Goal: Task Accomplishment & Management: Manage account settings

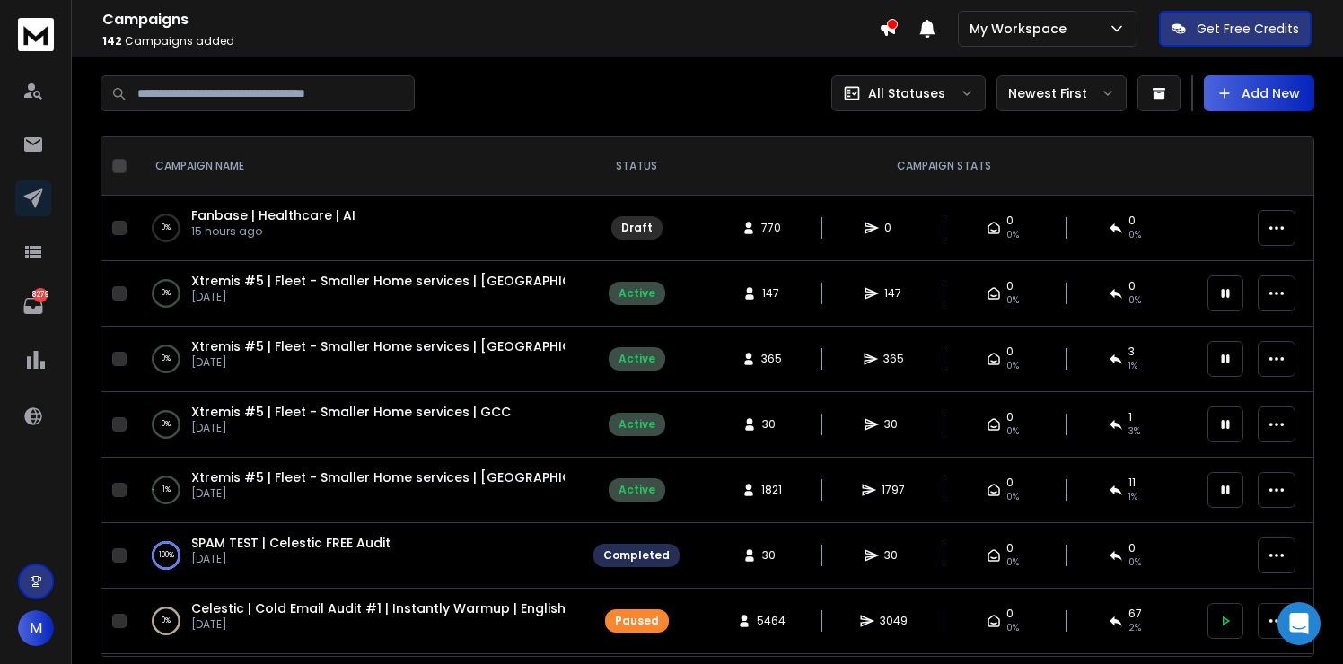
click at [605, 178] on th "STATUS" at bounding box center [636, 166] width 108 height 58
click at [534, 139] on th "CAMPAIGN NAME" at bounding box center [358, 166] width 449 height 58
click at [215, 85] on input at bounding box center [258, 93] width 314 height 36
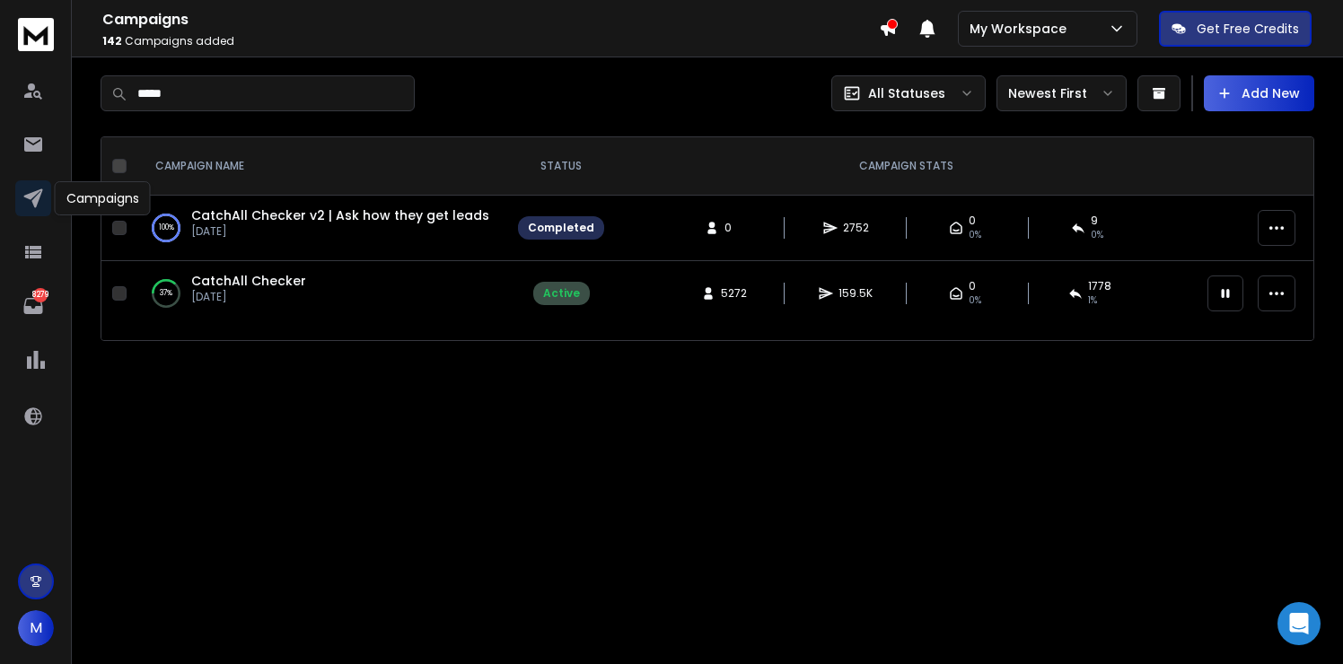
click at [31, 192] on icon at bounding box center [32, 197] width 19 height 19
drag, startPoint x: 179, startPoint y: 98, endPoint x: 164, endPoint y: 61, distance: 39.5
click at [165, 63] on div "***** Campaigns 142 Campaigns Added All Statuses Newest First Add New CAMPAIGN …" at bounding box center [707, 208] width 1271 height 302
type input "*******"
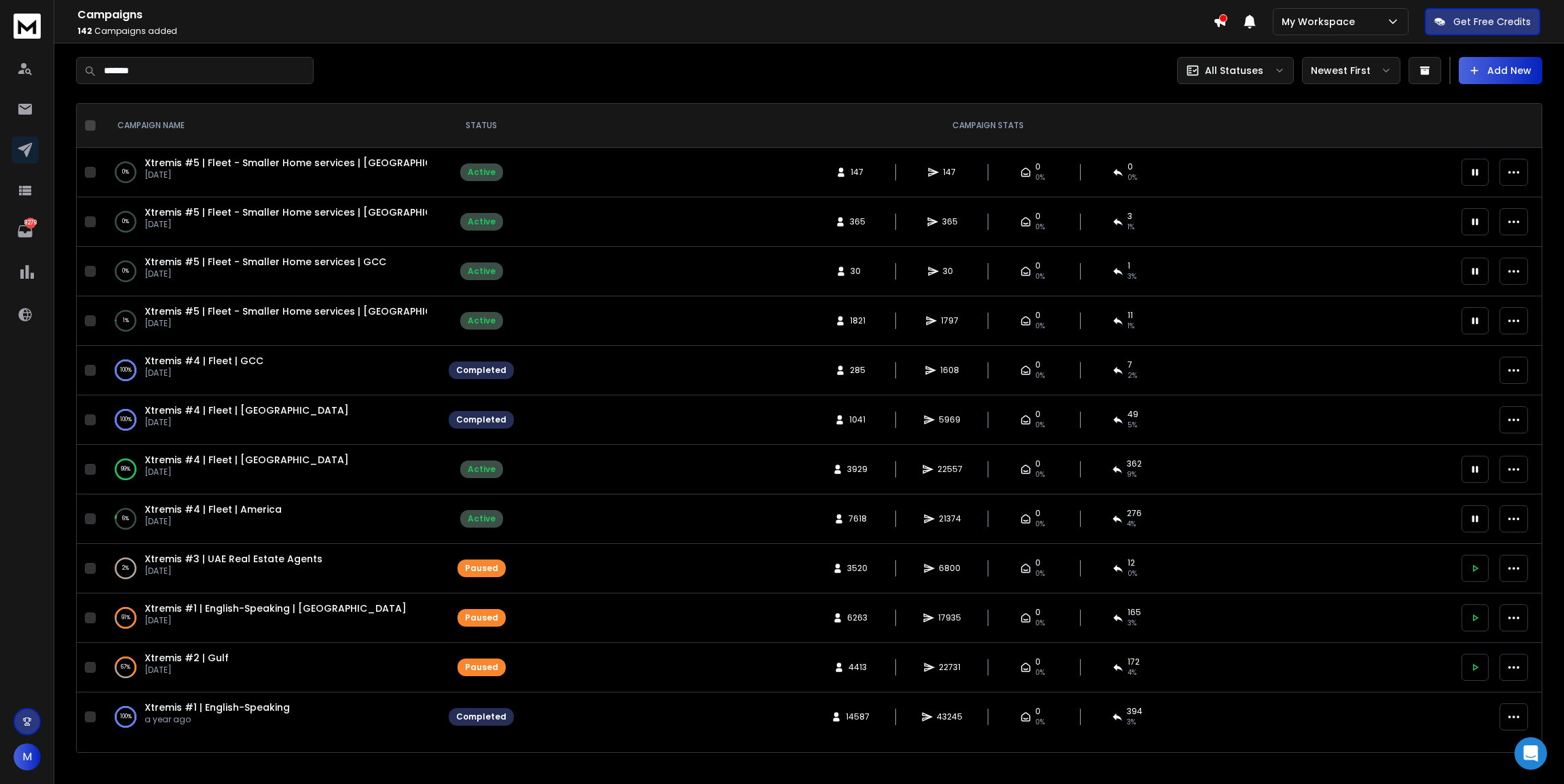
click at [625, 120] on th "CAMPAIGN STATS" at bounding box center [987, 126] width 931 height 44
click at [337, 209] on span "Xtremis #5 | Fleet - Smaller Home services | [GEOGRAPHIC_DATA]" at bounding box center [308, 212] width 327 height 14
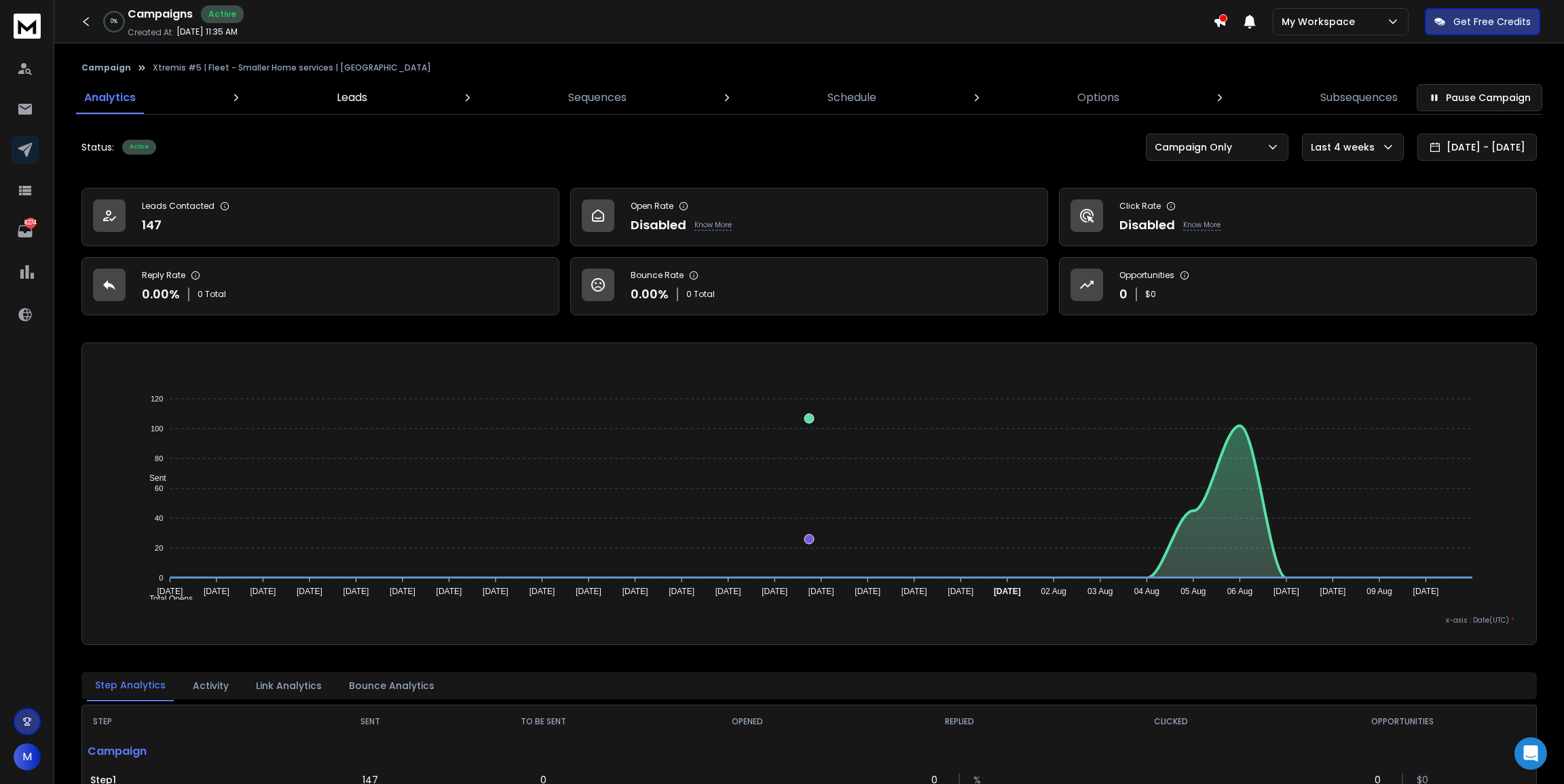
click at [328, 99] on link "Leads" at bounding box center [352, 98] width 47 height 33
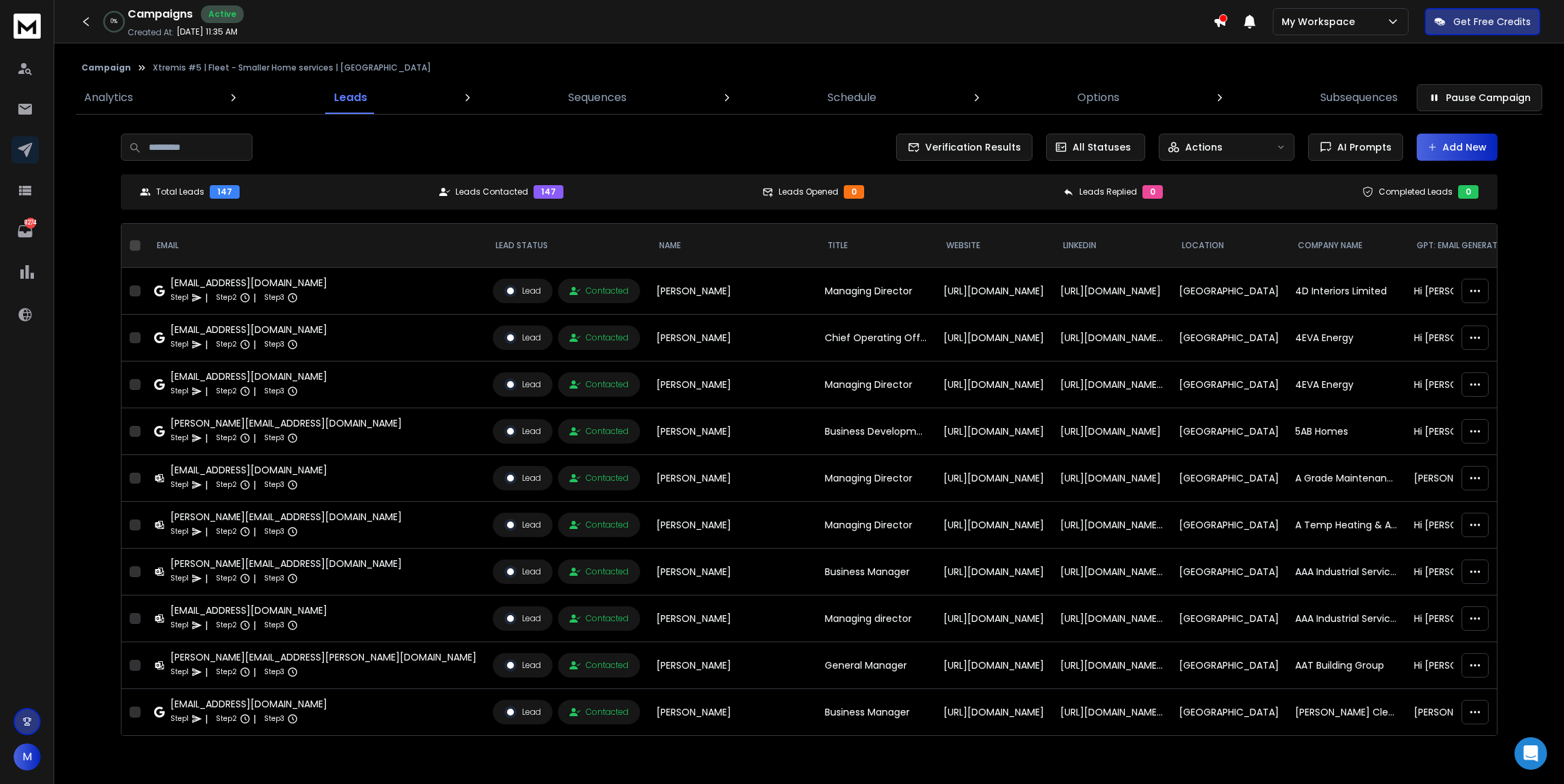
click at [1449, 141] on button "Add New" at bounding box center [1457, 147] width 81 height 27
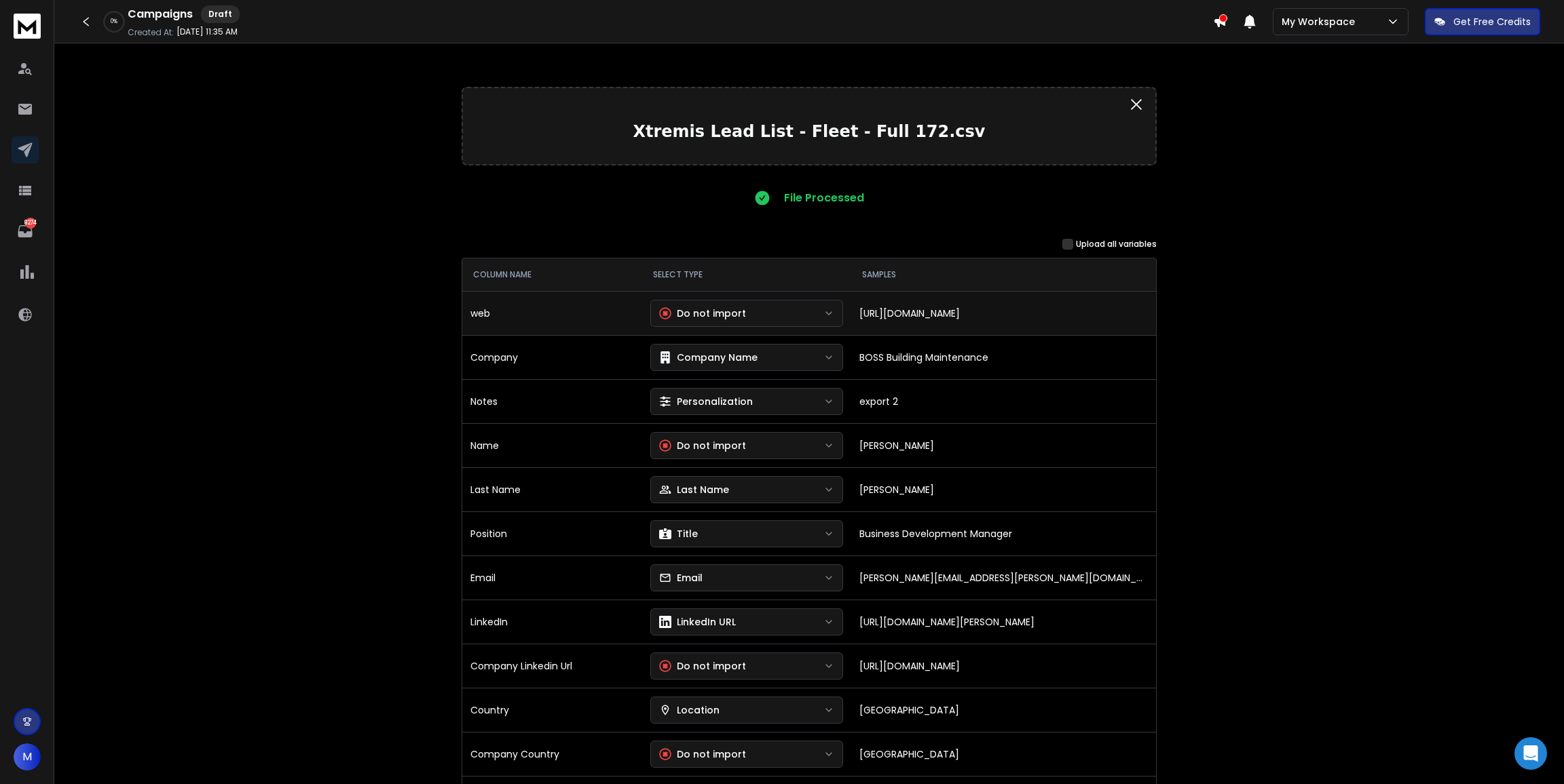
click at [809, 315] on button "Do not import" at bounding box center [746, 314] width 192 height 27
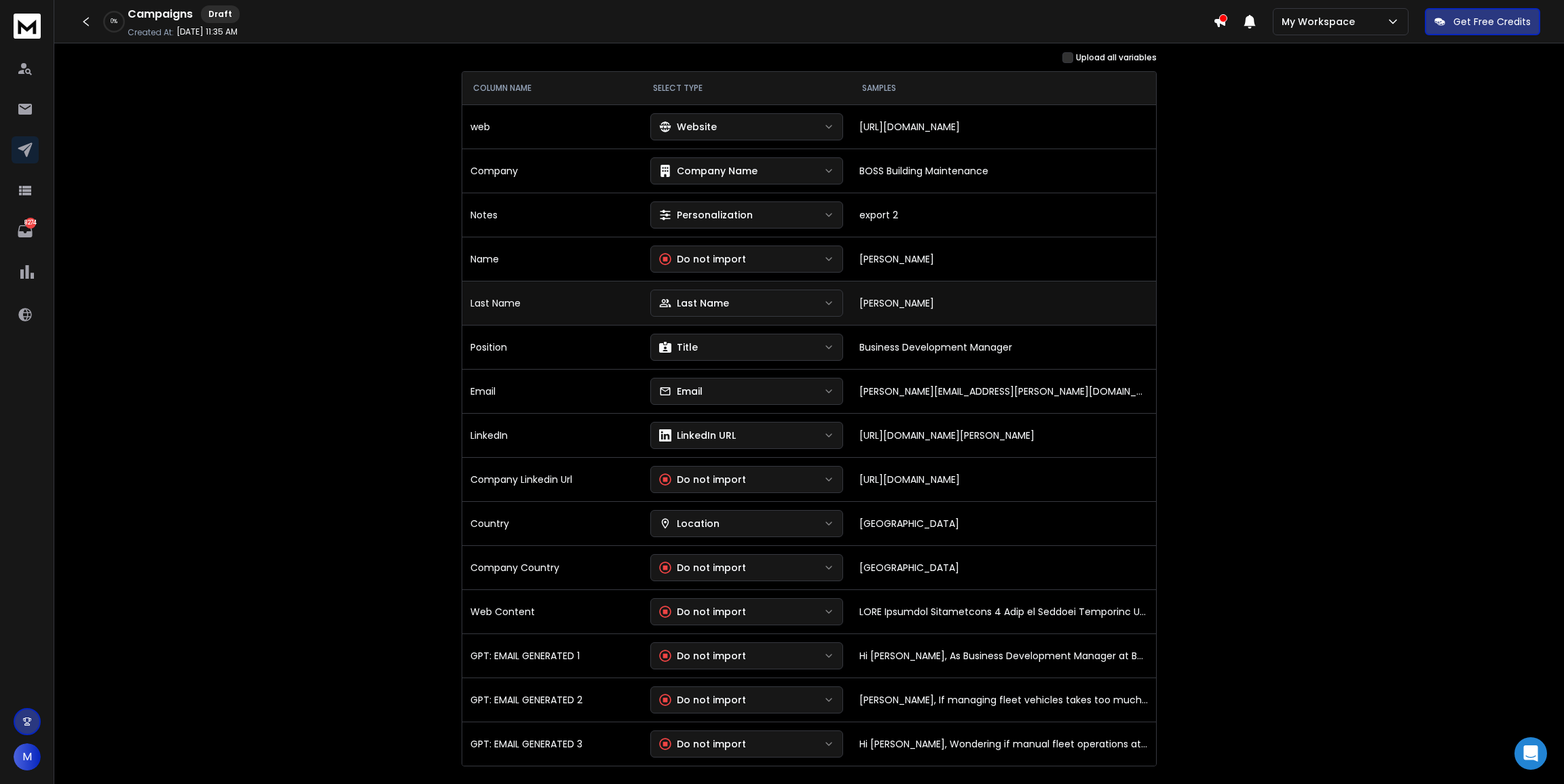
scroll to position [199, 0]
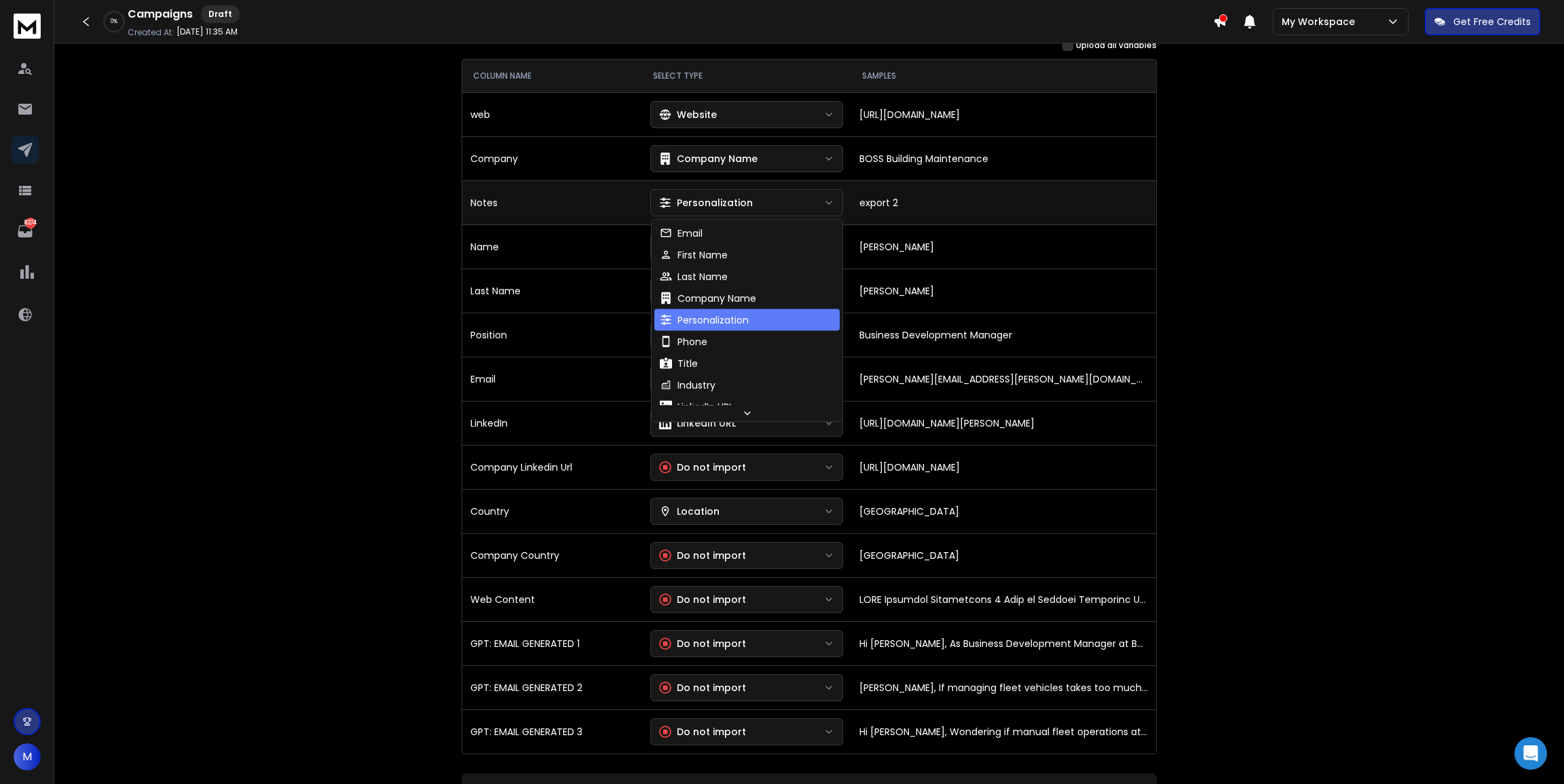
click at [787, 215] on button "Personalization" at bounding box center [746, 203] width 192 height 27
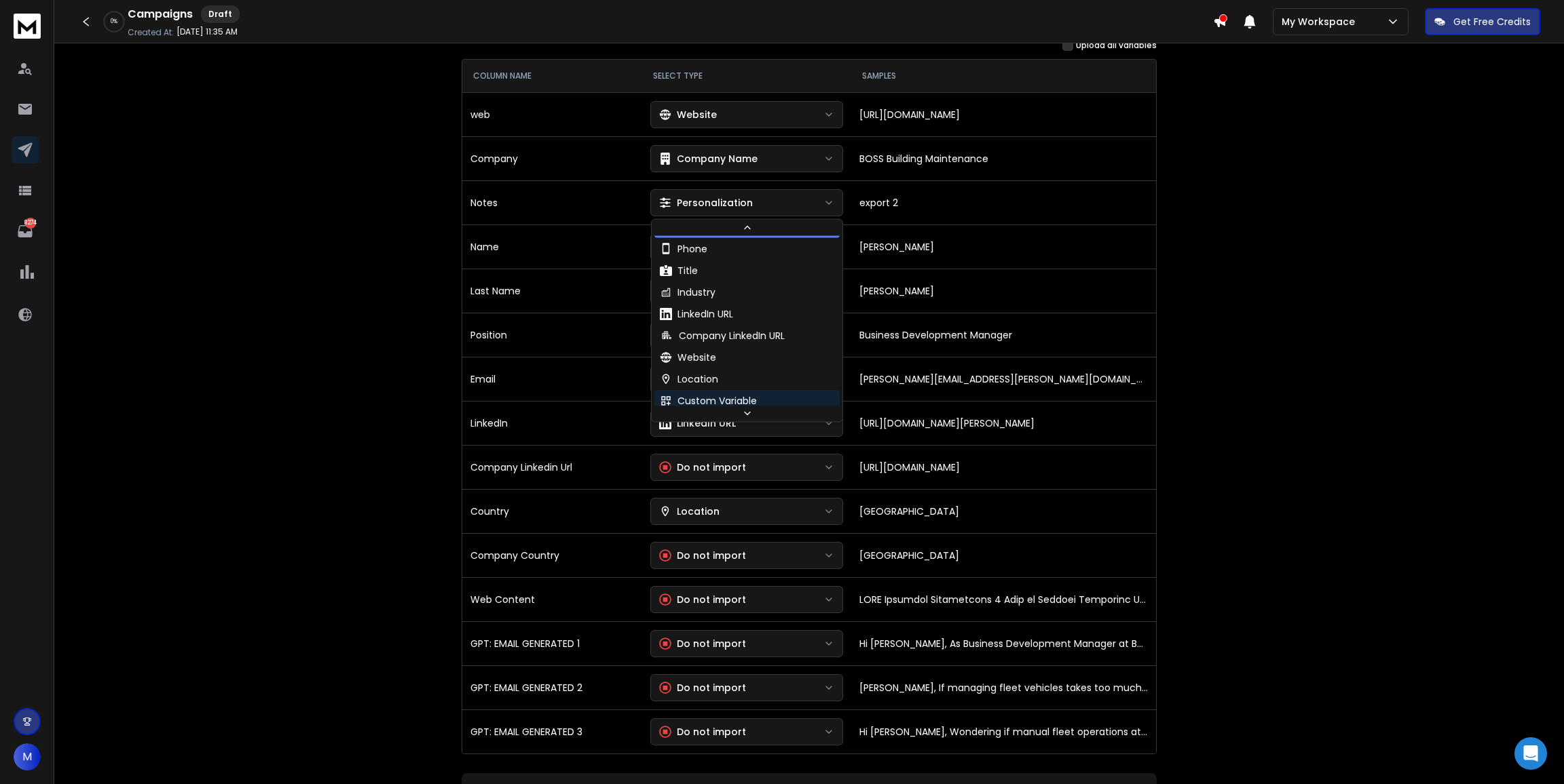
scroll to position [123, 0]
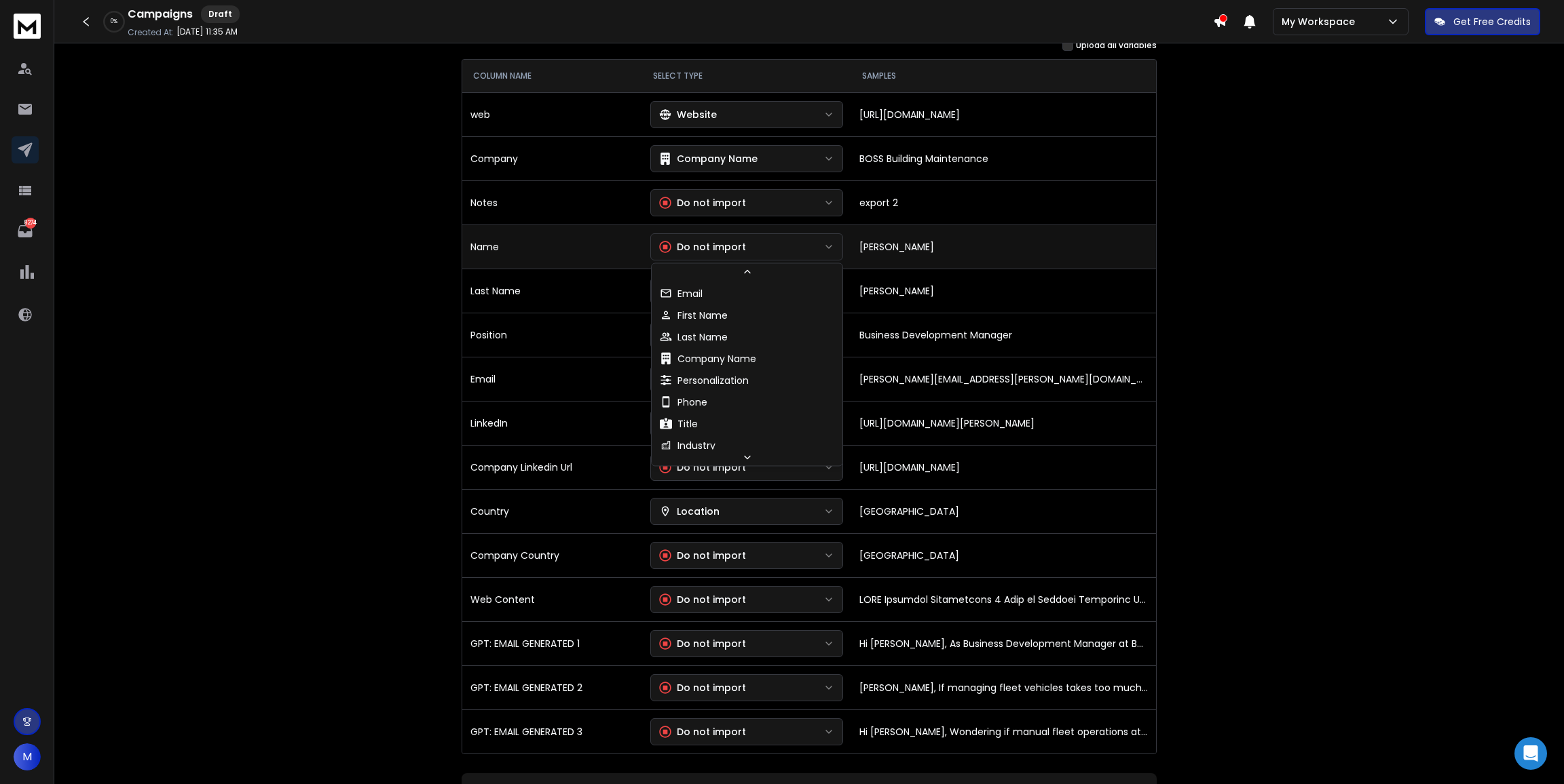
click at [751, 244] on button "Do not import" at bounding box center [746, 247] width 192 height 27
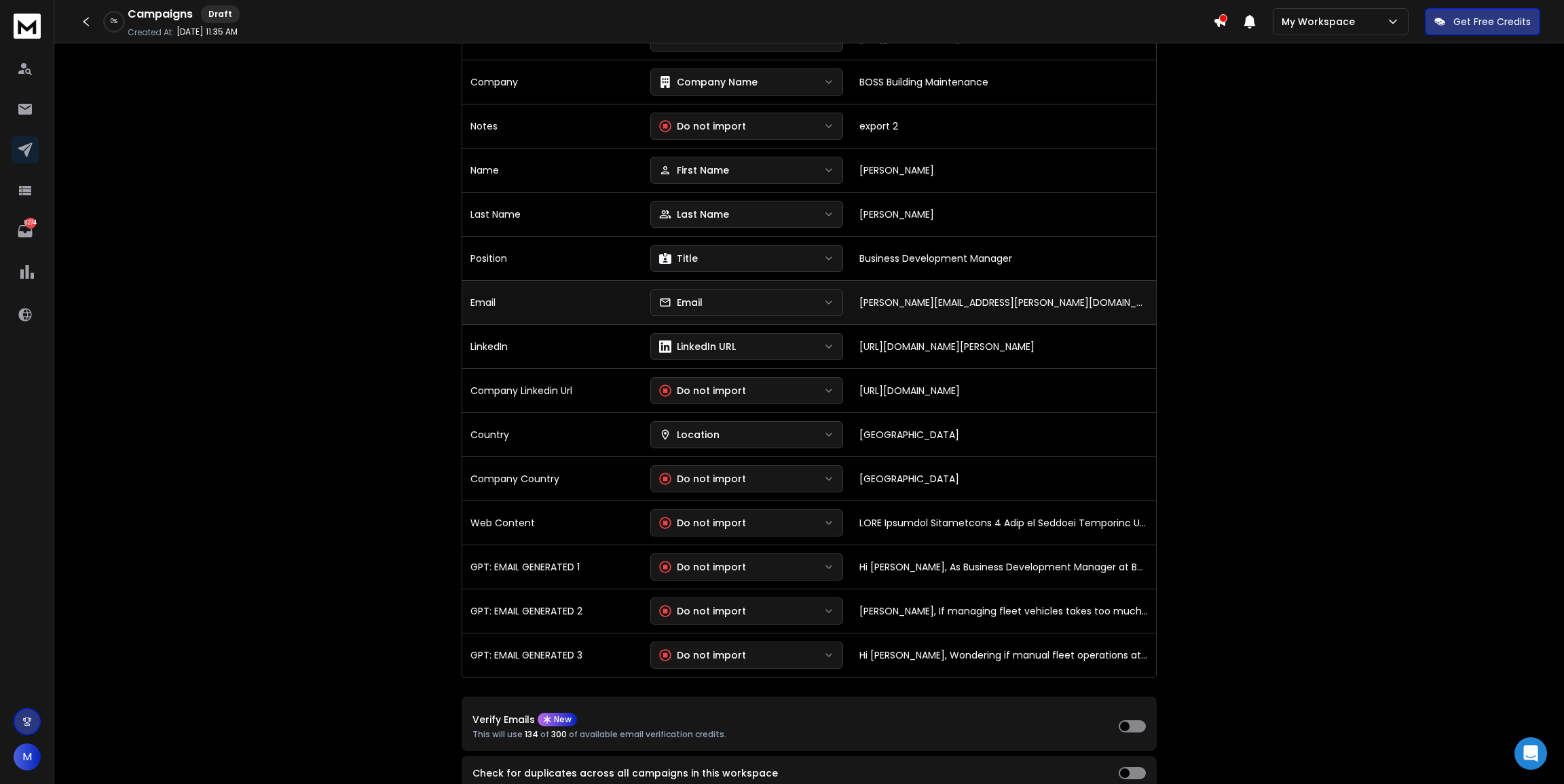
scroll to position [277, 0]
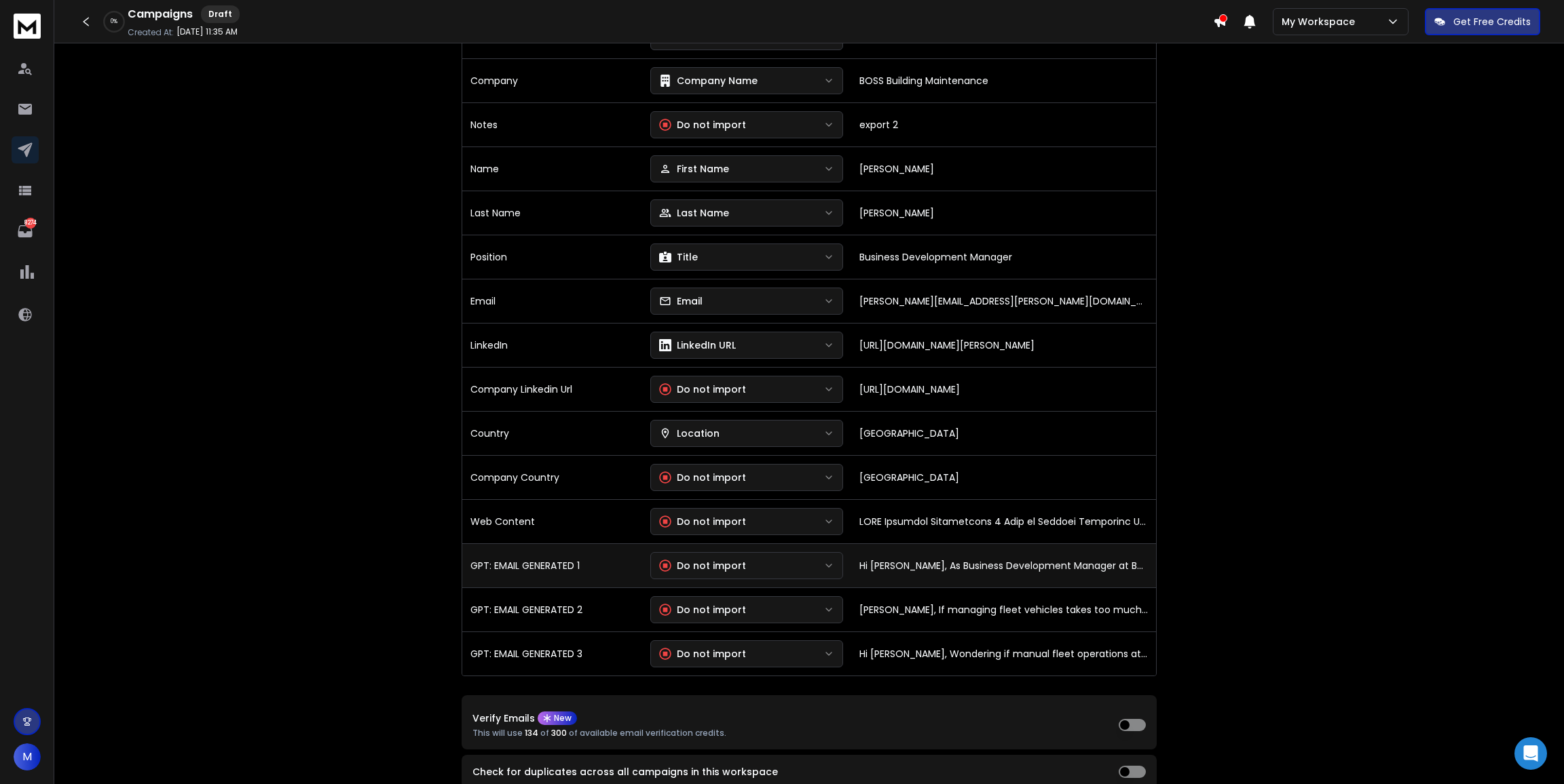
click at [759, 559] on button "Do not import" at bounding box center [746, 566] width 192 height 27
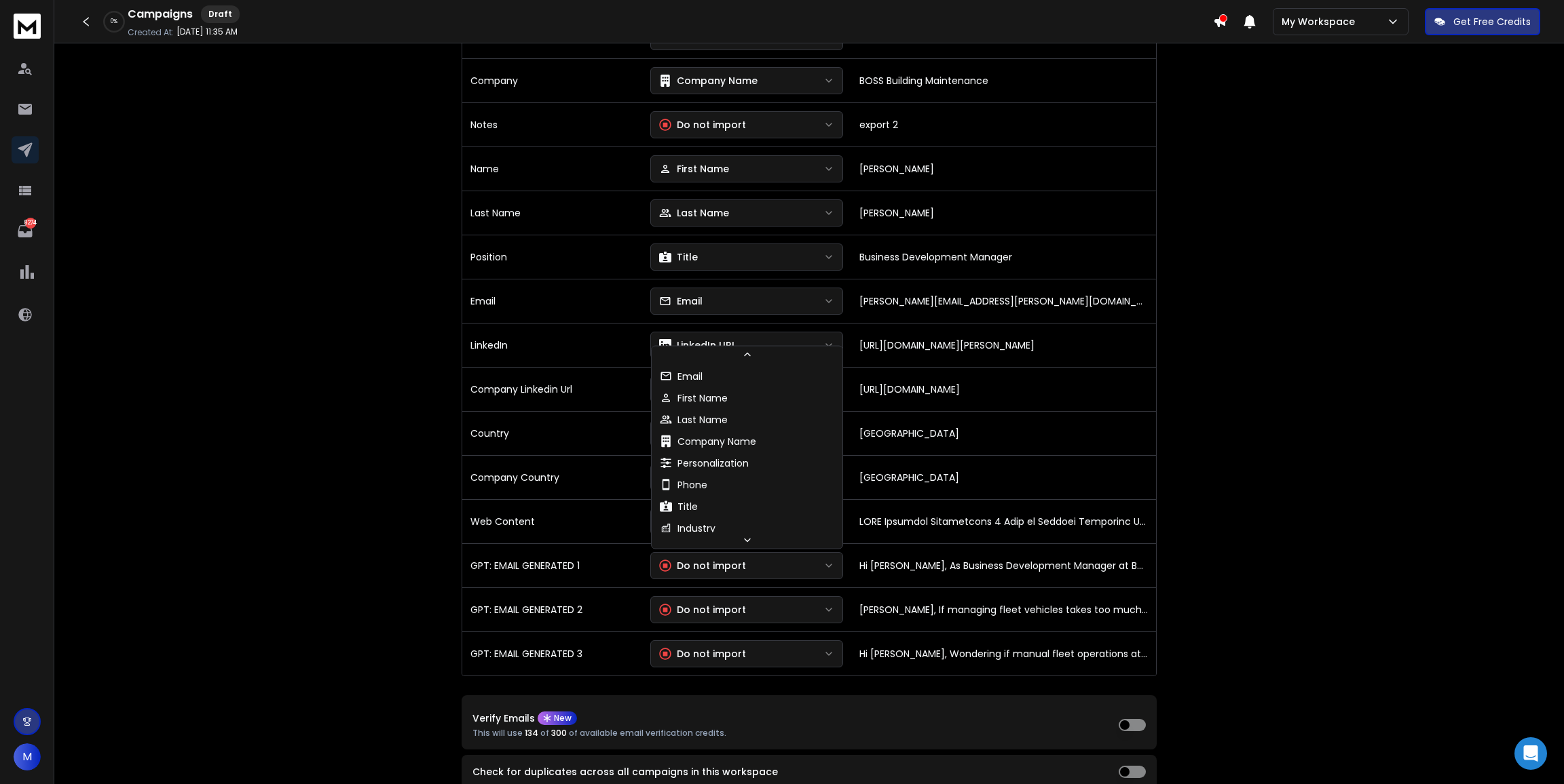
scroll to position [137, 0]
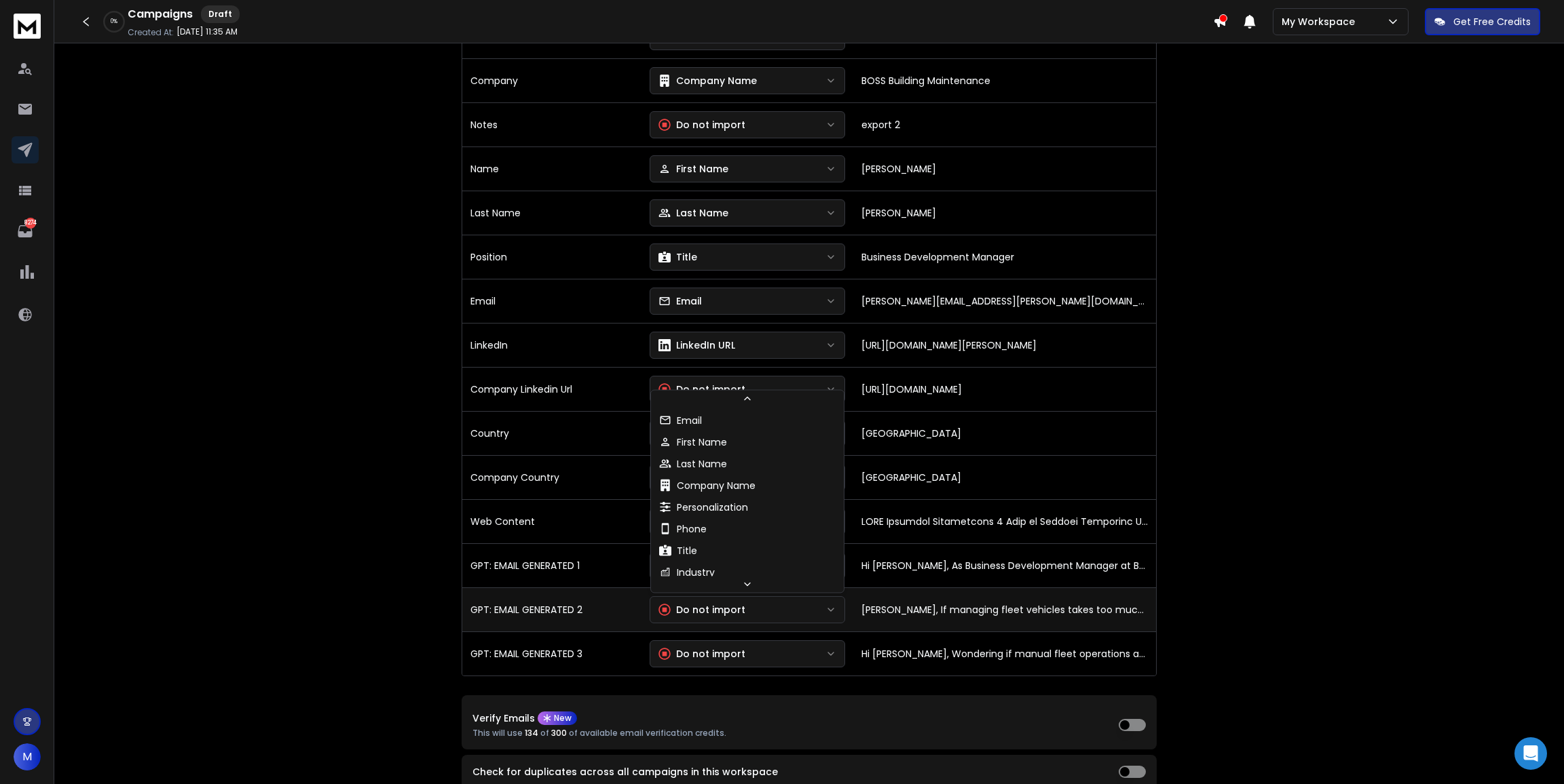
click at [705, 603] on div "Do not import" at bounding box center [702, 610] width 87 height 14
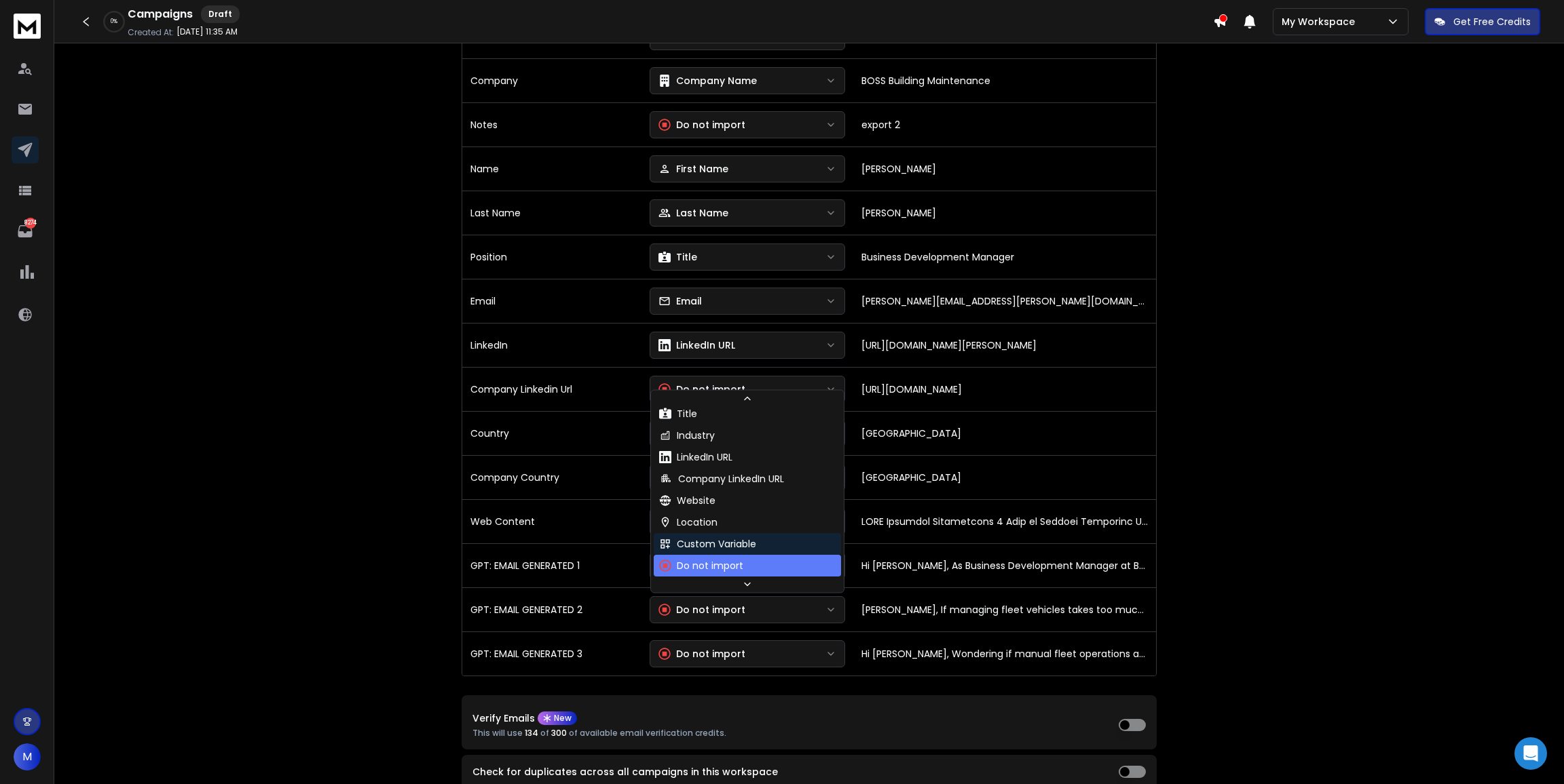
scroll to position [123, 0]
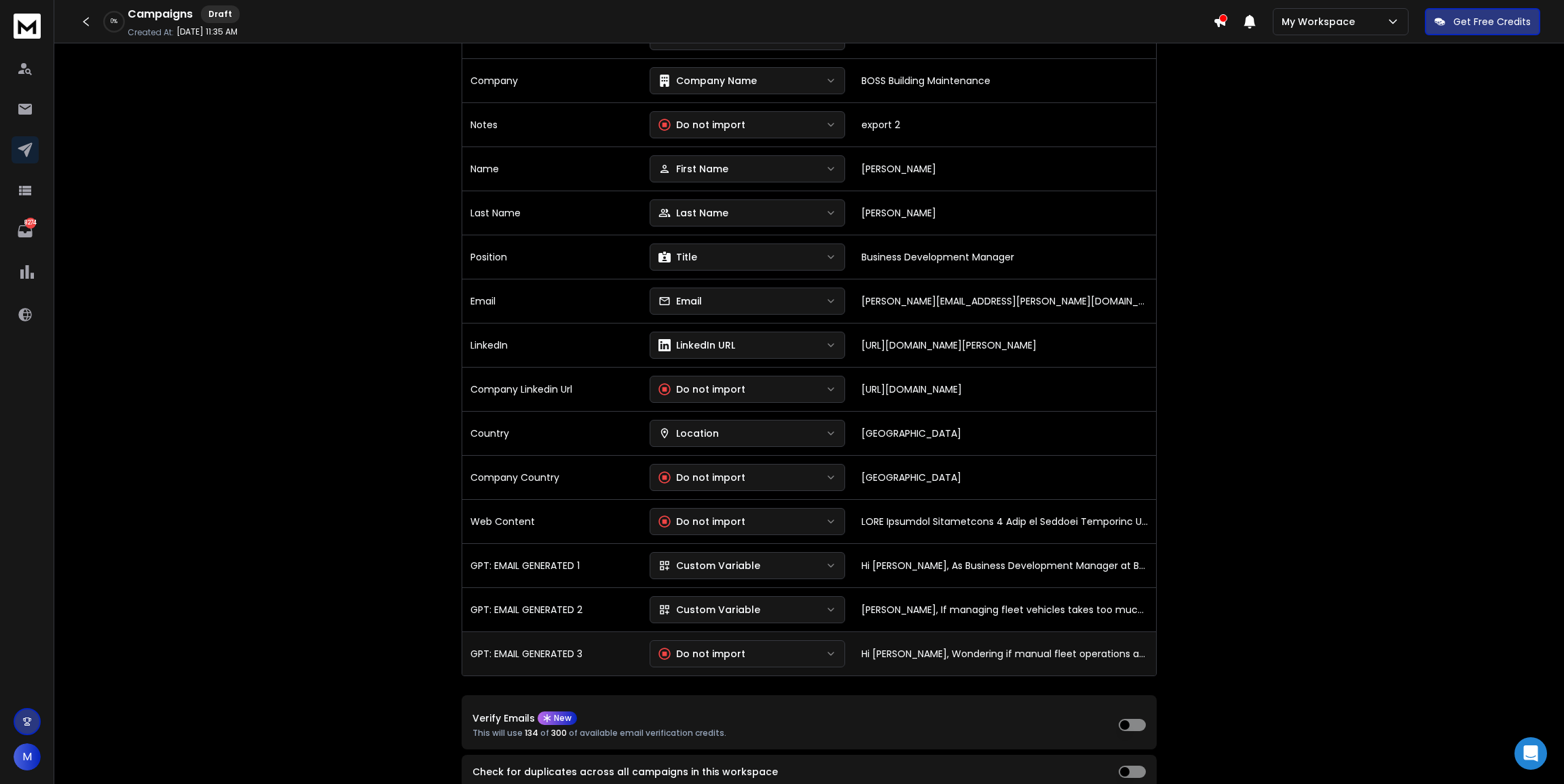
click at [725, 645] on button "Do not import" at bounding box center [747, 654] width 195 height 27
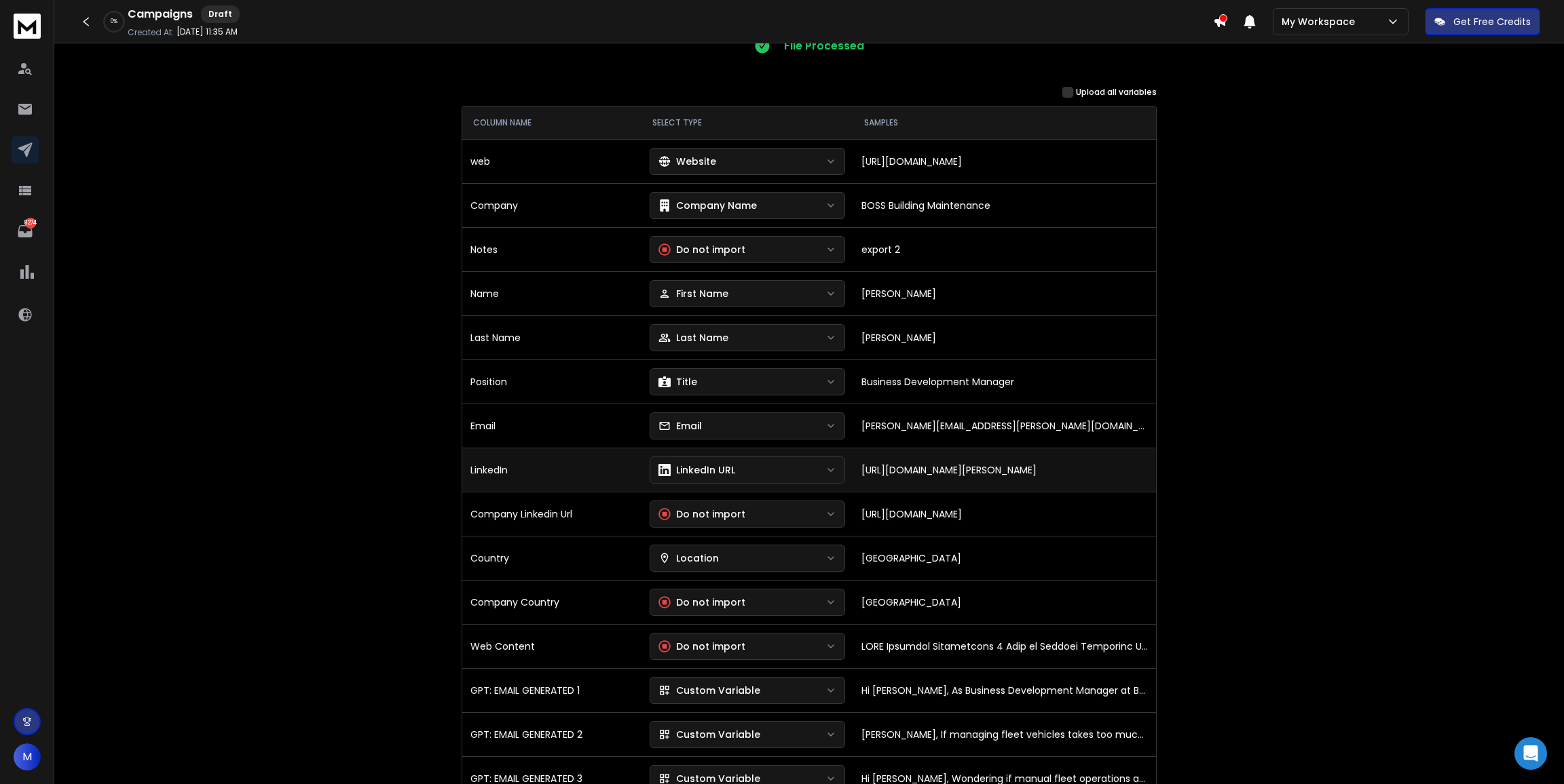
scroll to position [373, 0]
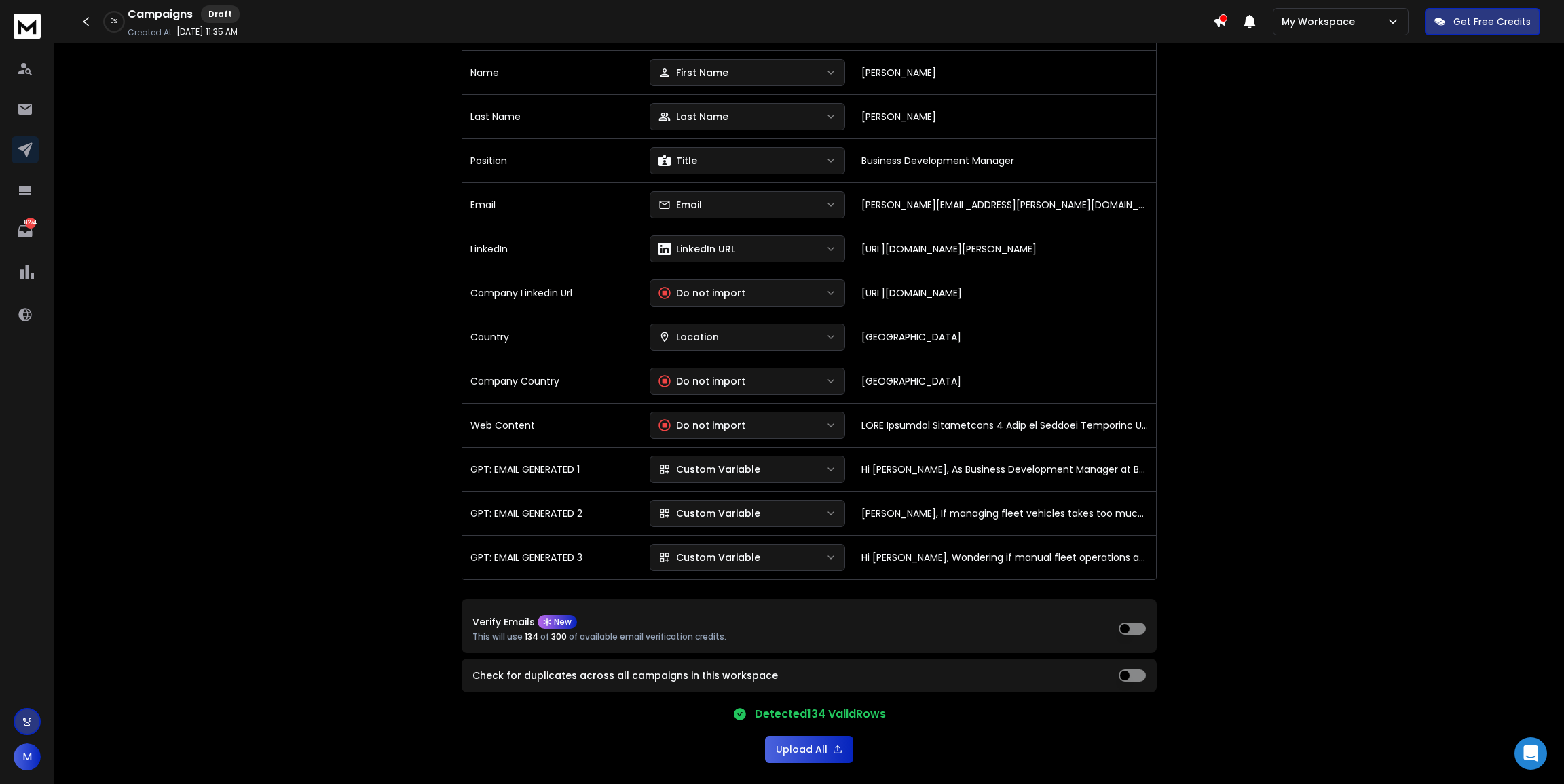
click at [832, 738] on button "Upload All" at bounding box center [808, 750] width 88 height 27
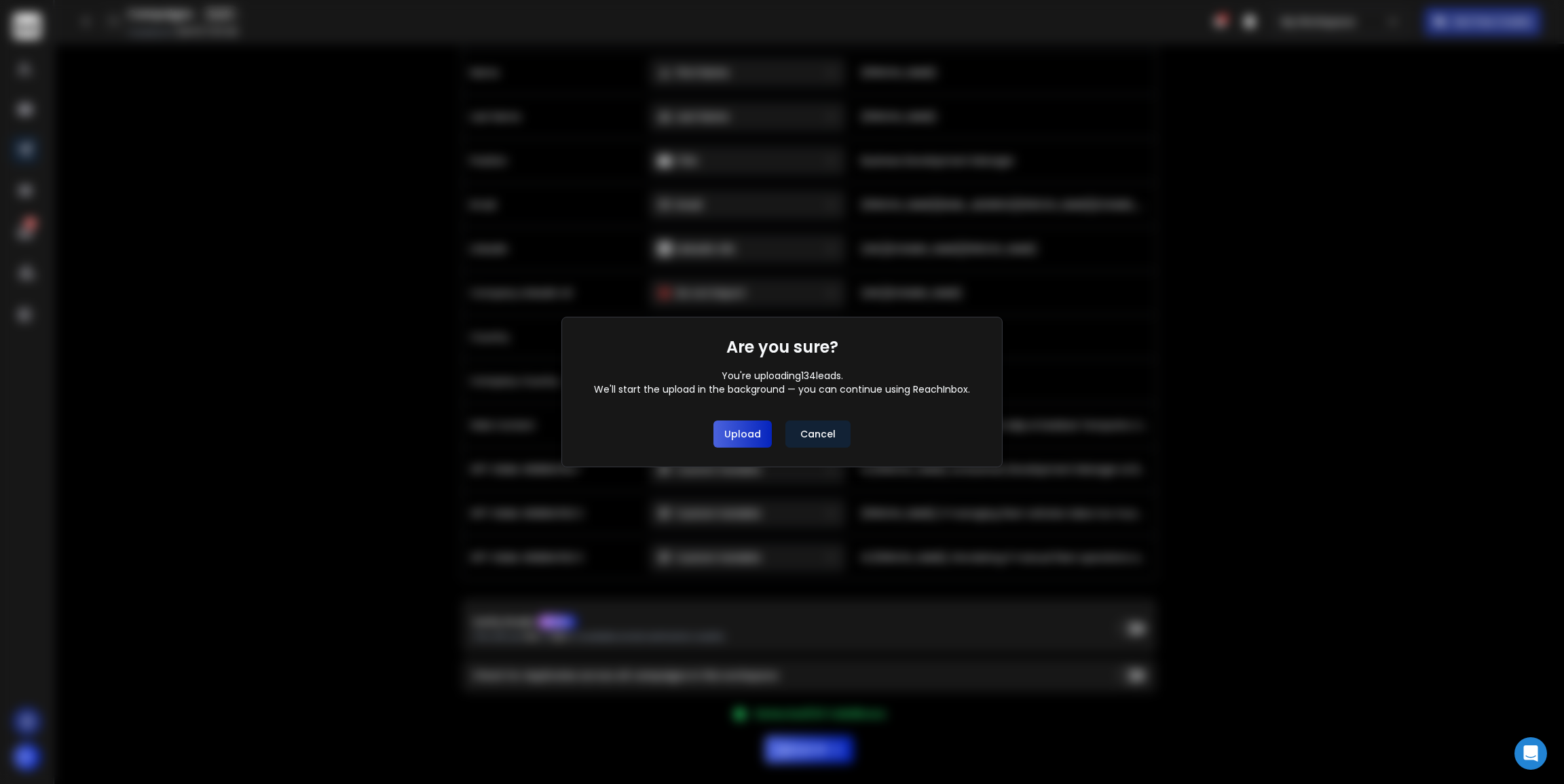
click at [739, 429] on button "Upload" at bounding box center [742, 434] width 58 height 27
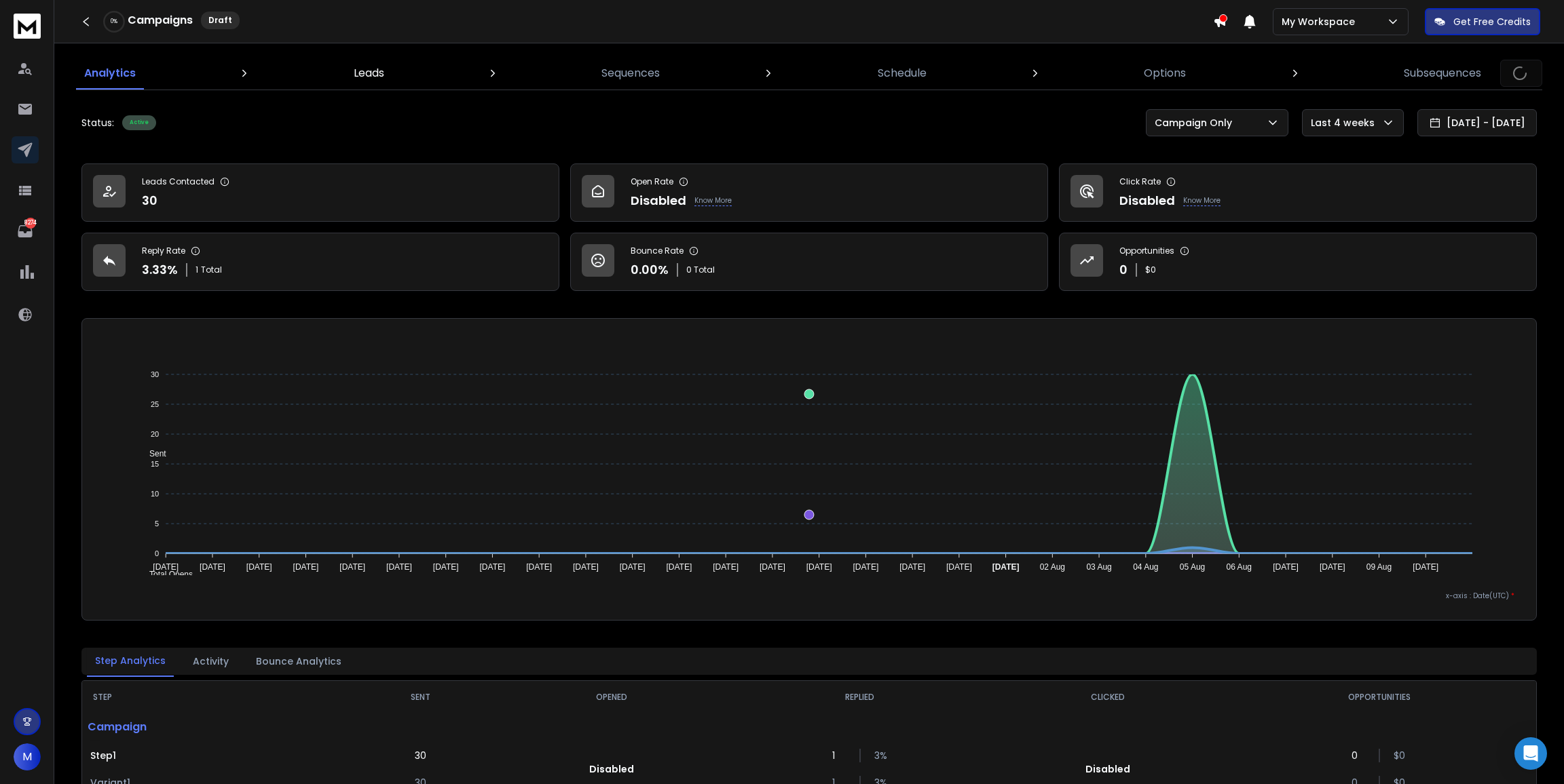
click at [378, 72] on p "Leads" at bounding box center [369, 73] width 30 height 17
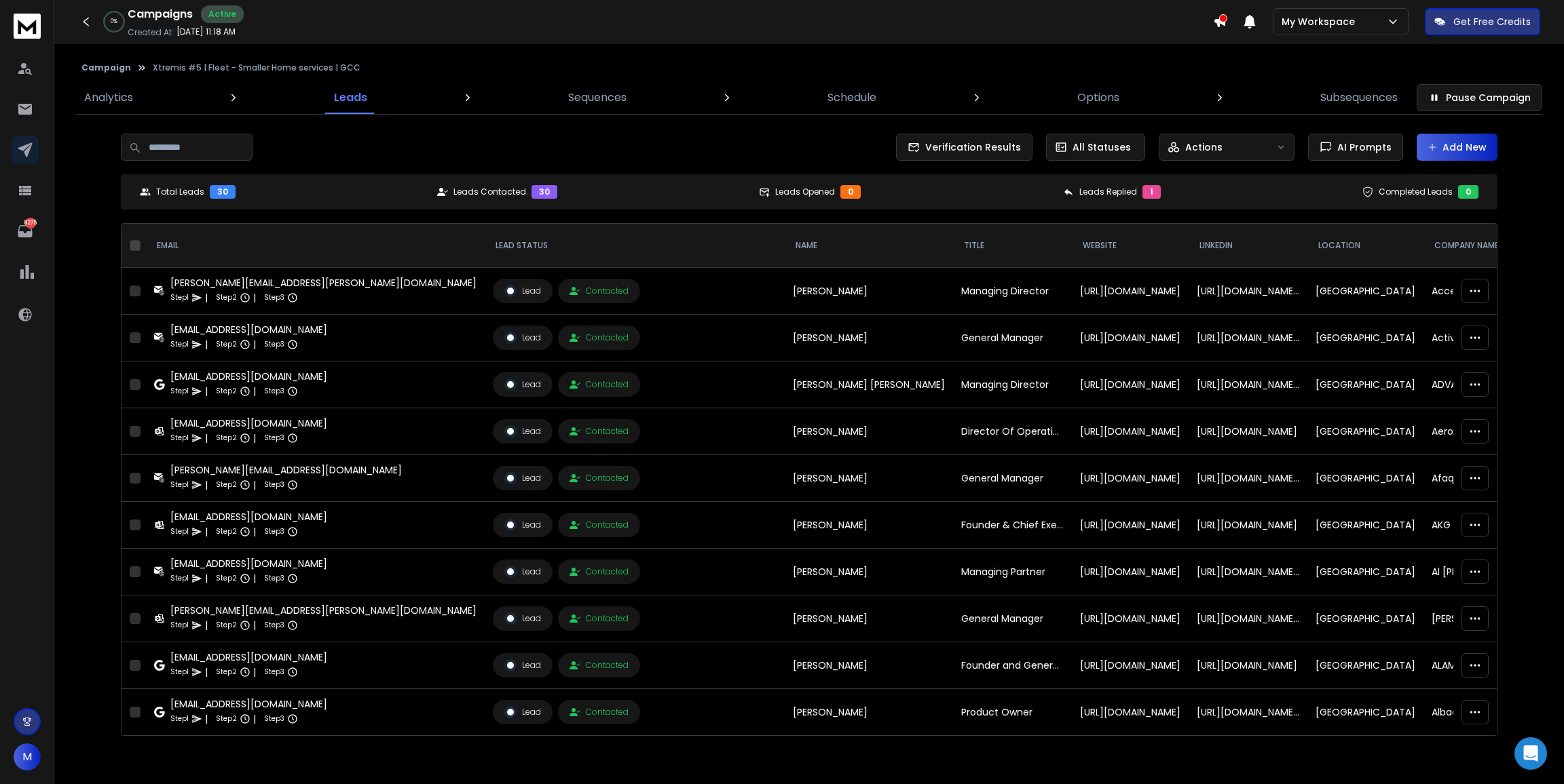
click at [387, 217] on div "Verification Results All Statuses Actions AI Prompts Add New Total Leads 30 Lea…" at bounding box center [809, 428] width 1376 height 589
click at [1437, 142] on icon at bounding box center [1432, 147] width 10 height 10
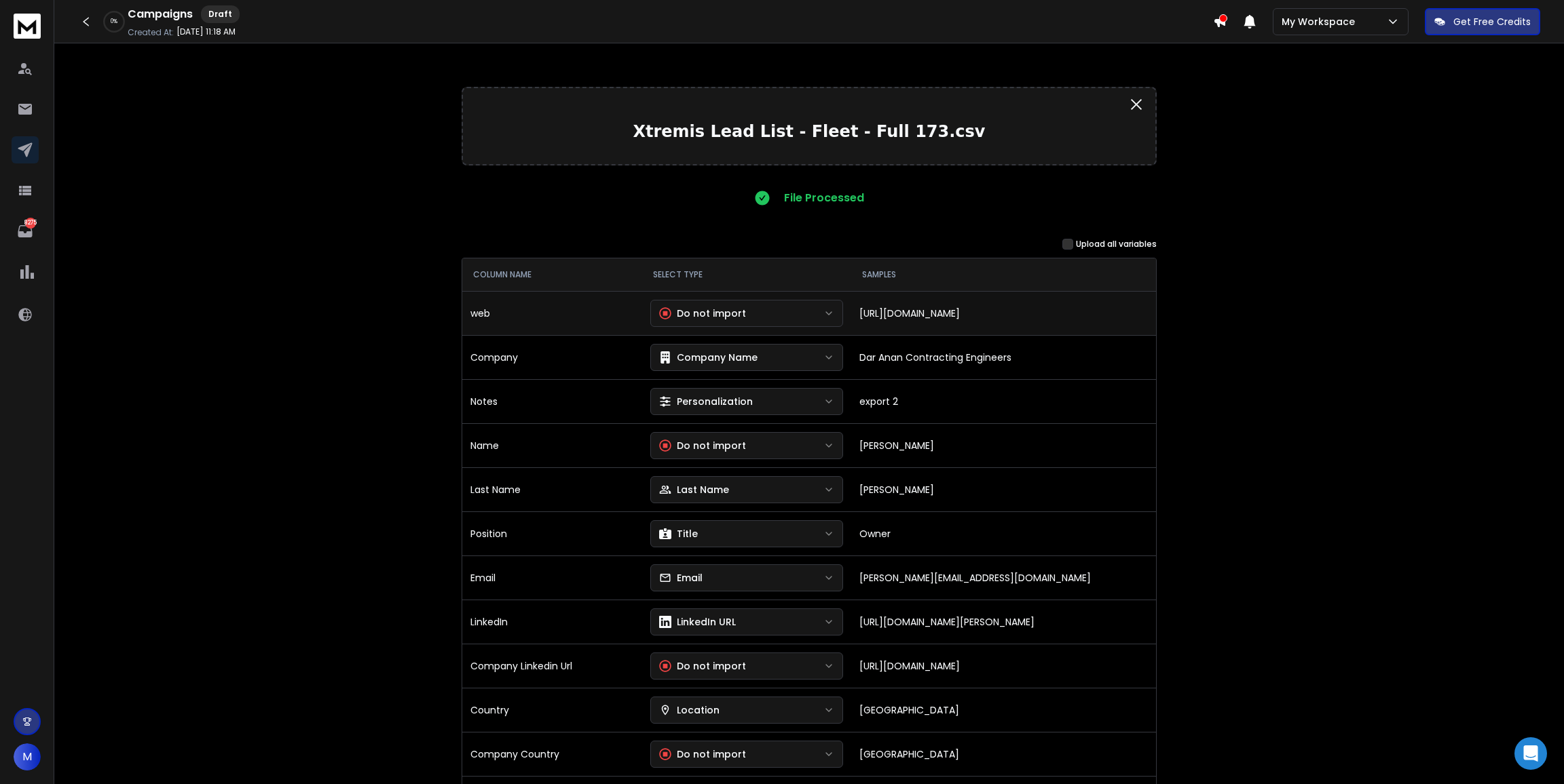
click at [770, 315] on button "Do not import" at bounding box center [746, 314] width 192 height 27
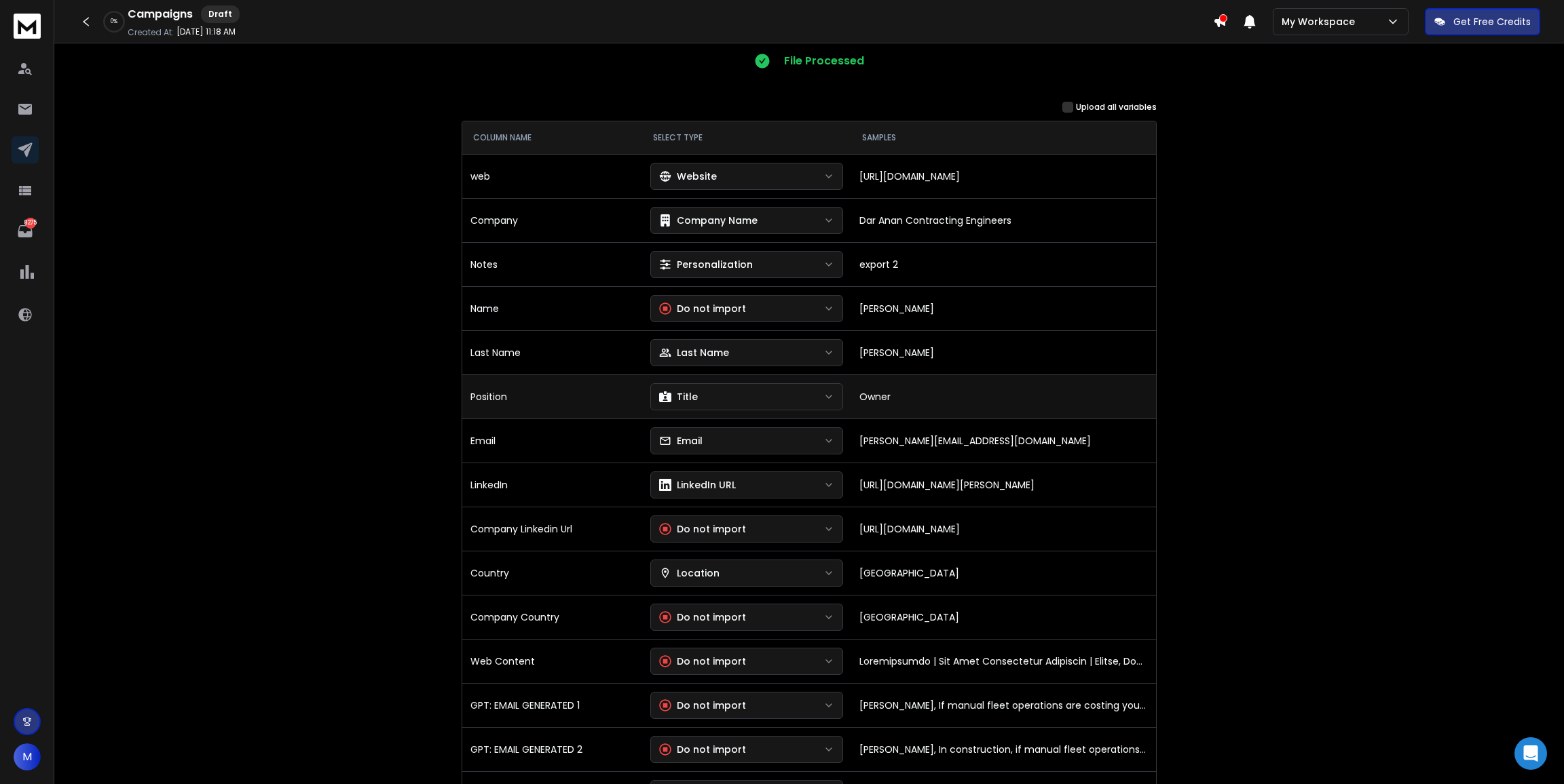
scroll to position [188, 0]
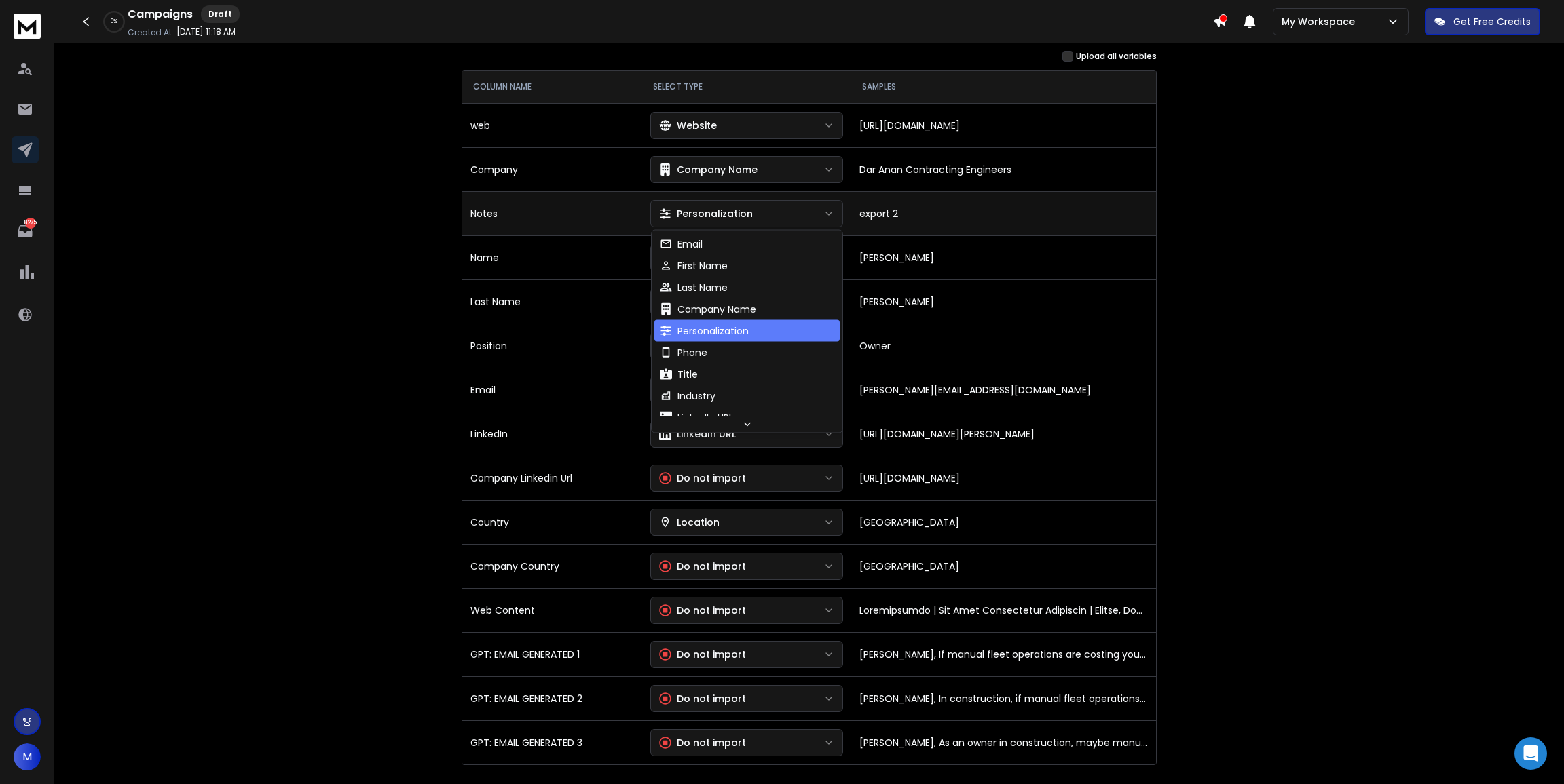
click at [706, 215] on div "Personalization" at bounding box center [706, 214] width 94 height 14
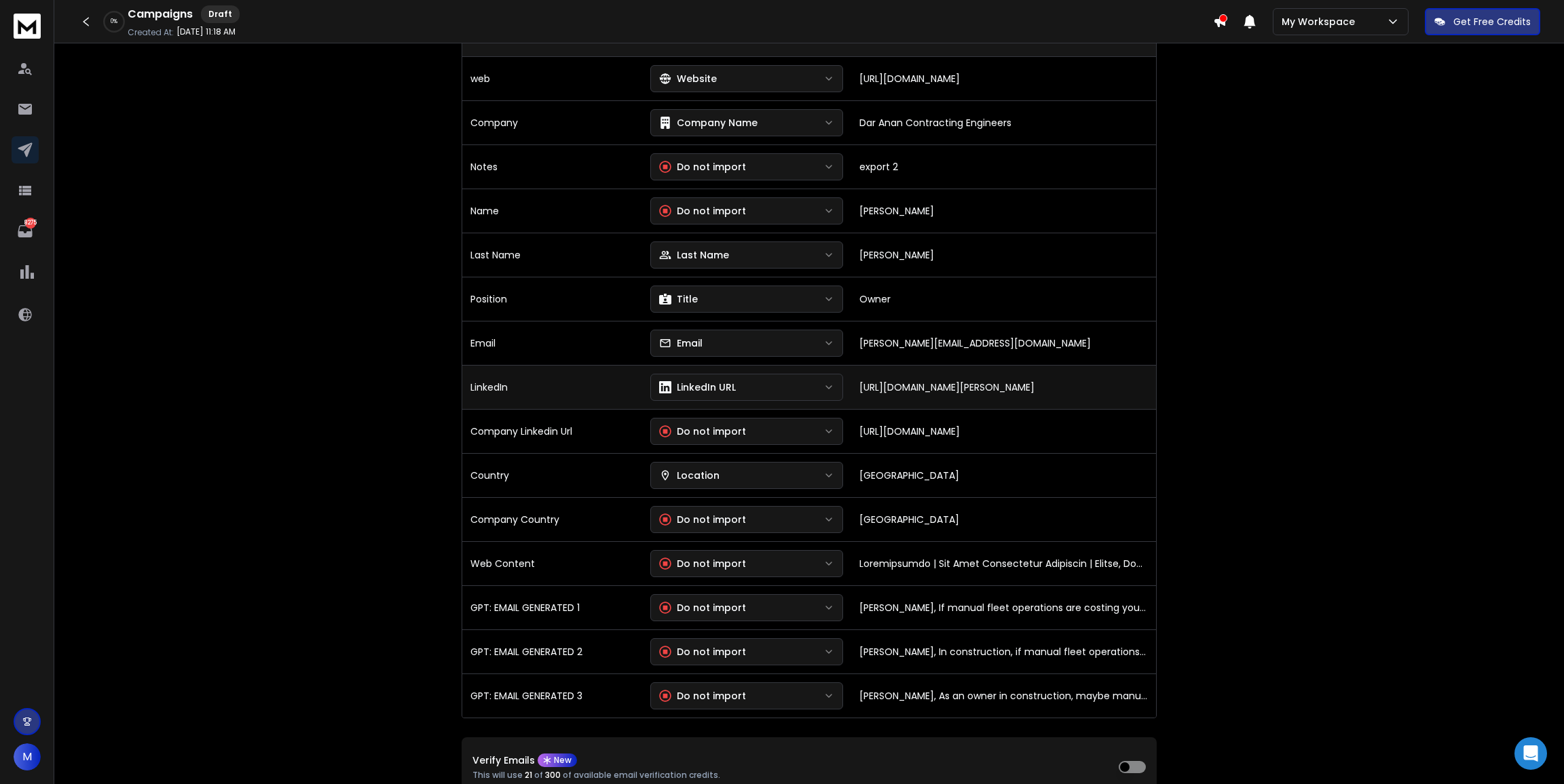
scroll to position [259, 0]
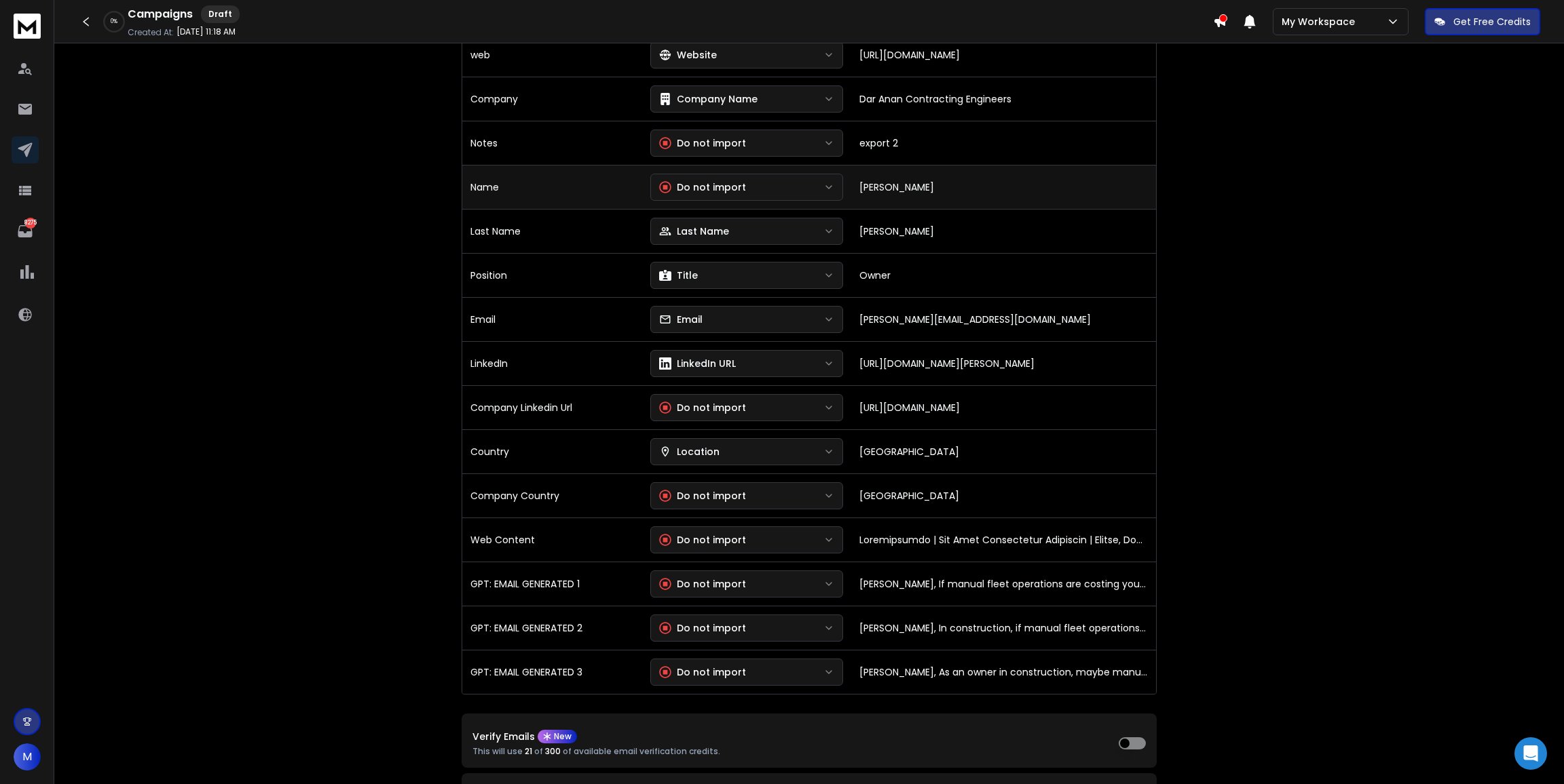
click at [697, 191] on div "Do not import" at bounding box center [702, 187] width 87 height 14
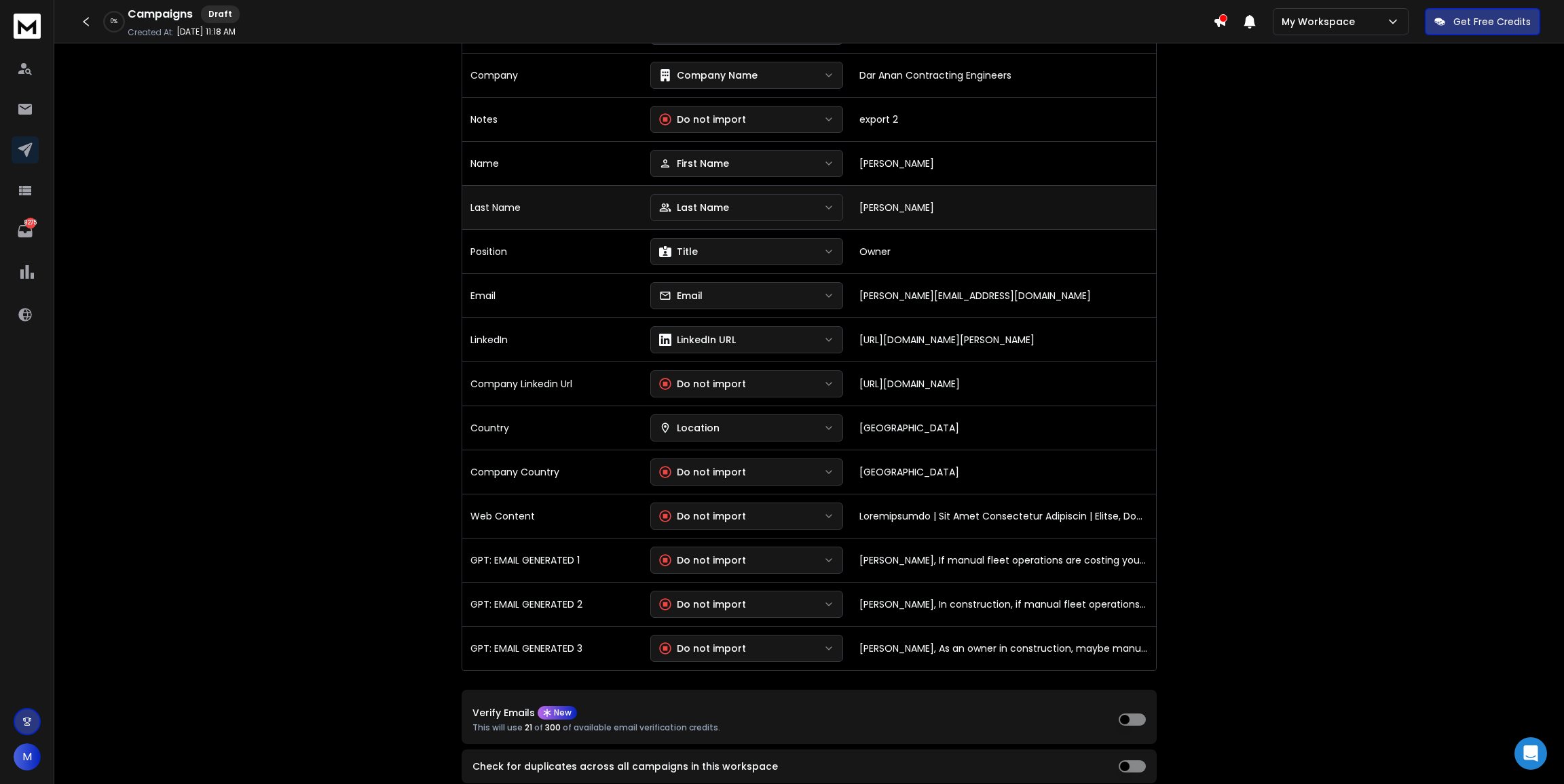
scroll to position [284, 0]
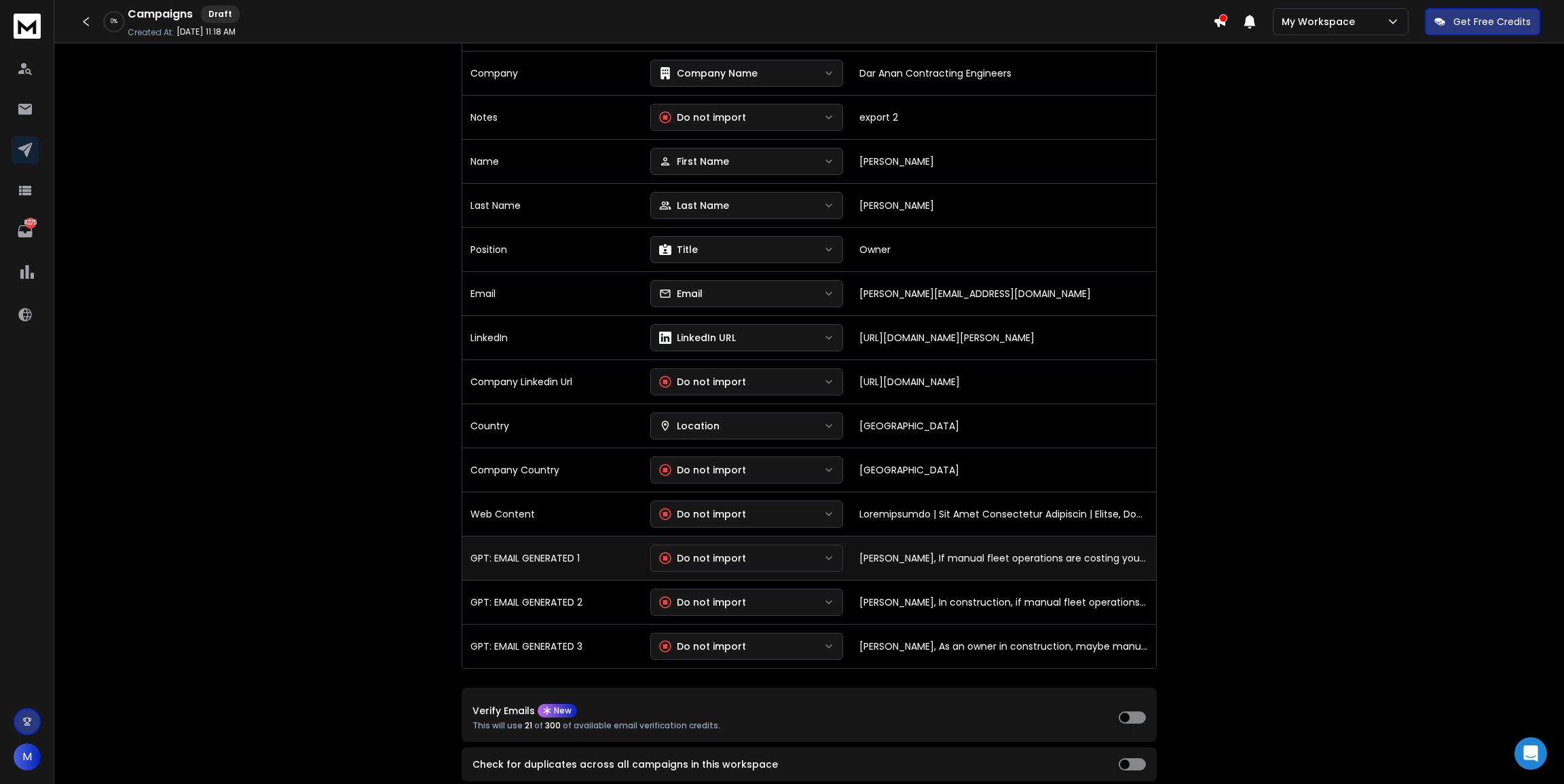
click at [756, 558] on button "Do not import" at bounding box center [746, 559] width 192 height 27
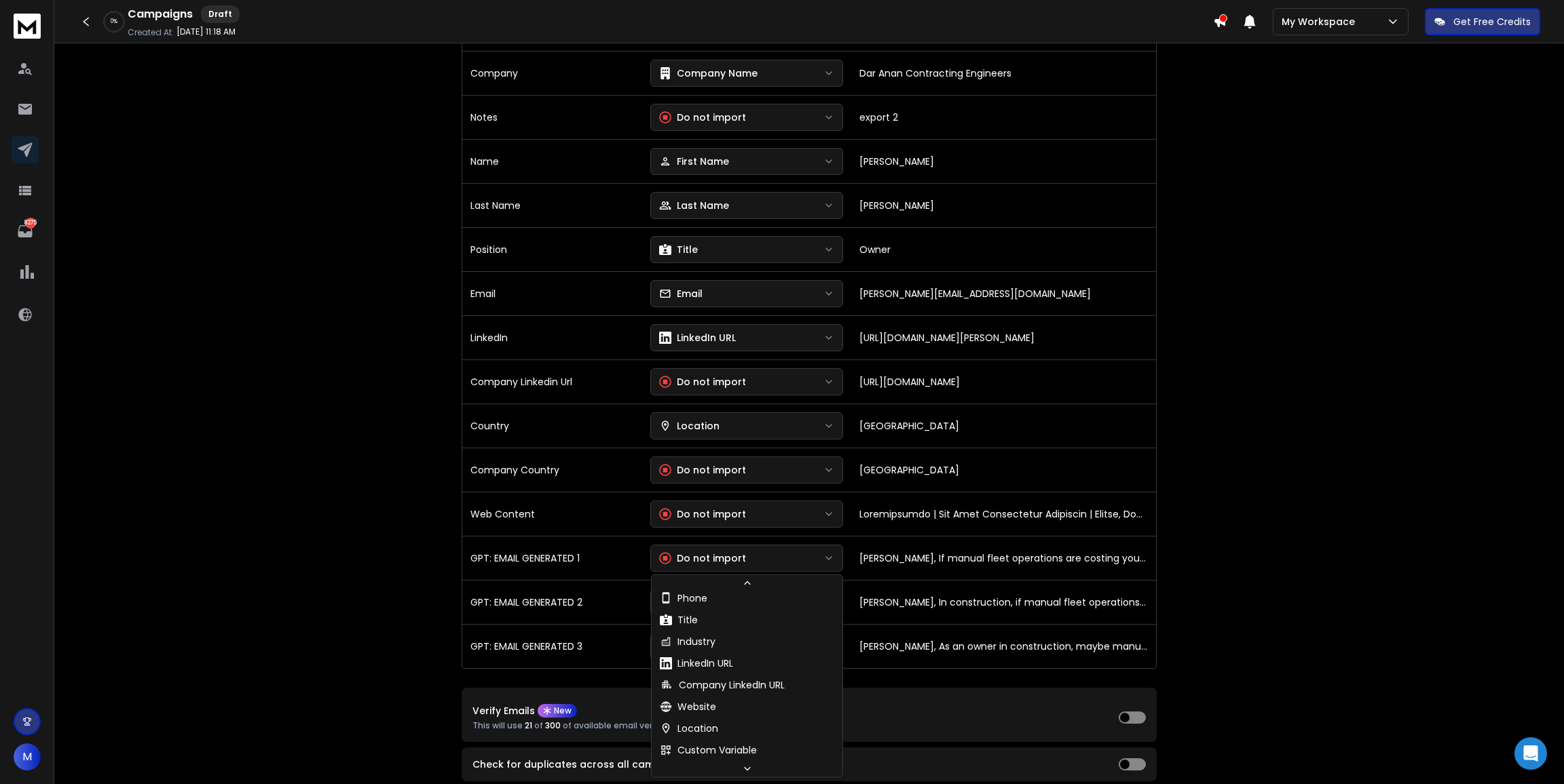
scroll to position [123, 0]
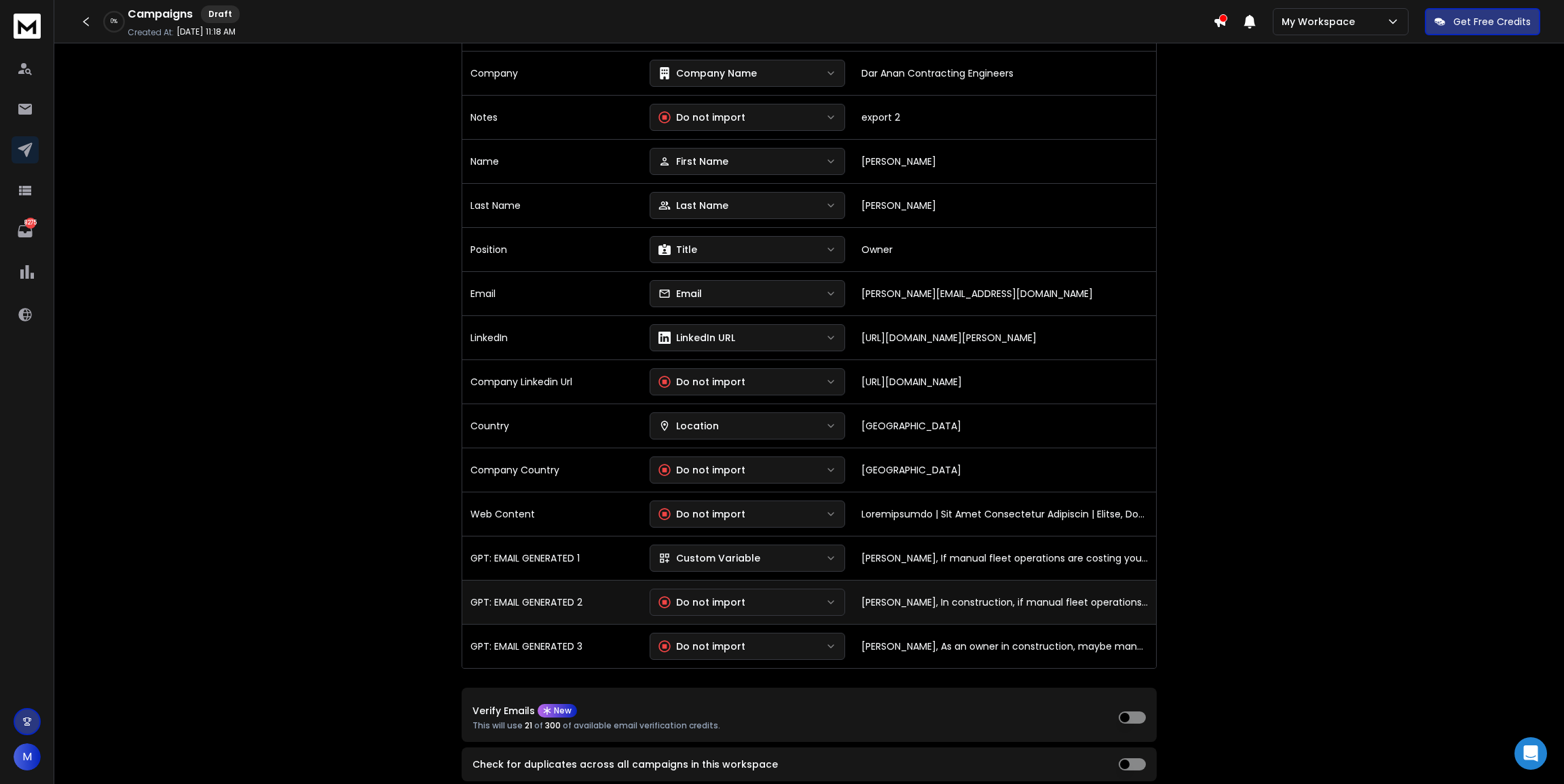
click at [780, 584] on td "Do not import" at bounding box center [747, 602] width 212 height 44
click at [780, 595] on button "Do not import" at bounding box center [747, 603] width 195 height 27
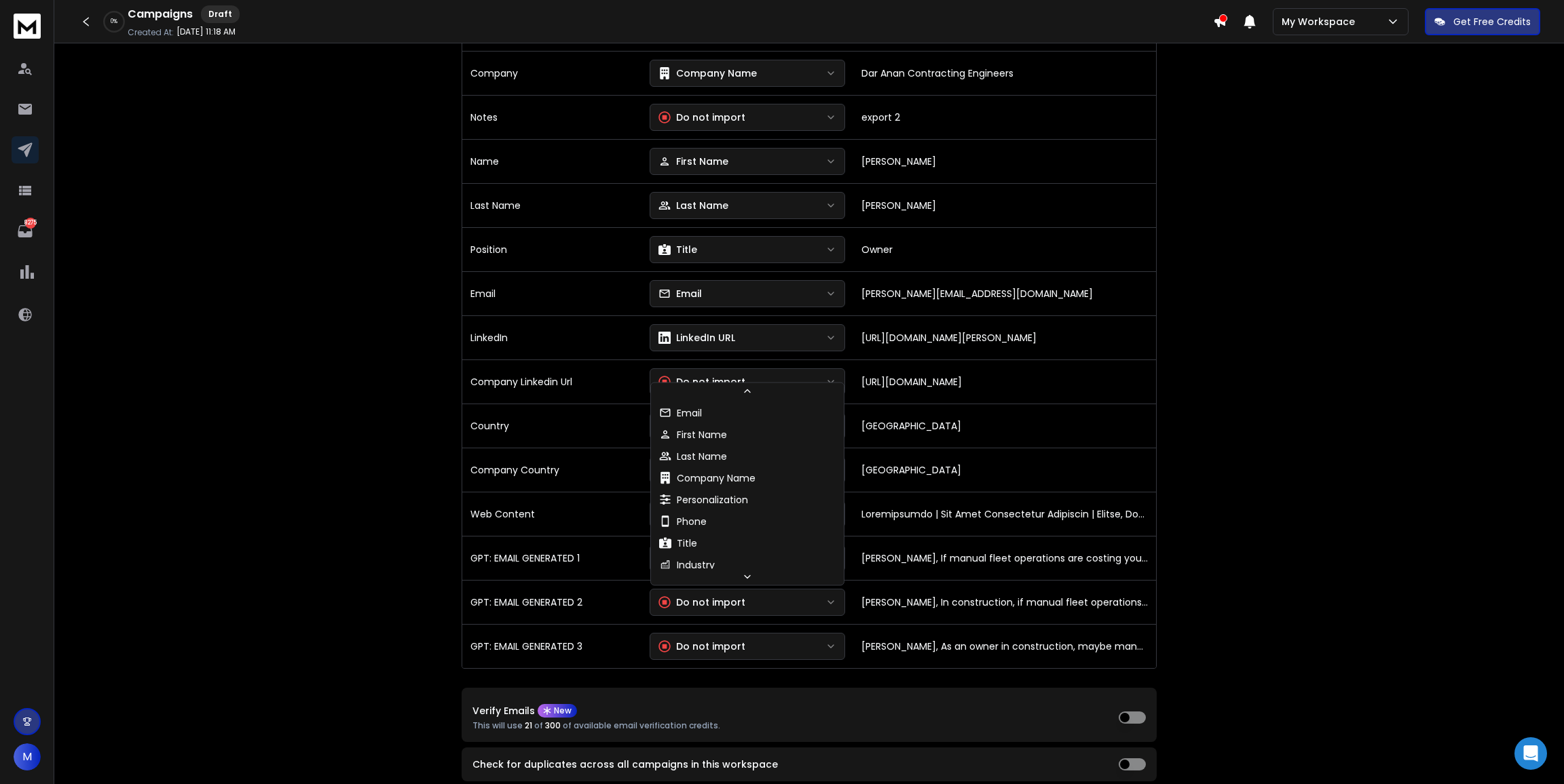
scroll to position [137, 0]
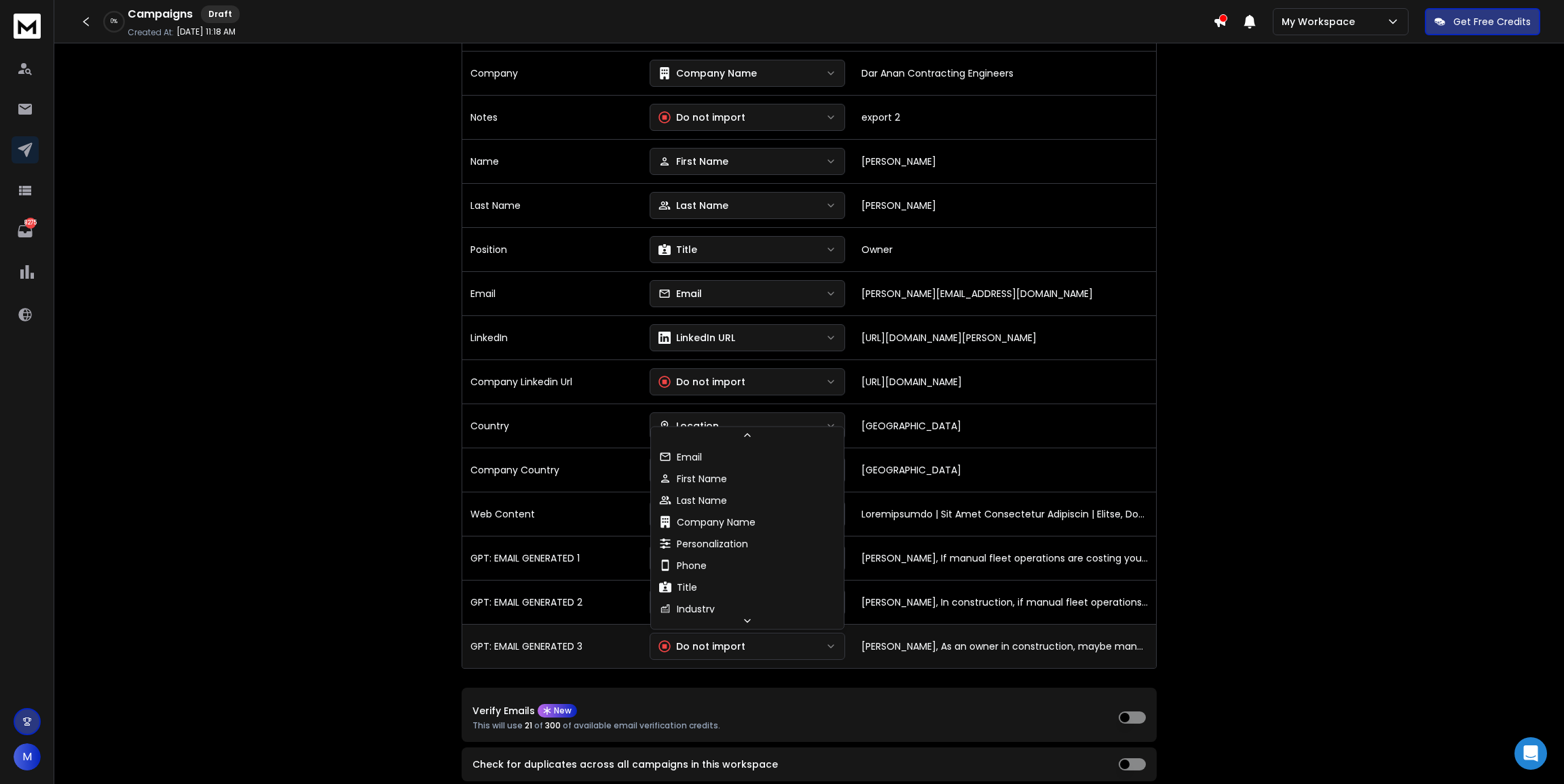
click at [703, 649] on div "Do not import" at bounding box center [702, 646] width 87 height 14
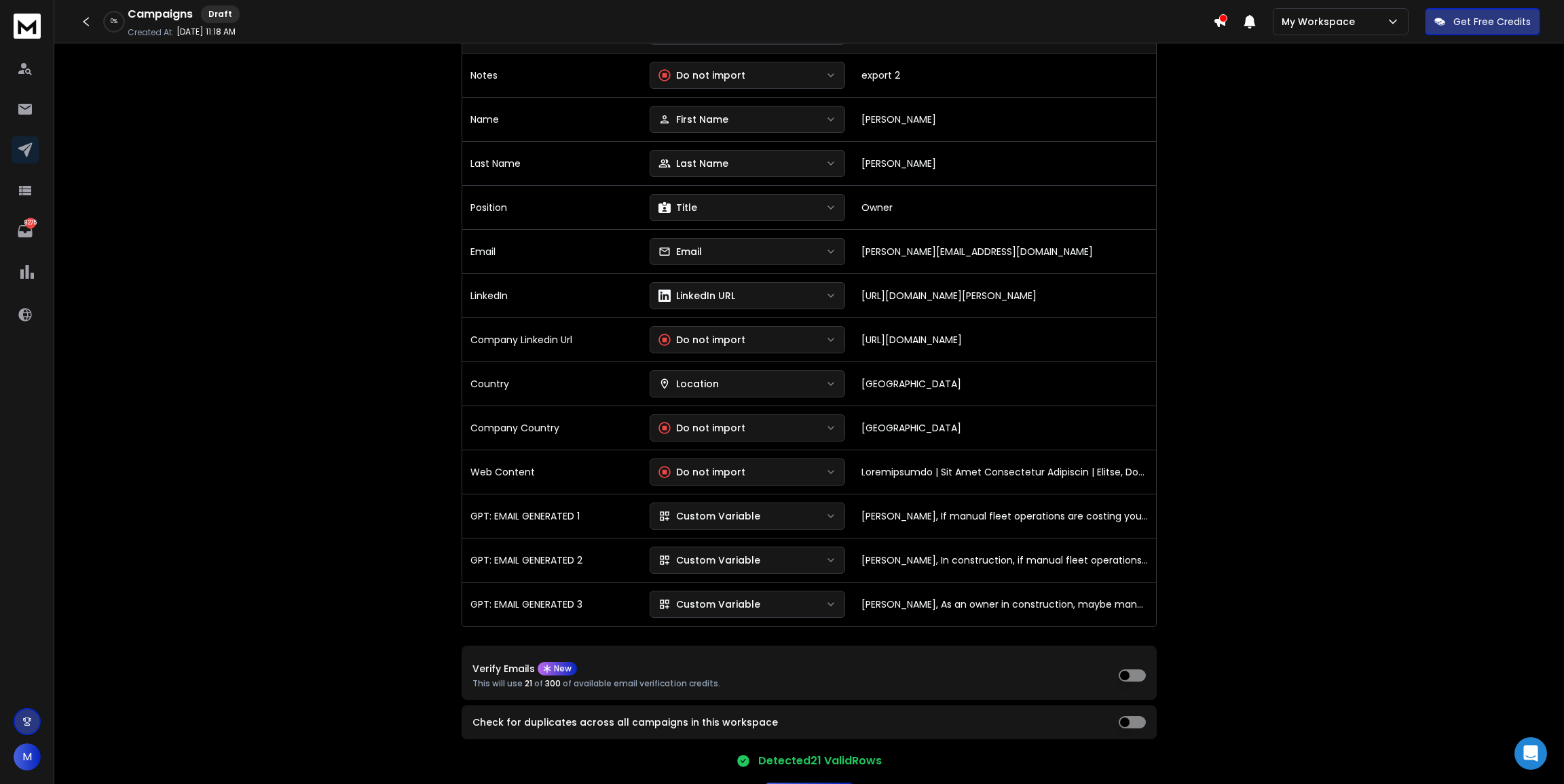
scroll to position [373, 0]
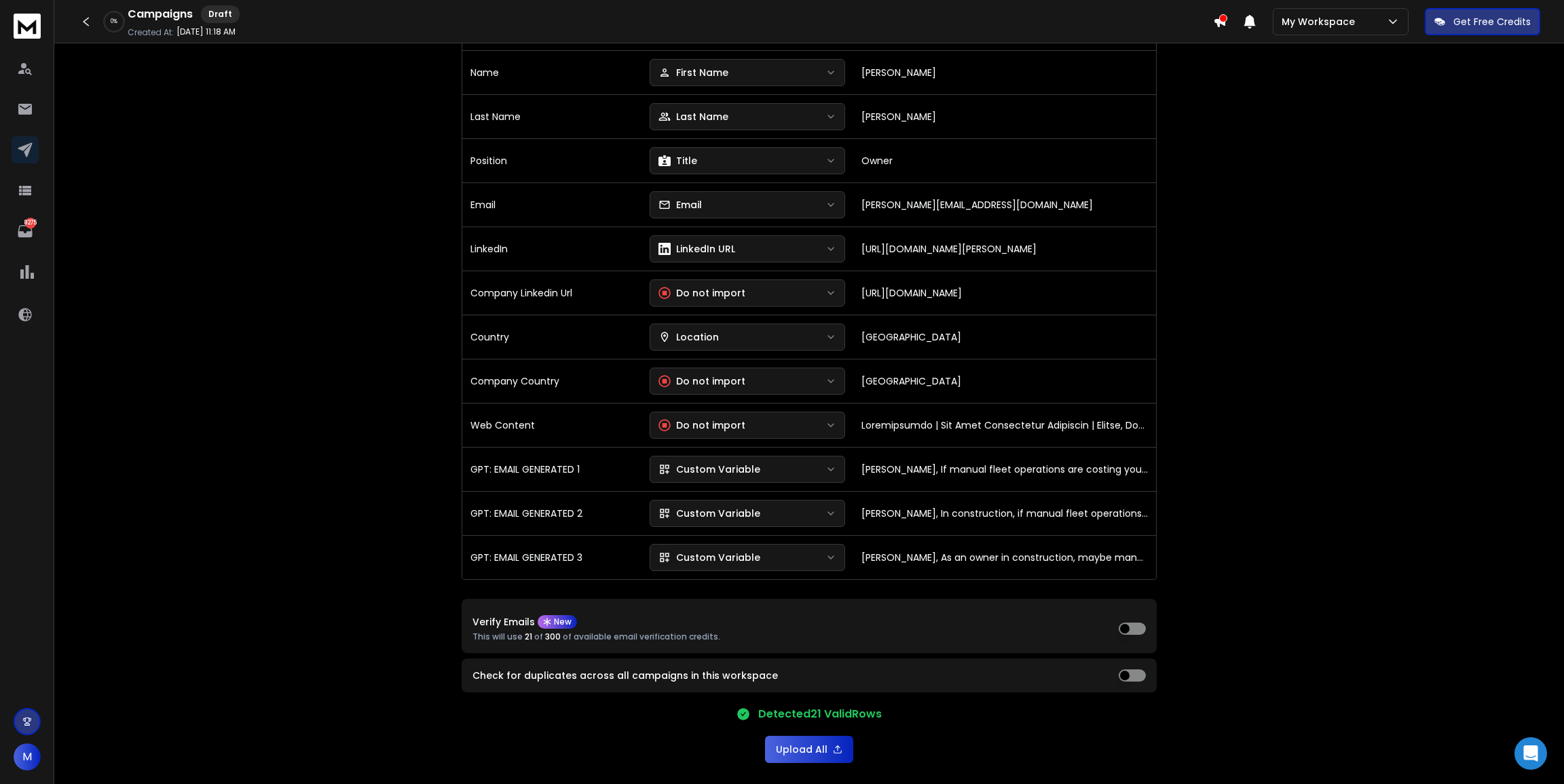
click at [820, 762] on button "Upload All" at bounding box center [808, 750] width 88 height 27
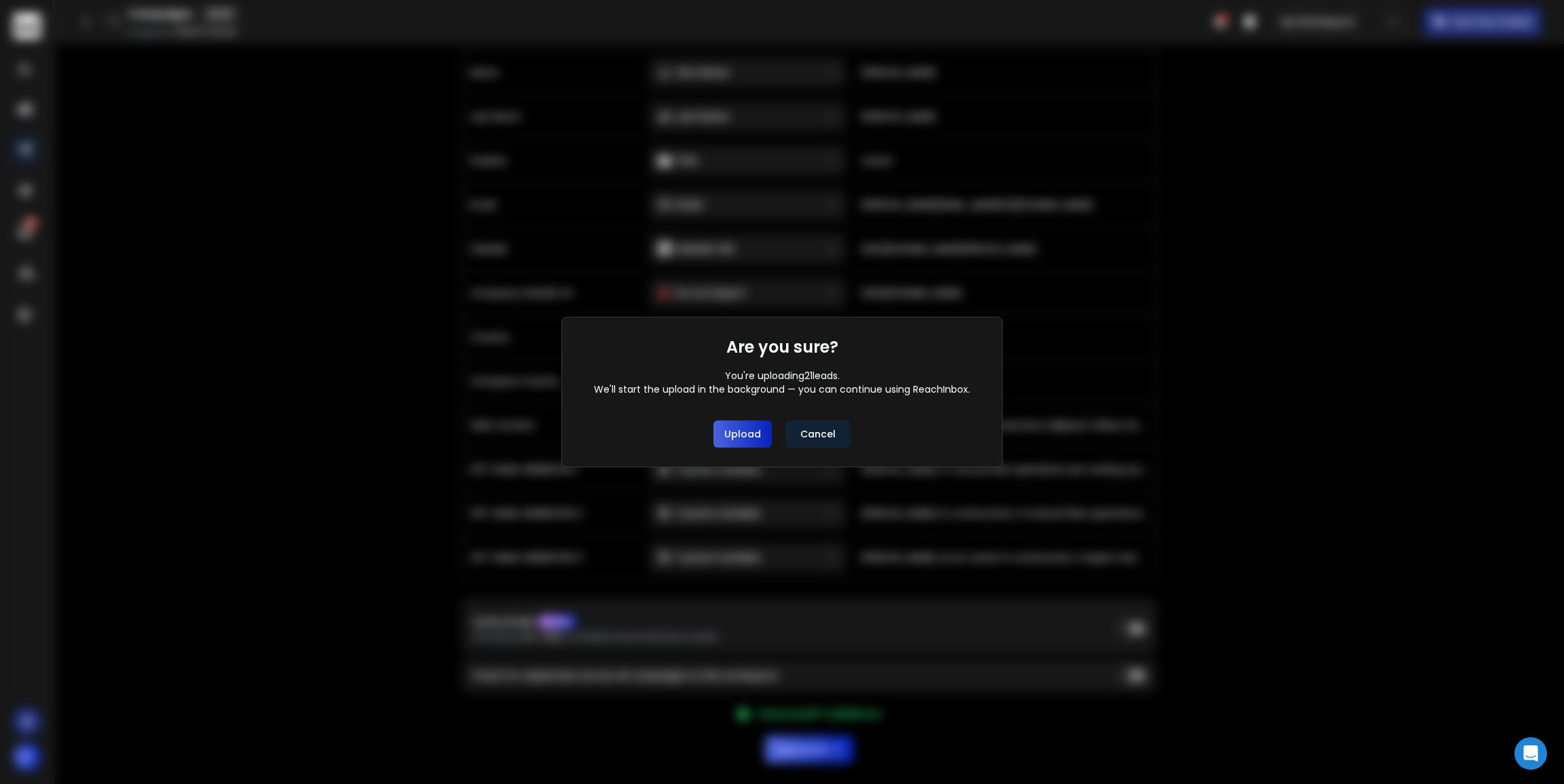
click at [743, 438] on button "Upload" at bounding box center [742, 434] width 58 height 27
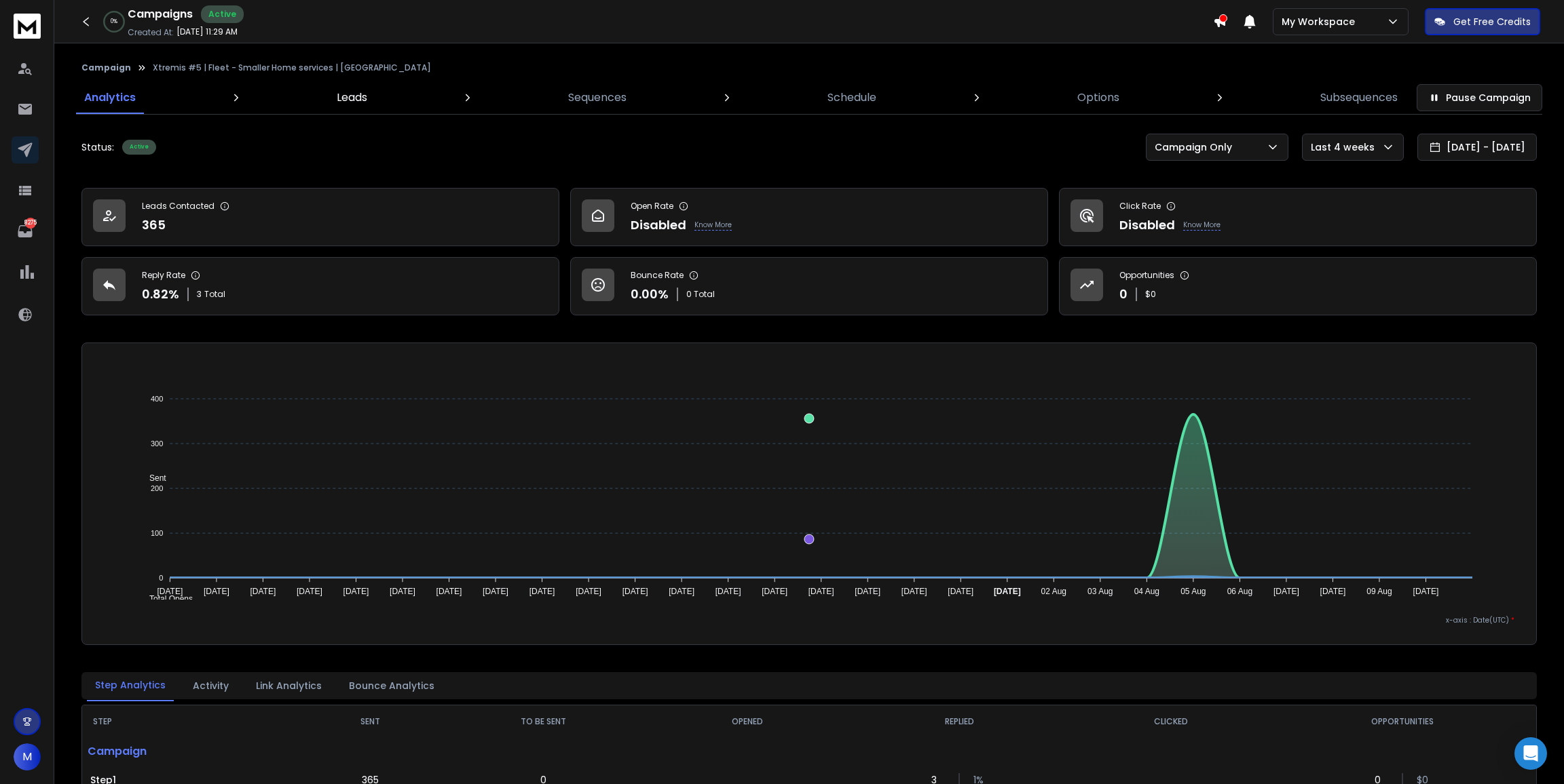
click at [361, 95] on p "Leads" at bounding box center [352, 98] width 30 height 17
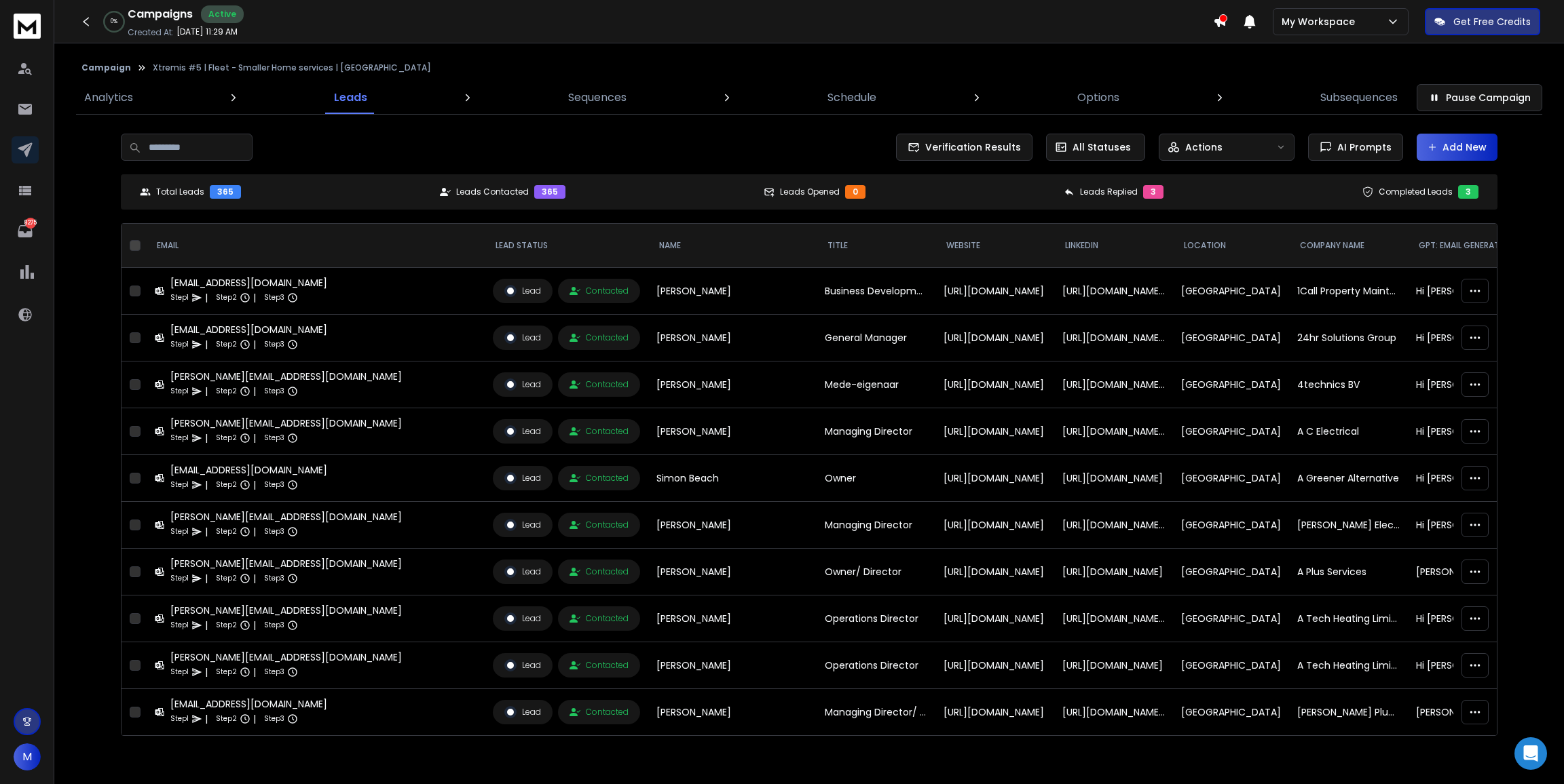
click at [1459, 134] on button "Add New" at bounding box center [1457, 147] width 81 height 27
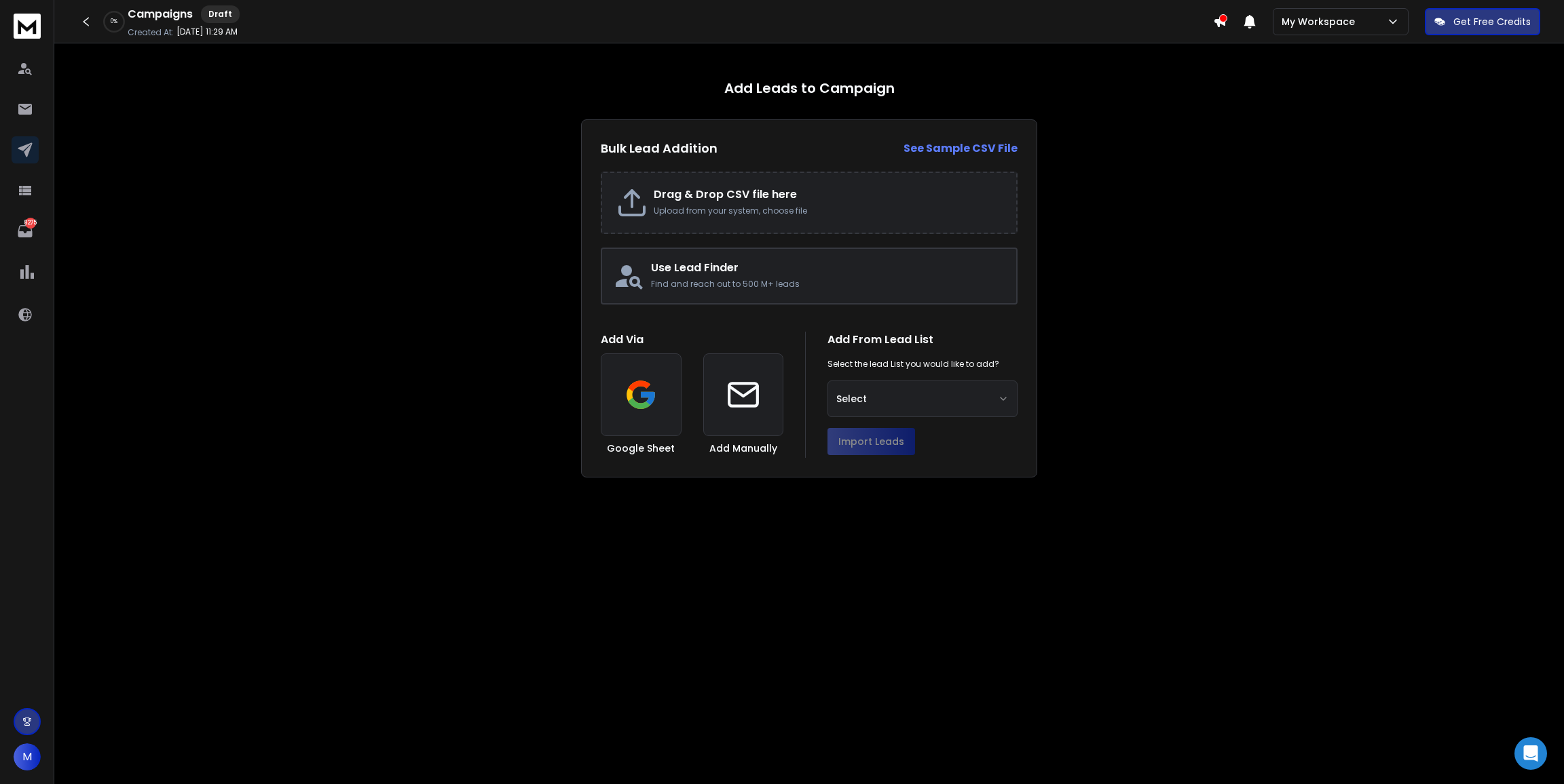
click at [1453, 142] on div "Add Leads to Campaign Bulk Lead Addition See Sample CSV File Drag & Drop CSV fi…" at bounding box center [782, 239] width 1564 height 478
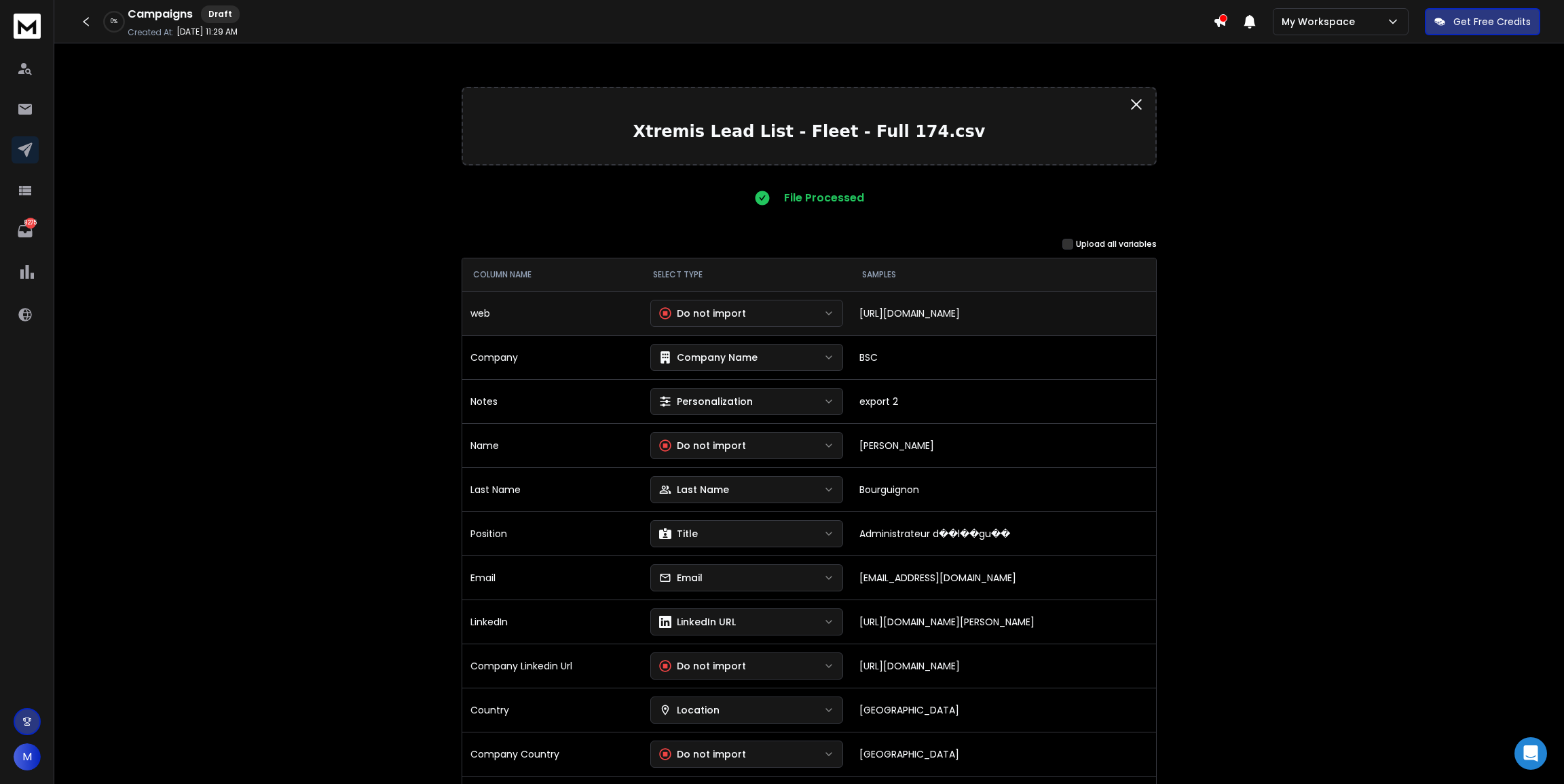
click at [812, 310] on button "Do not import" at bounding box center [746, 314] width 192 height 27
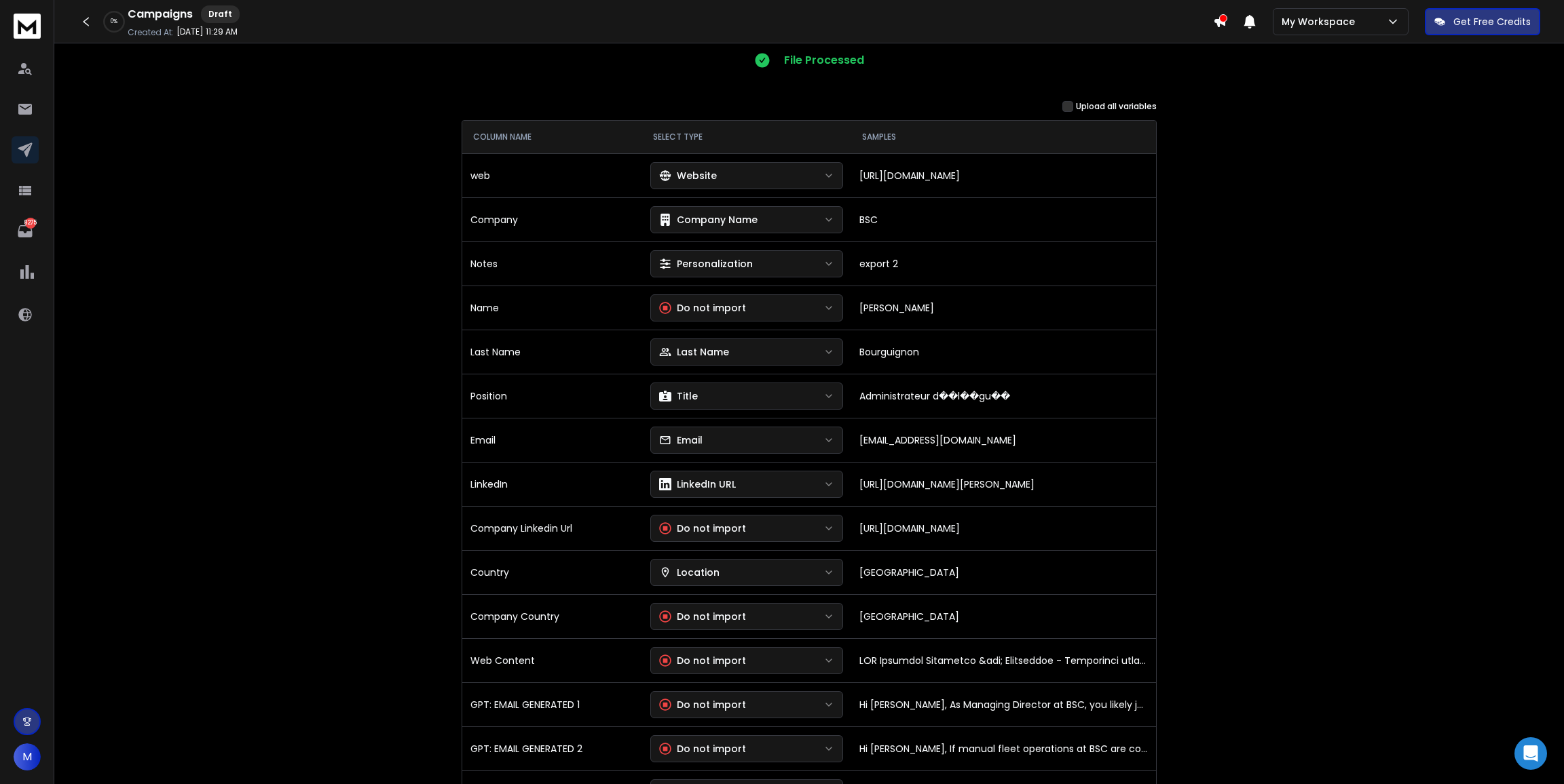
scroll to position [140, 0]
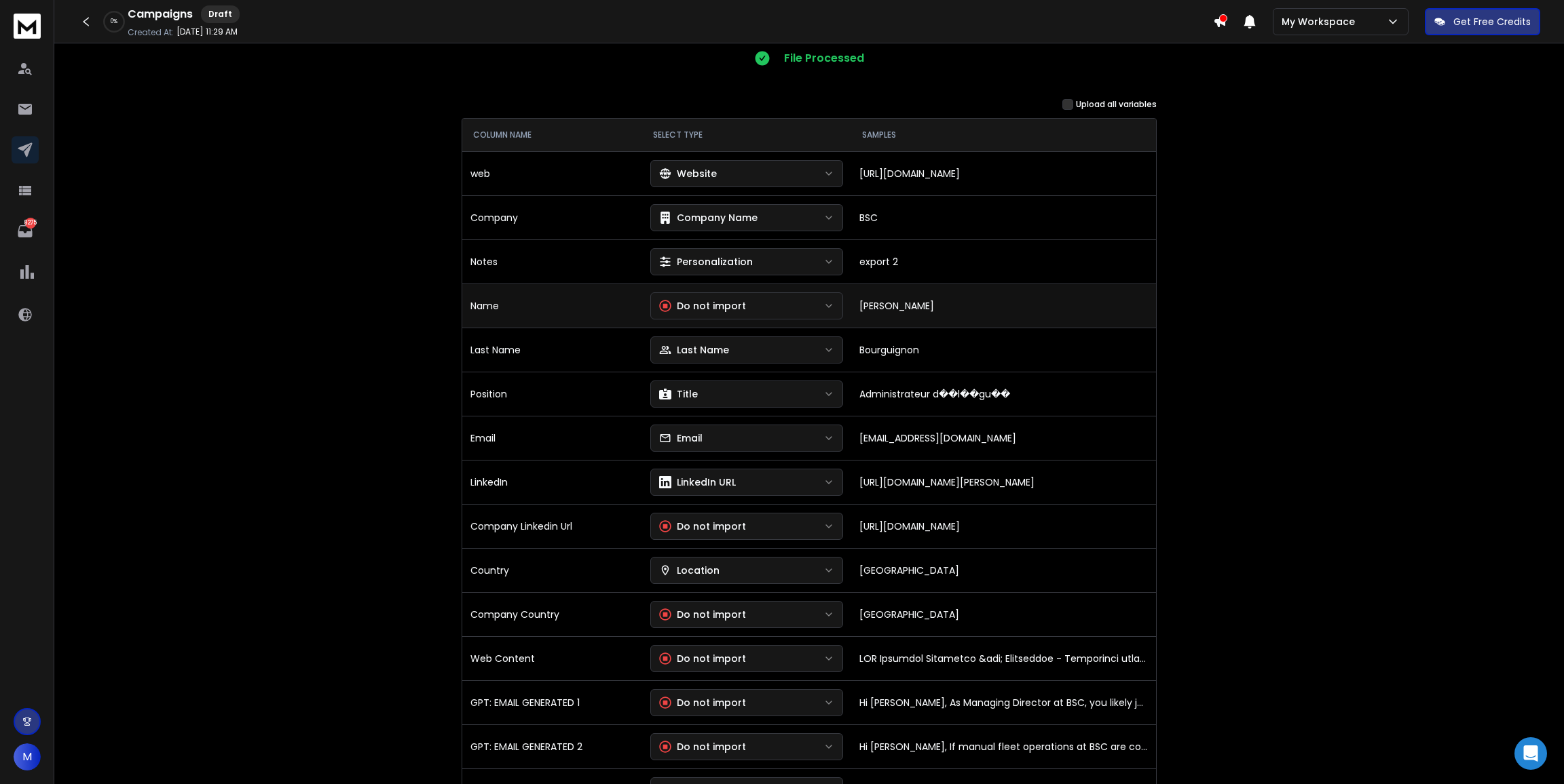
click at [807, 309] on button "Do not import" at bounding box center [746, 306] width 192 height 27
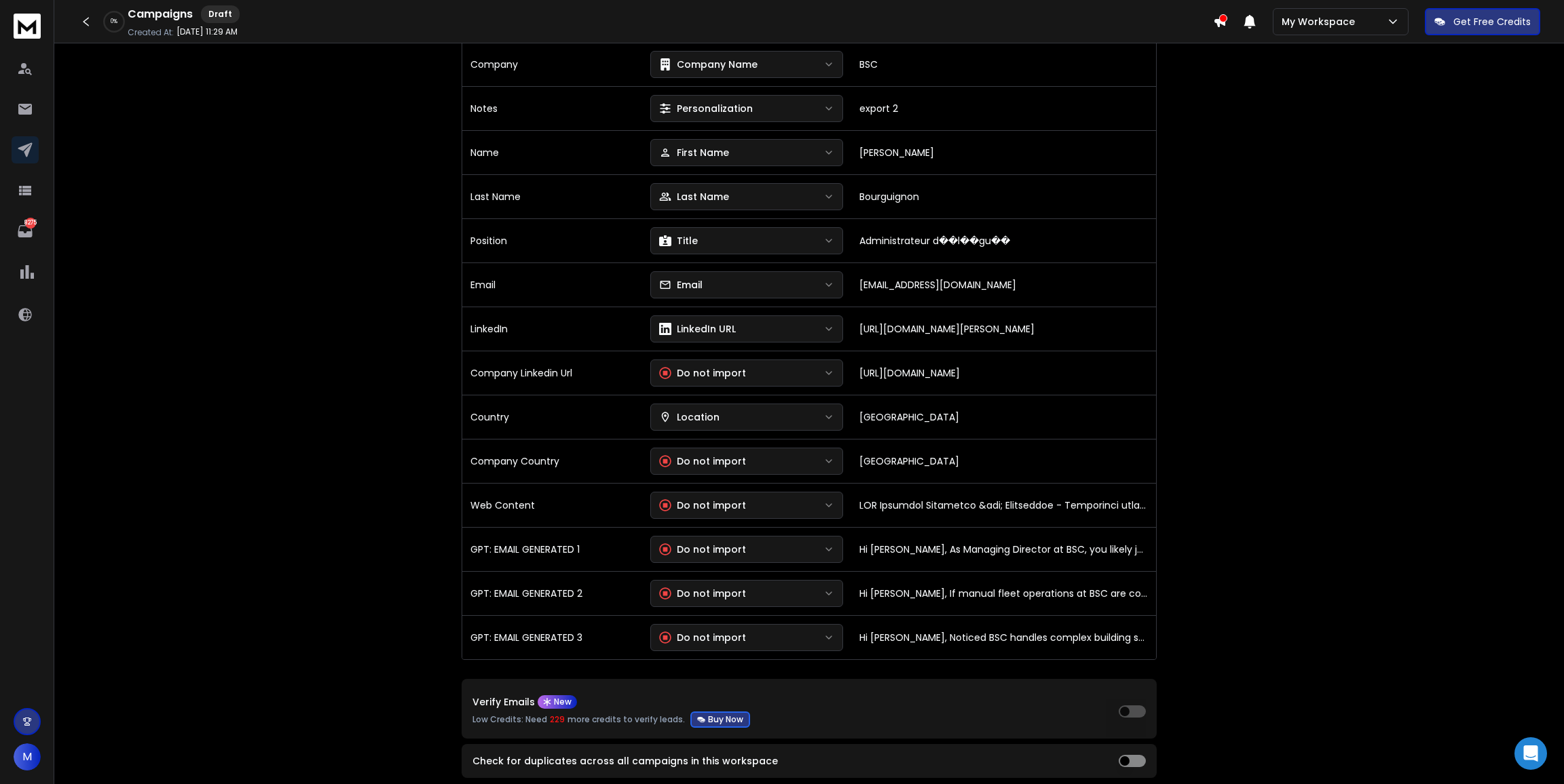
scroll to position [299, 0]
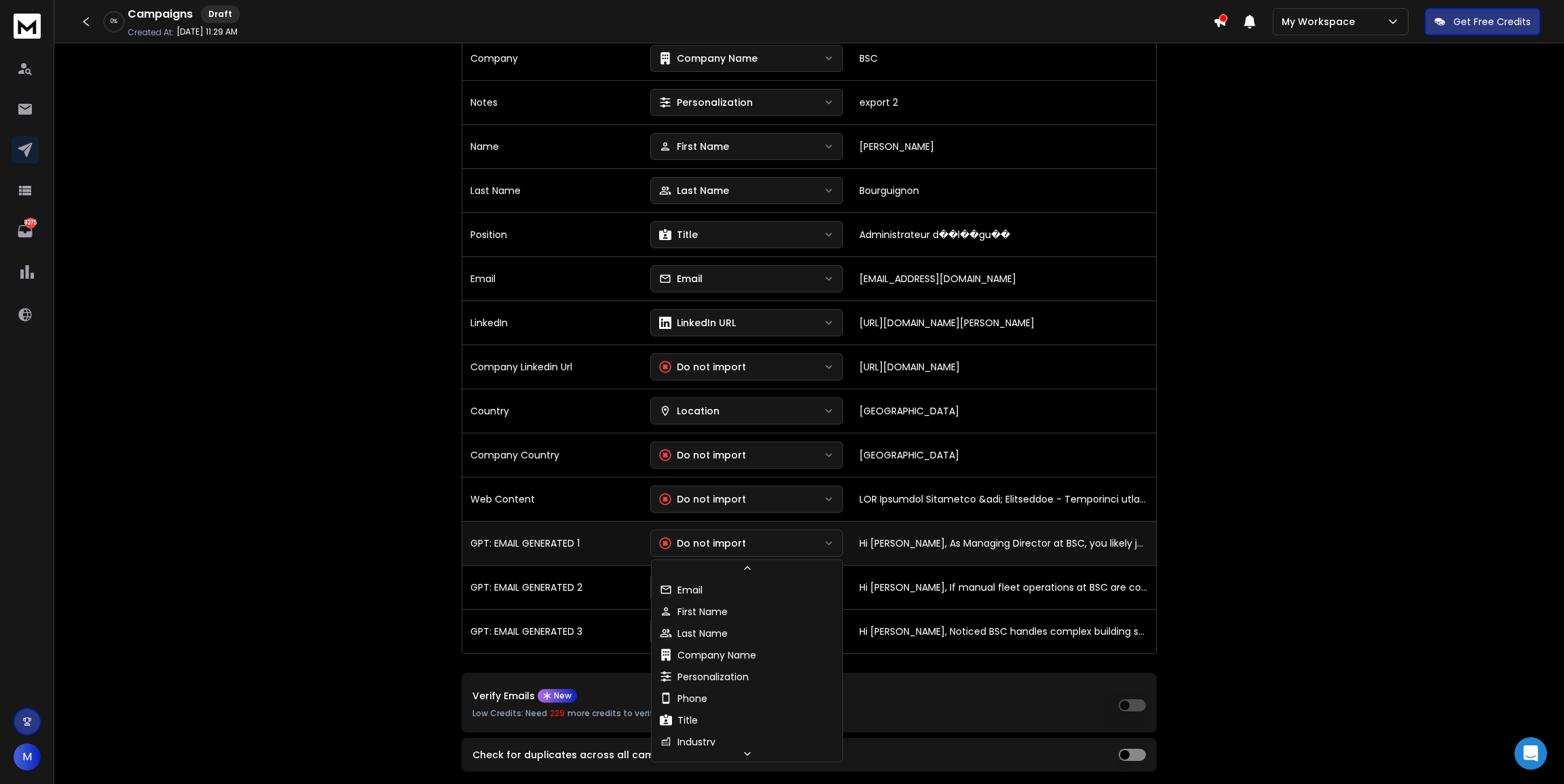
click at [753, 535] on button "Do not import" at bounding box center [746, 544] width 192 height 27
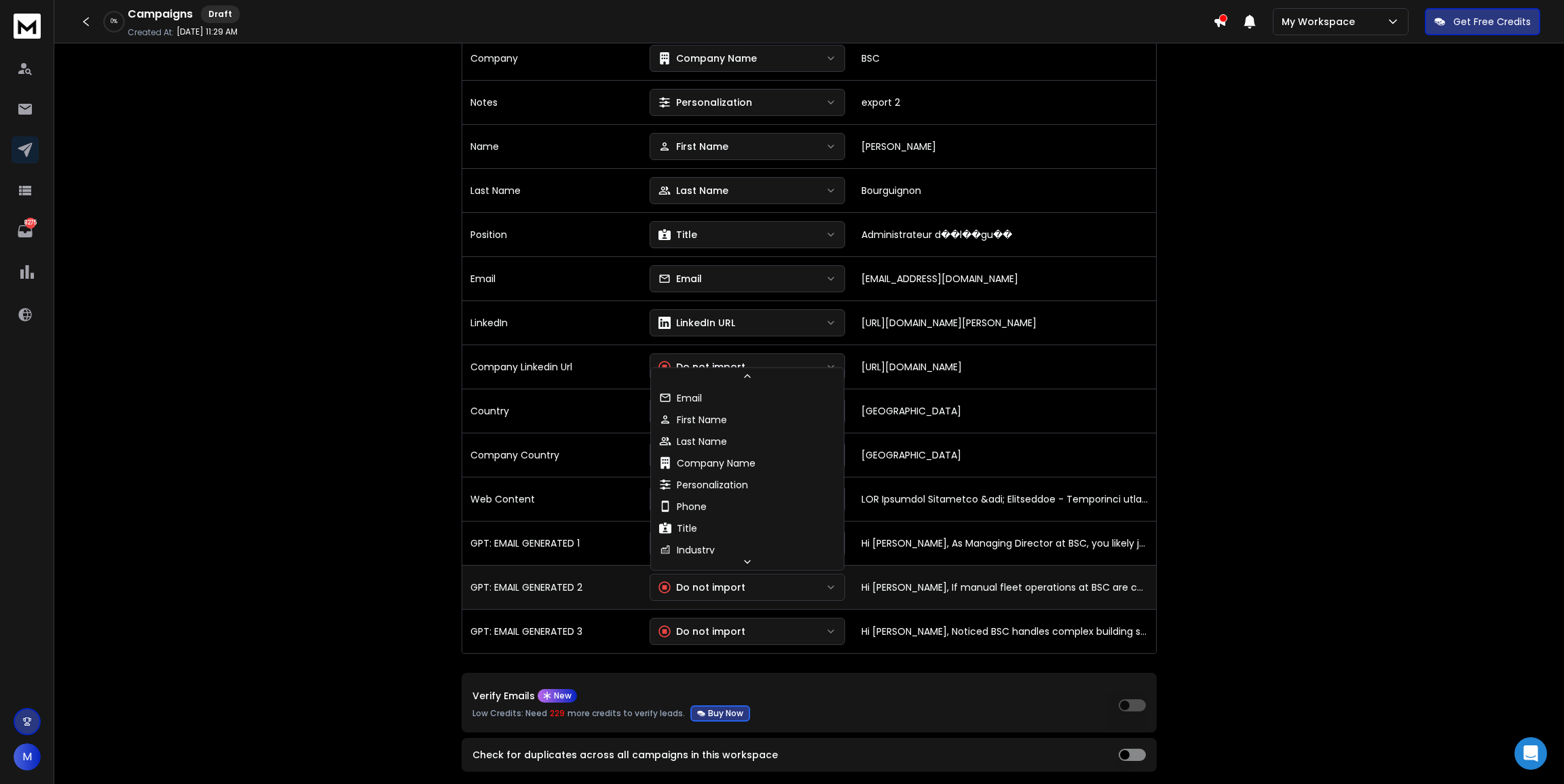
click at [786, 594] on button "Do not import" at bounding box center [747, 587] width 195 height 27
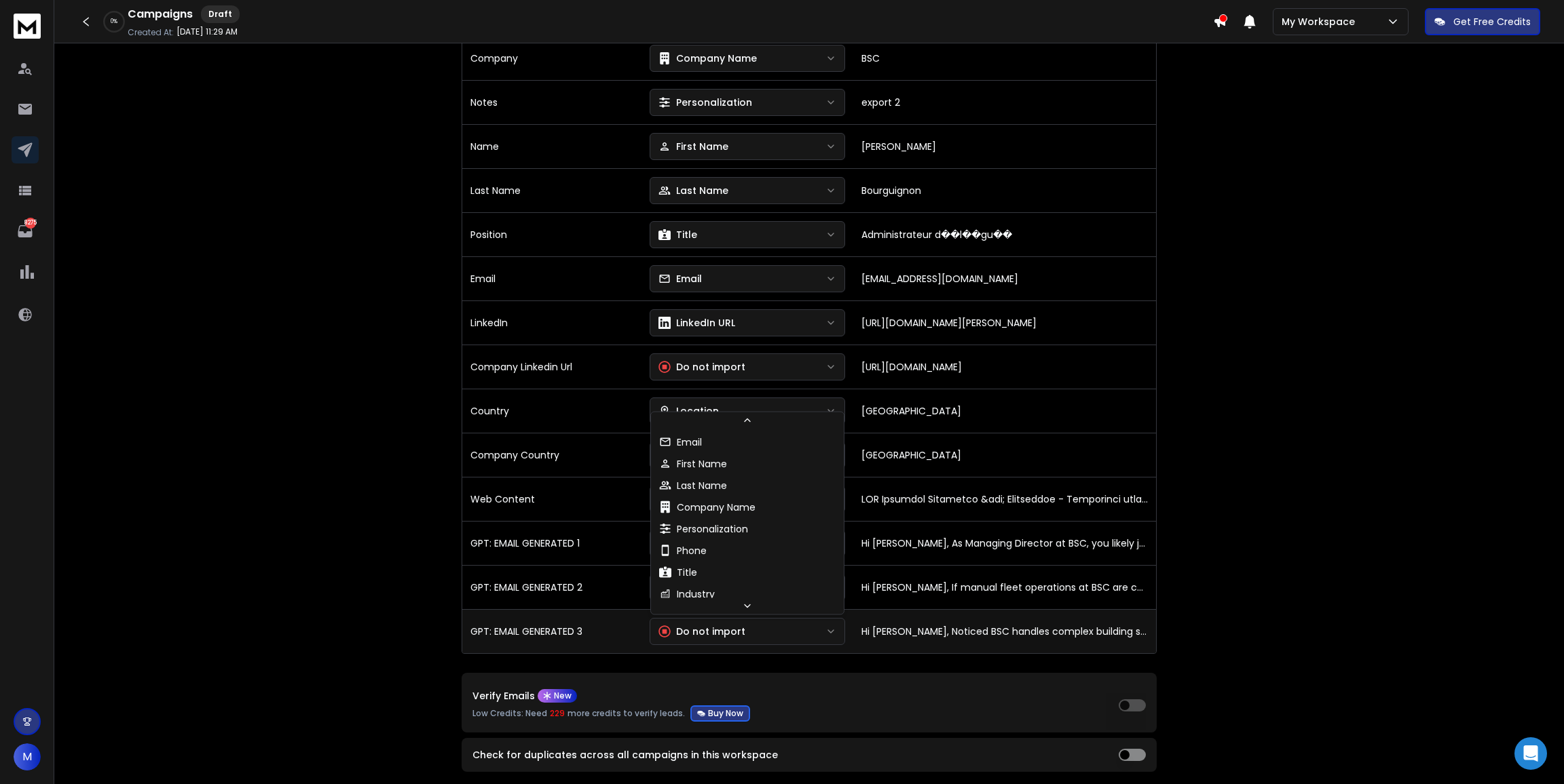
click at [788, 628] on button "Do not import" at bounding box center [747, 632] width 195 height 27
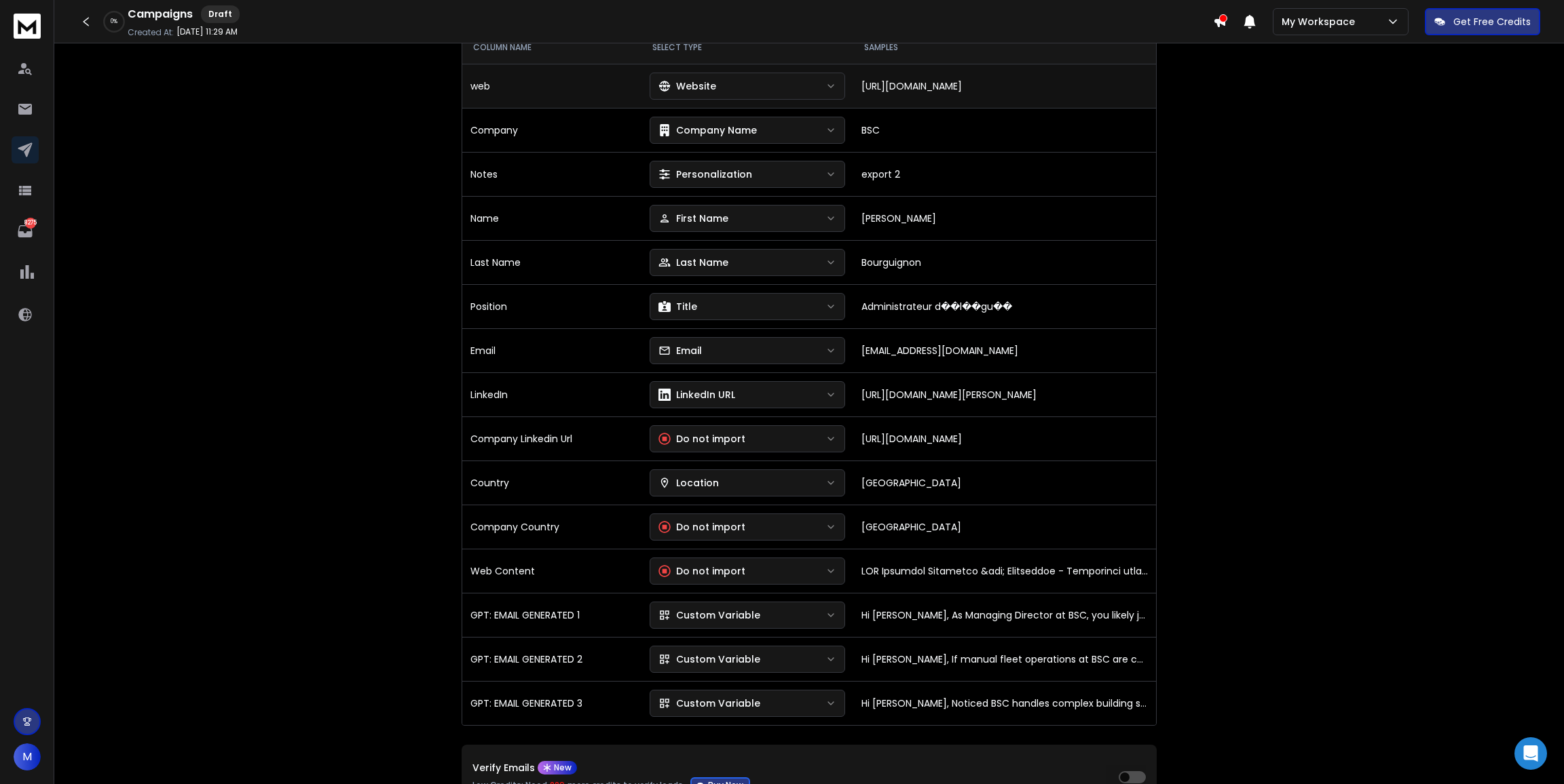
scroll to position [228, 0]
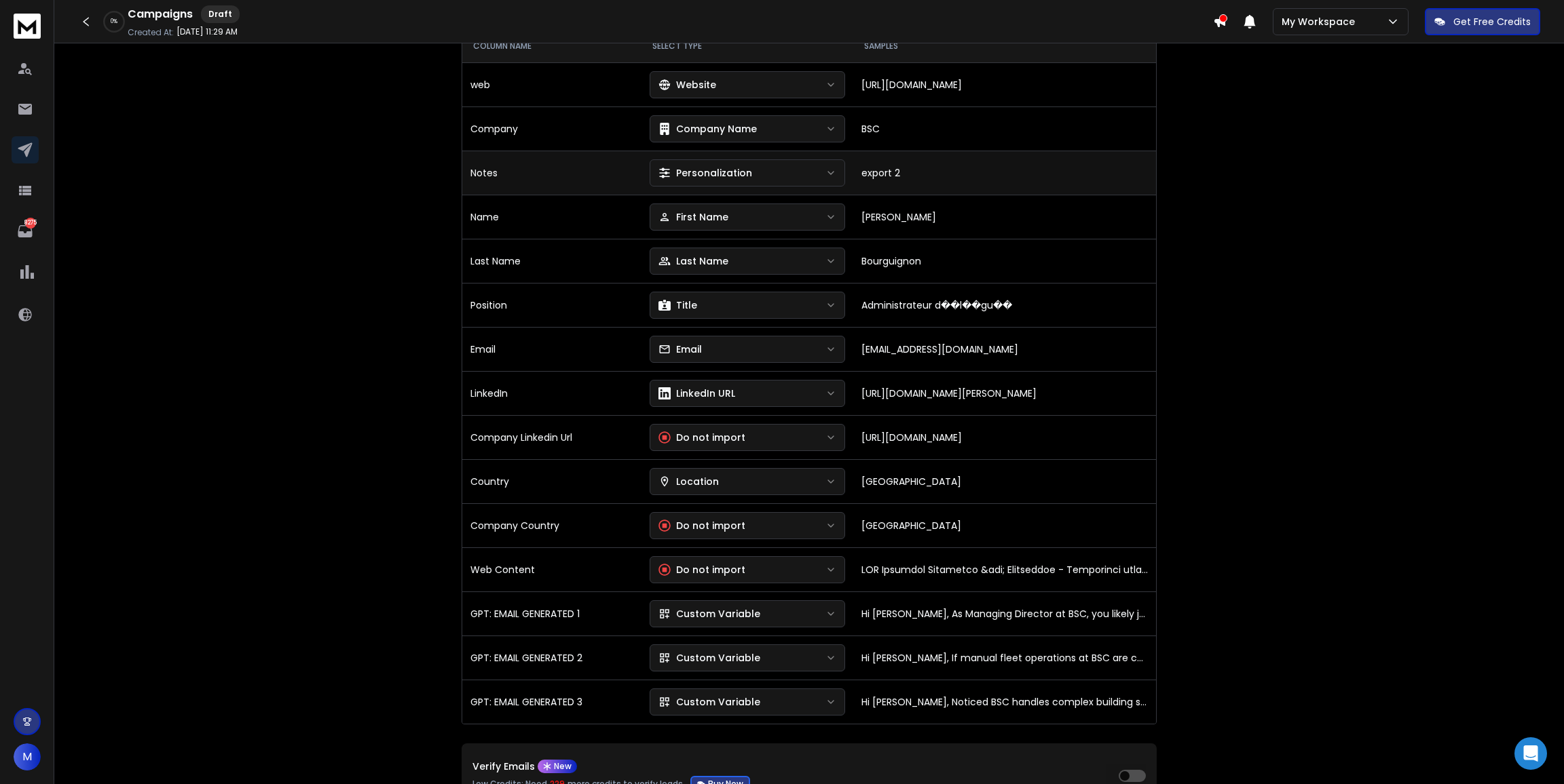
click at [828, 178] on button "Personalization" at bounding box center [747, 173] width 195 height 27
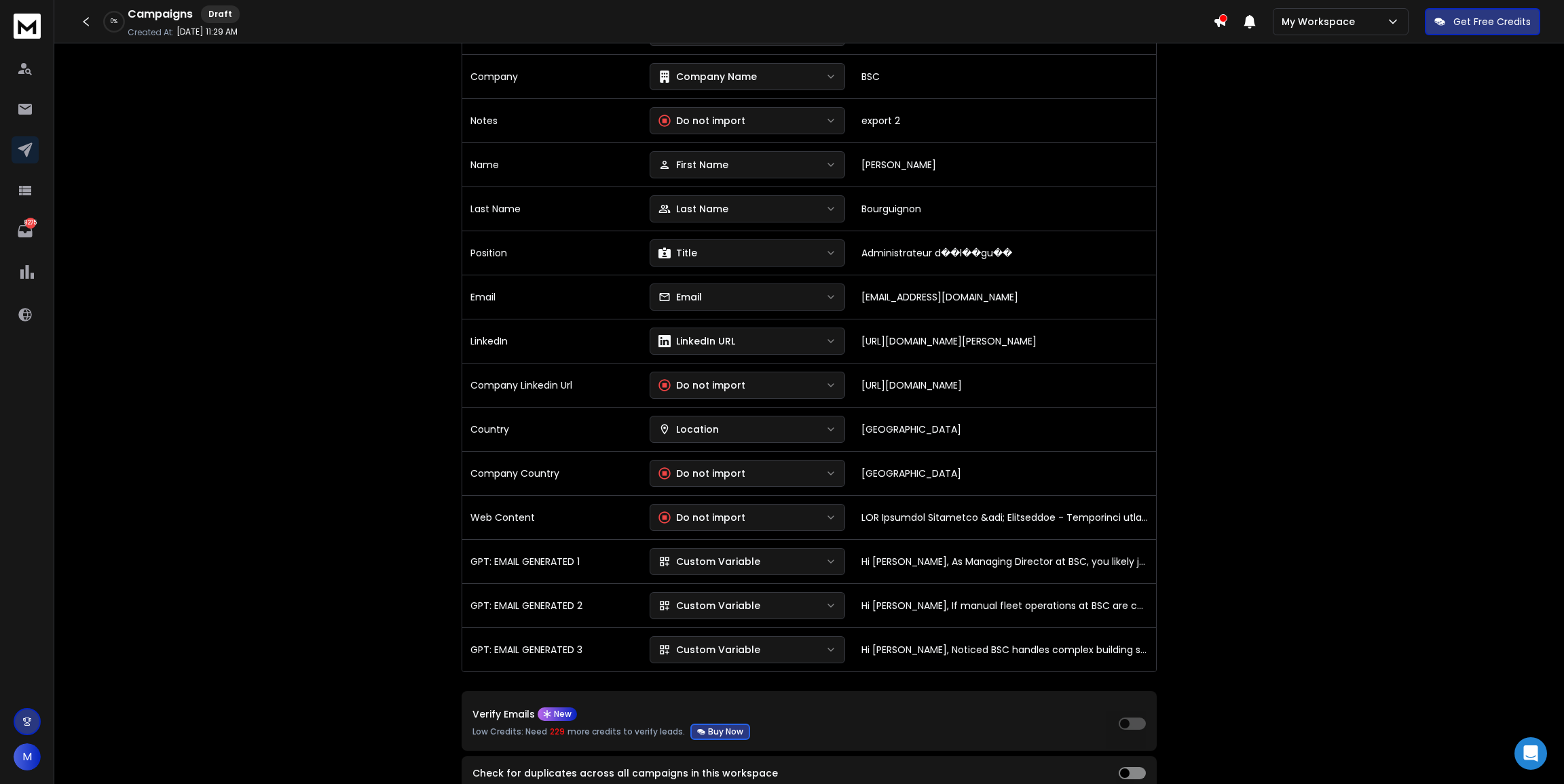
scroll to position [379, 0]
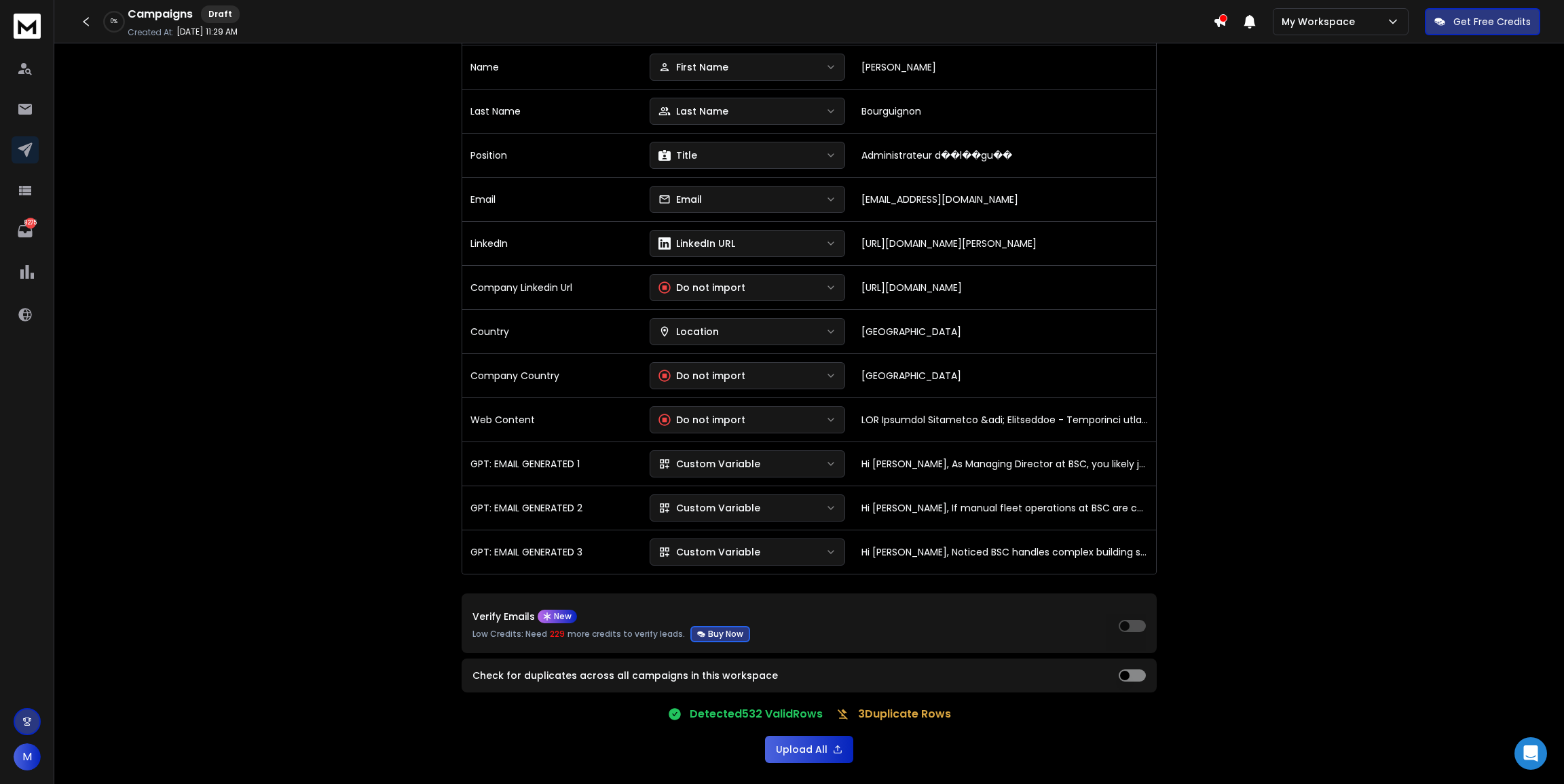
click at [821, 752] on button "Upload All" at bounding box center [808, 750] width 88 height 27
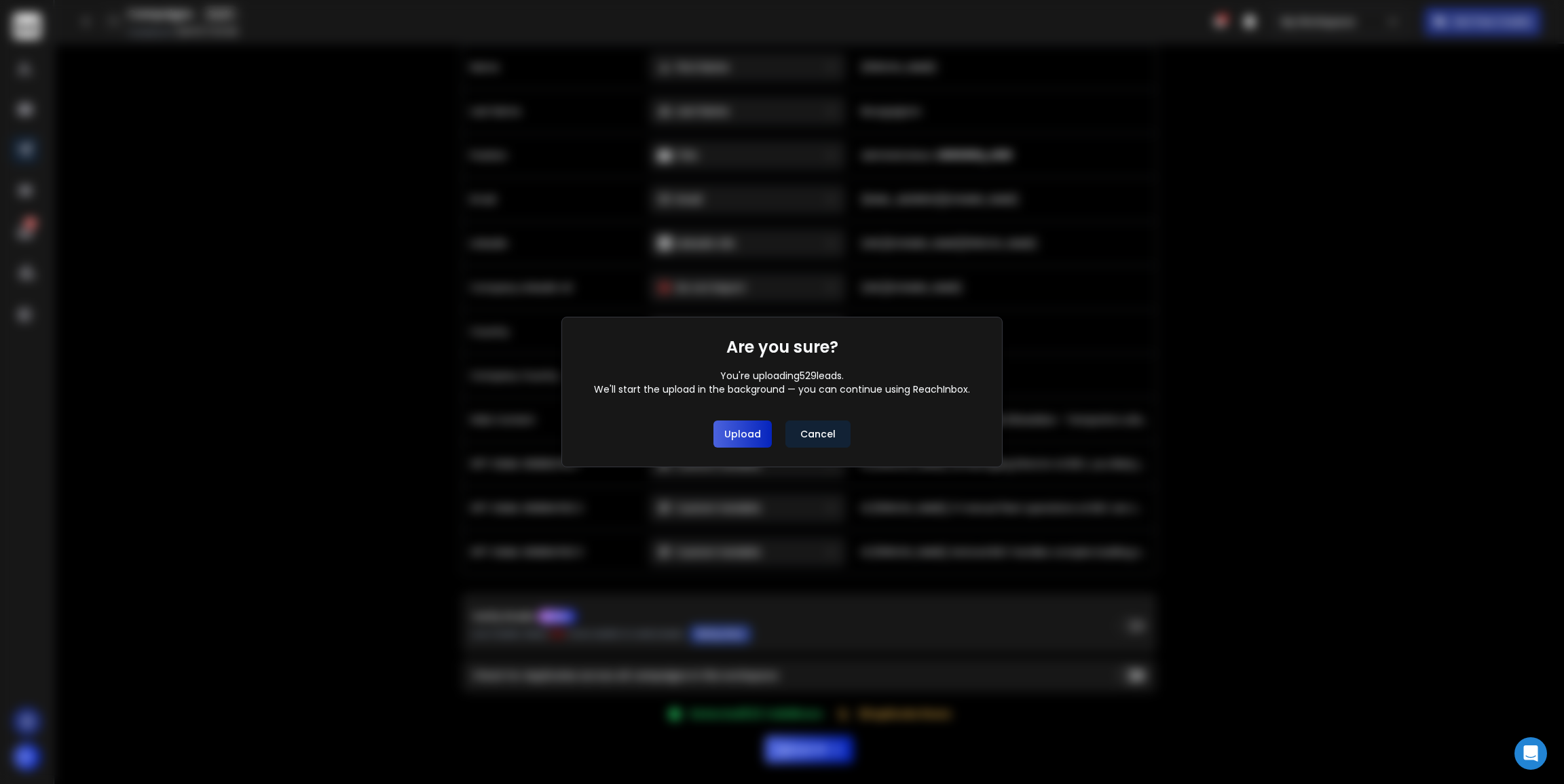
click at [749, 426] on button "Upload" at bounding box center [742, 434] width 58 height 27
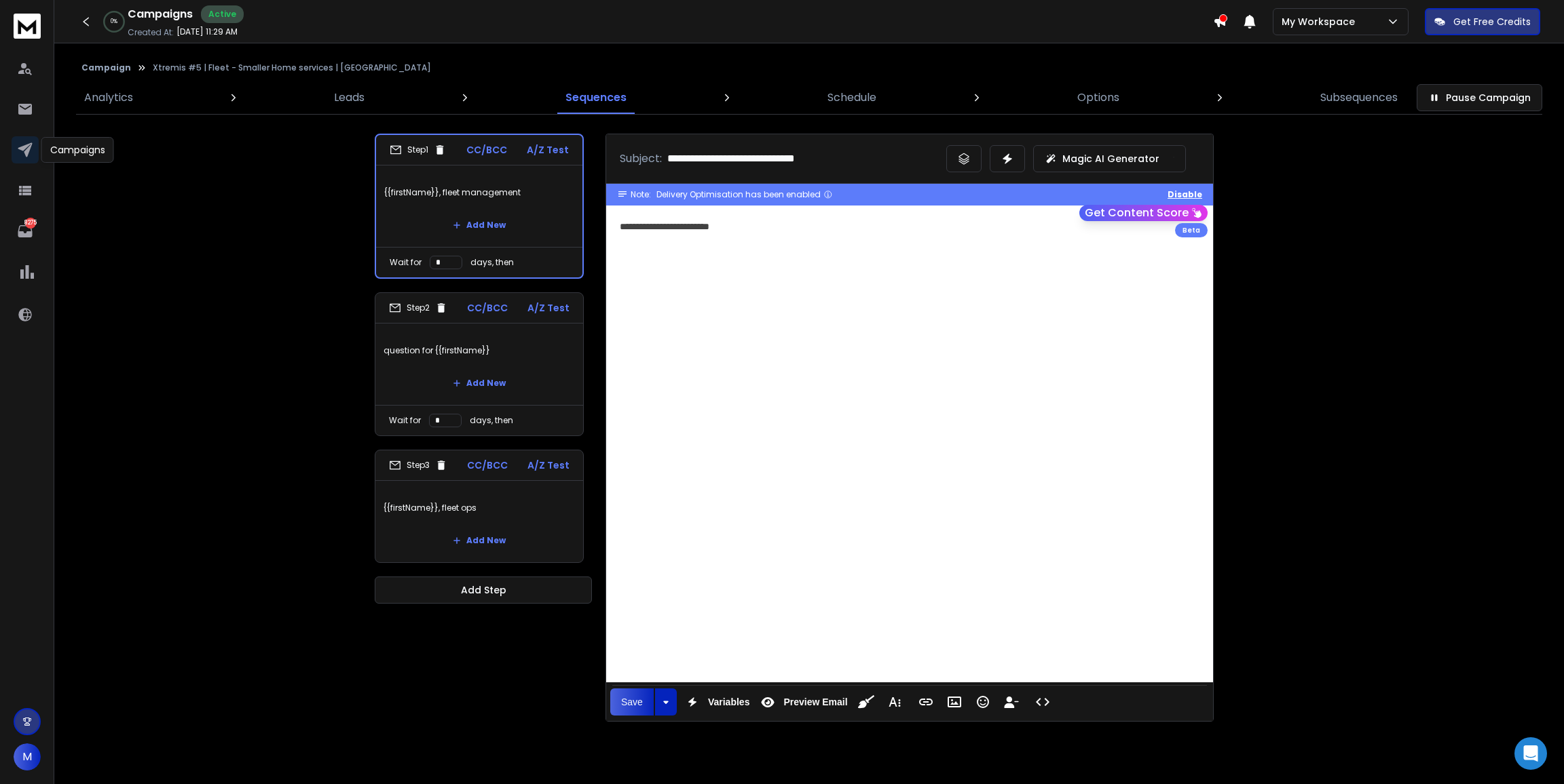
click at [21, 144] on icon at bounding box center [25, 150] width 17 height 17
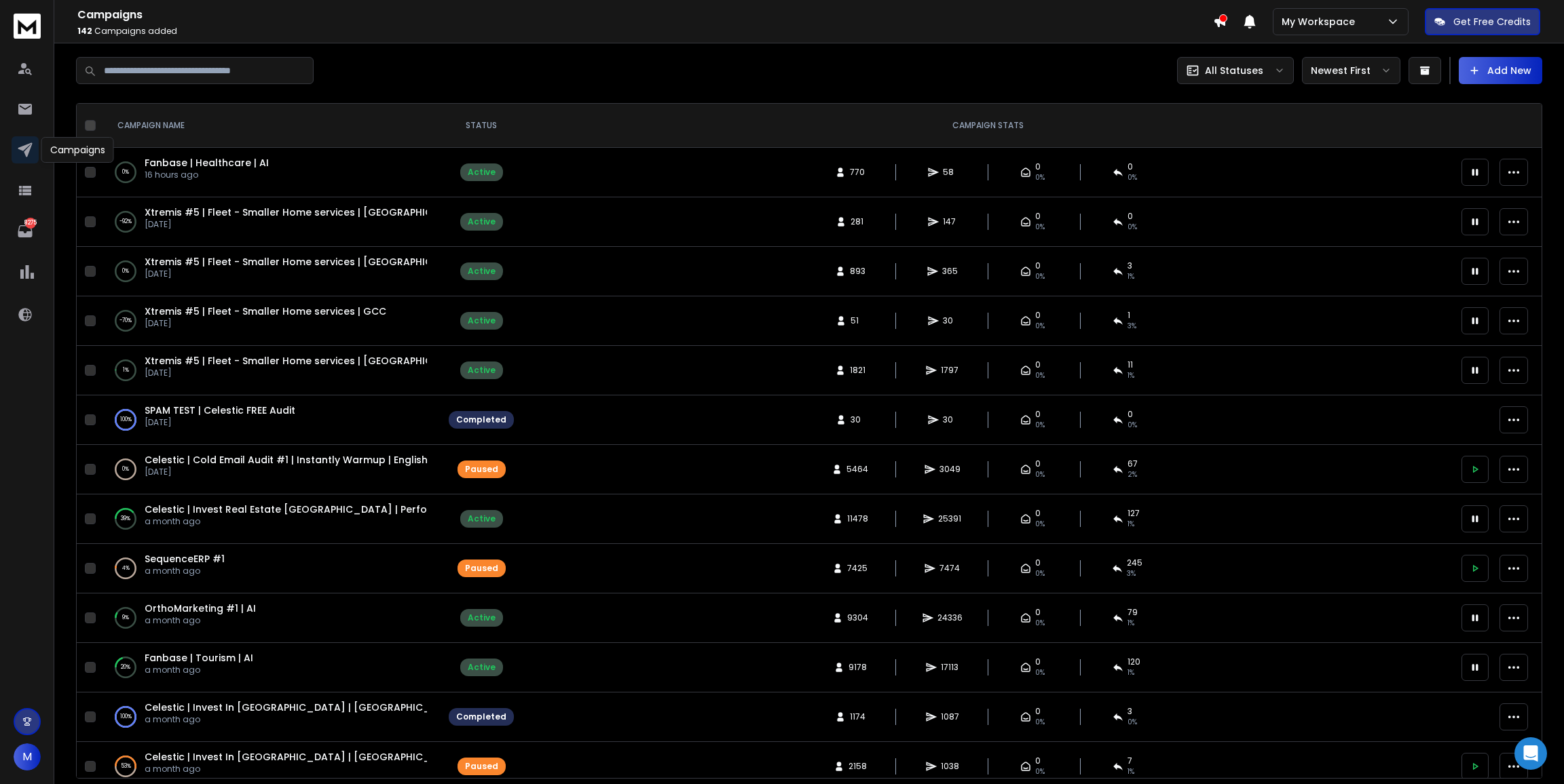
click at [322, 361] on span "Xtremis #5 | Fleet - Smaller Home services | [GEOGRAPHIC_DATA]" at bounding box center [308, 361] width 327 height 14
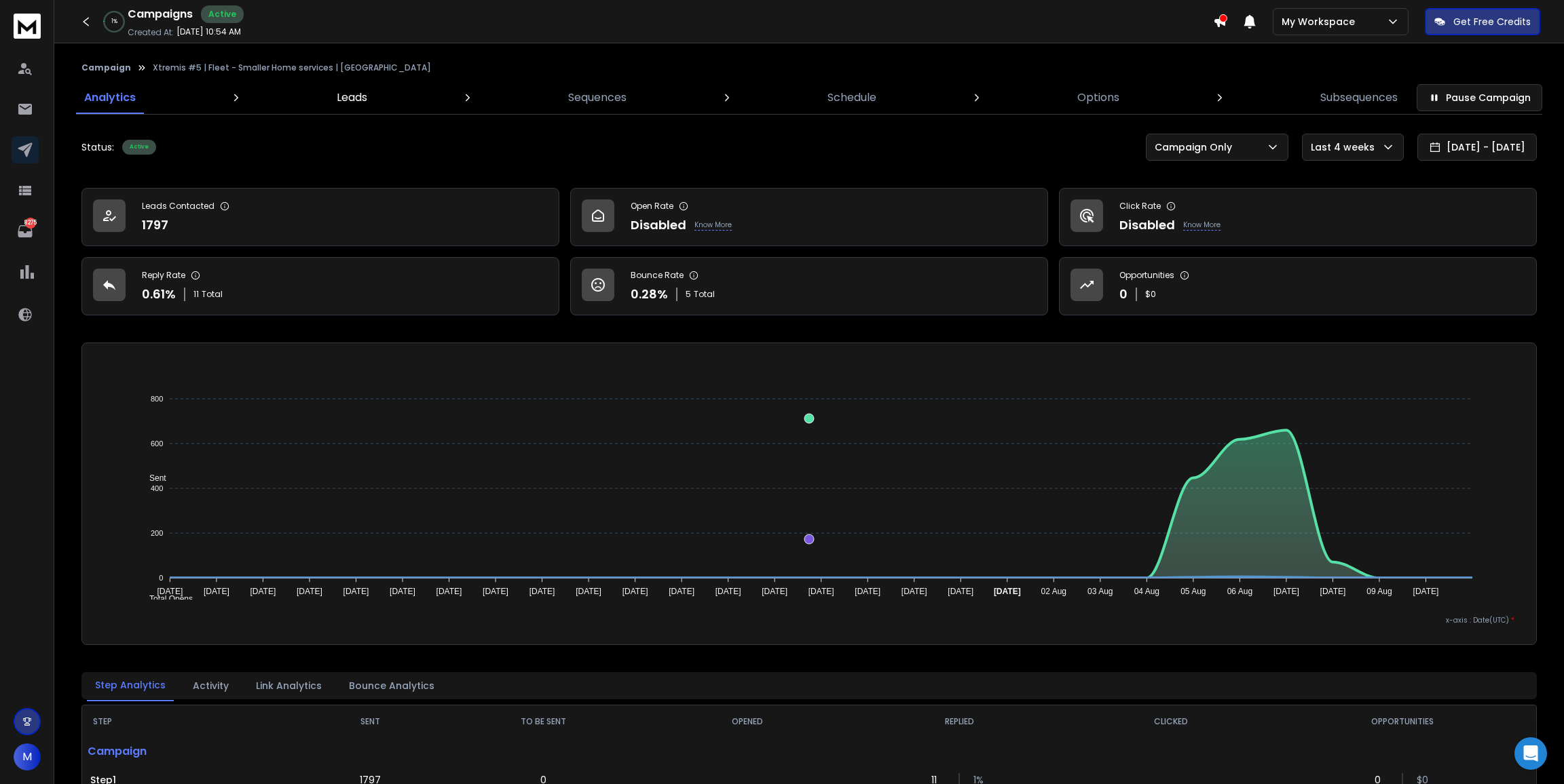
click at [358, 101] on p "Leads" at bounding box center [352, 98] width 30 height 17
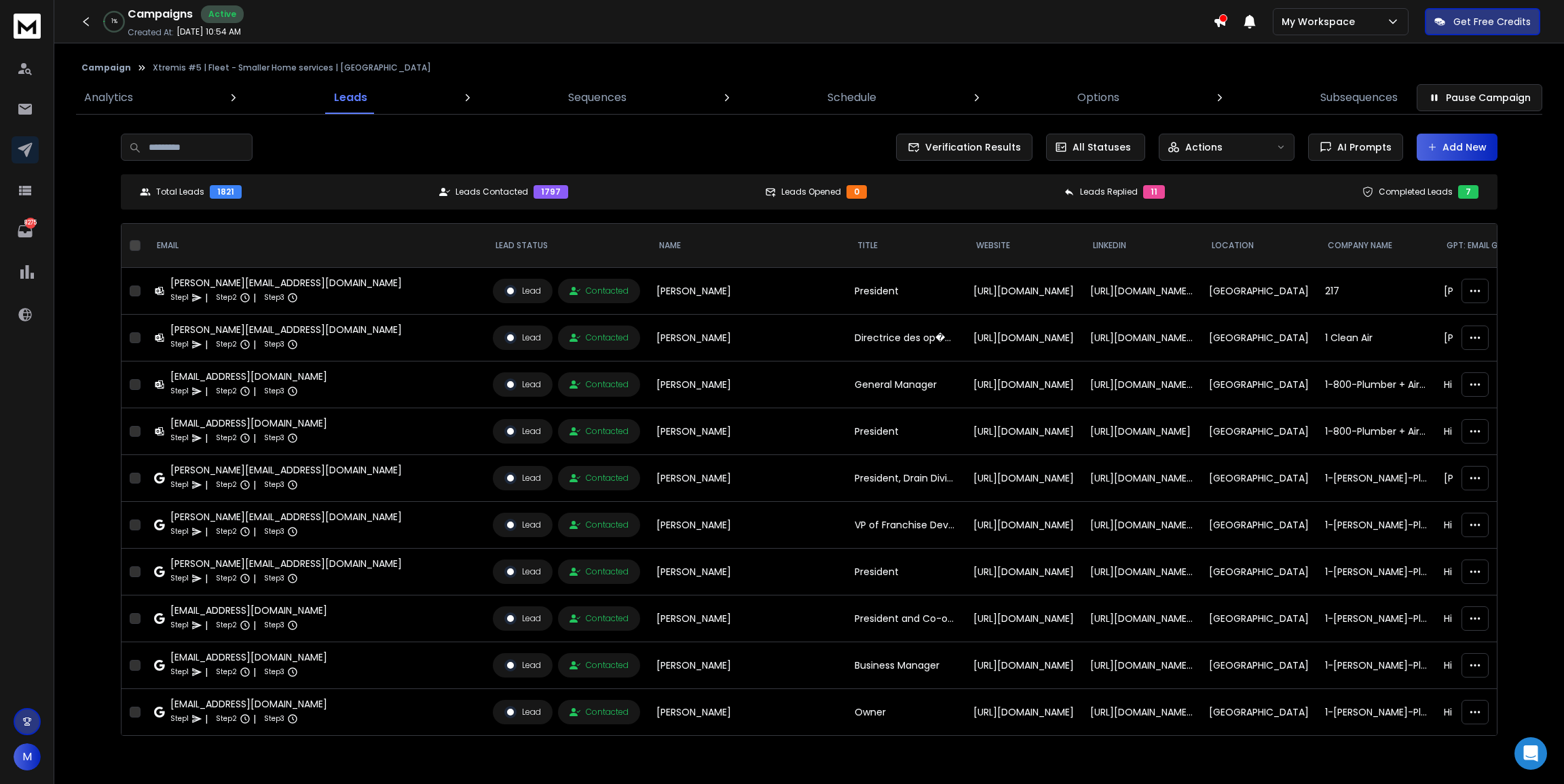
click at [1451, 161] on div "Verification Results All Statuses Actions AI Prompts Add New Total Leads 1821 L…" at bounding box center [809, 428] width 1376 height 589
click at [1451, 156] on button "Add New" at bounding box center [1457, 147] width 81 height 27
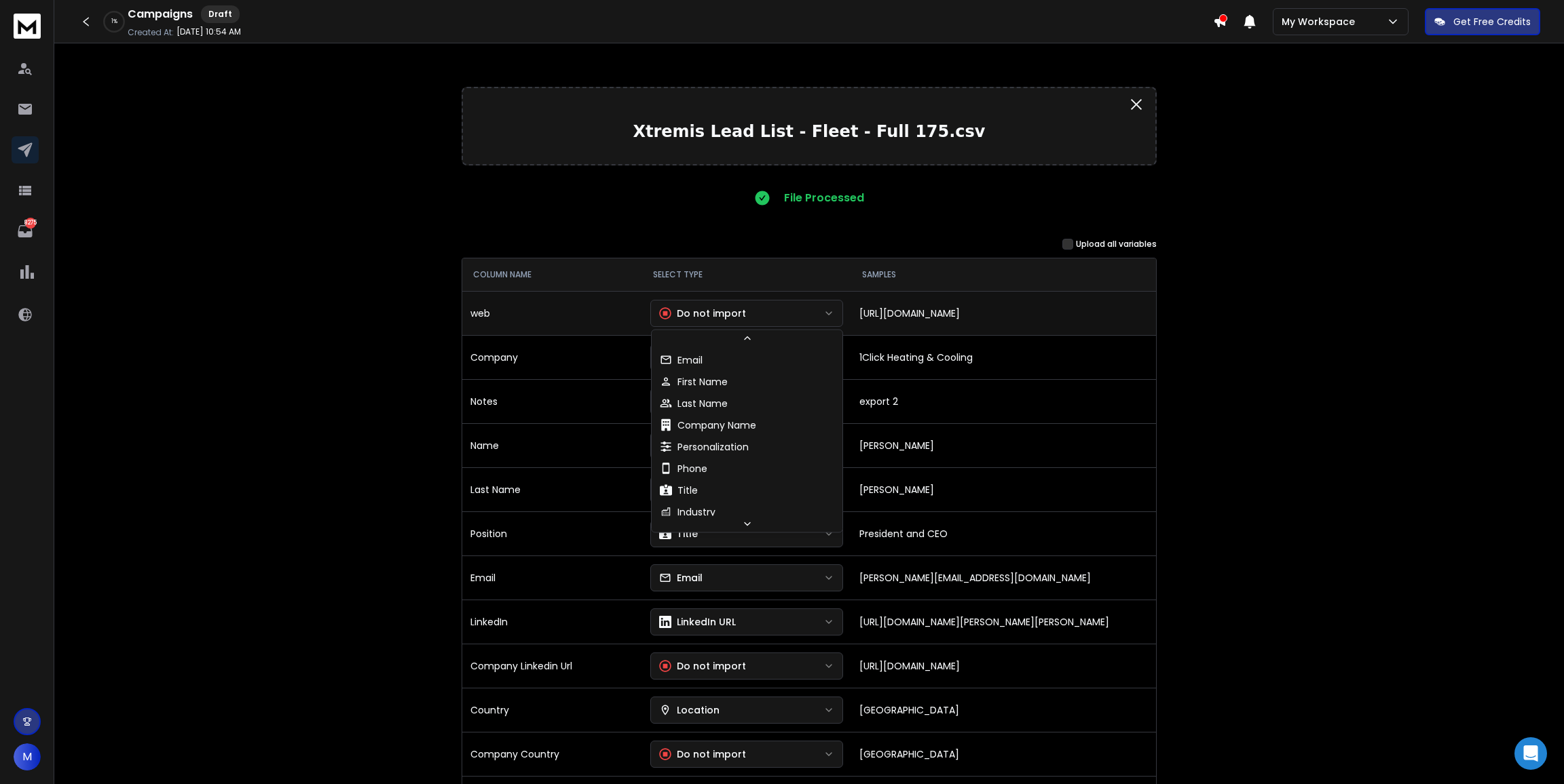
click at [800, 321] on button "Do not import" at bounding box center [746, 314] width 192 height 27
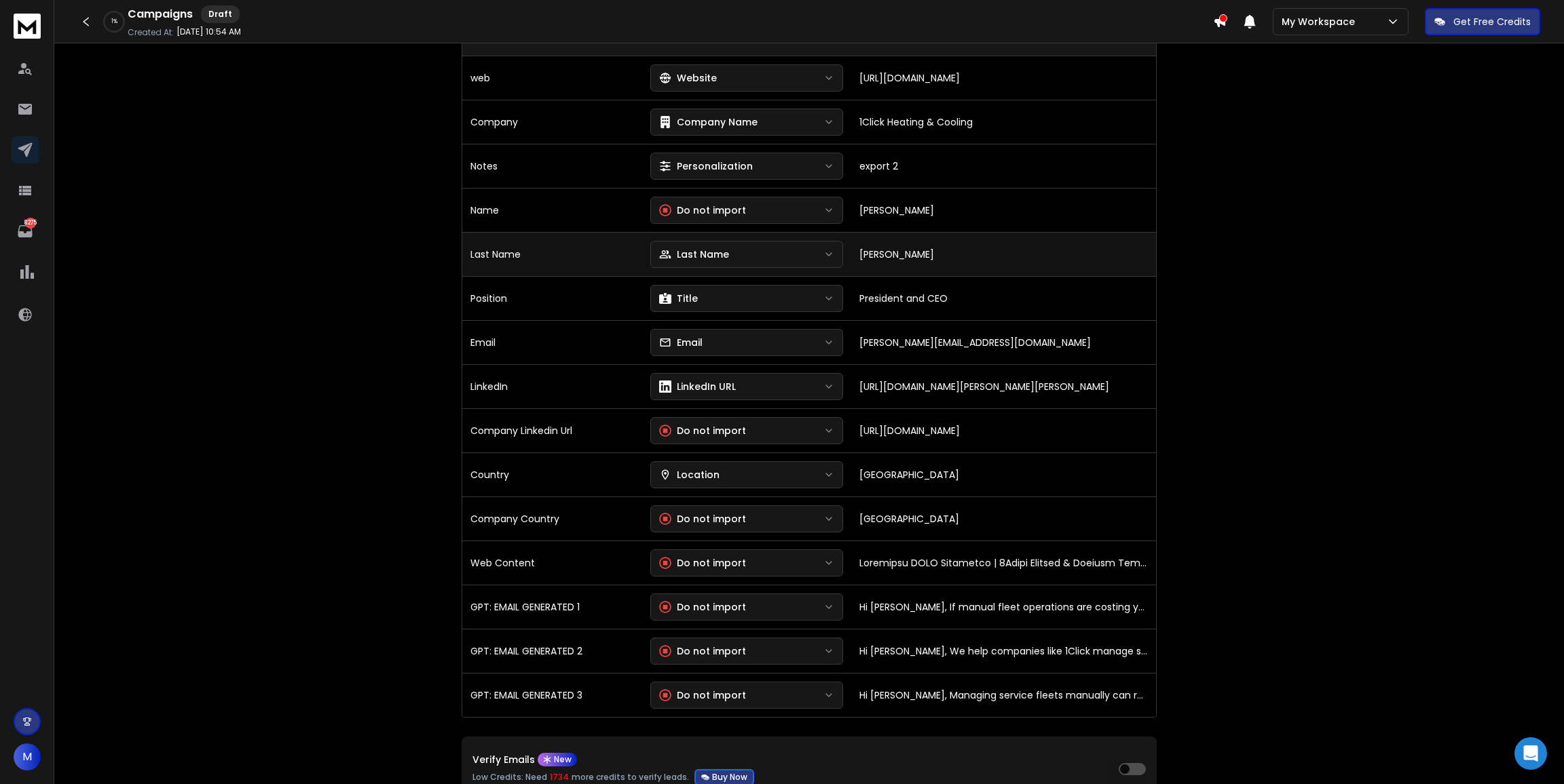
scroll to position [259, 0]
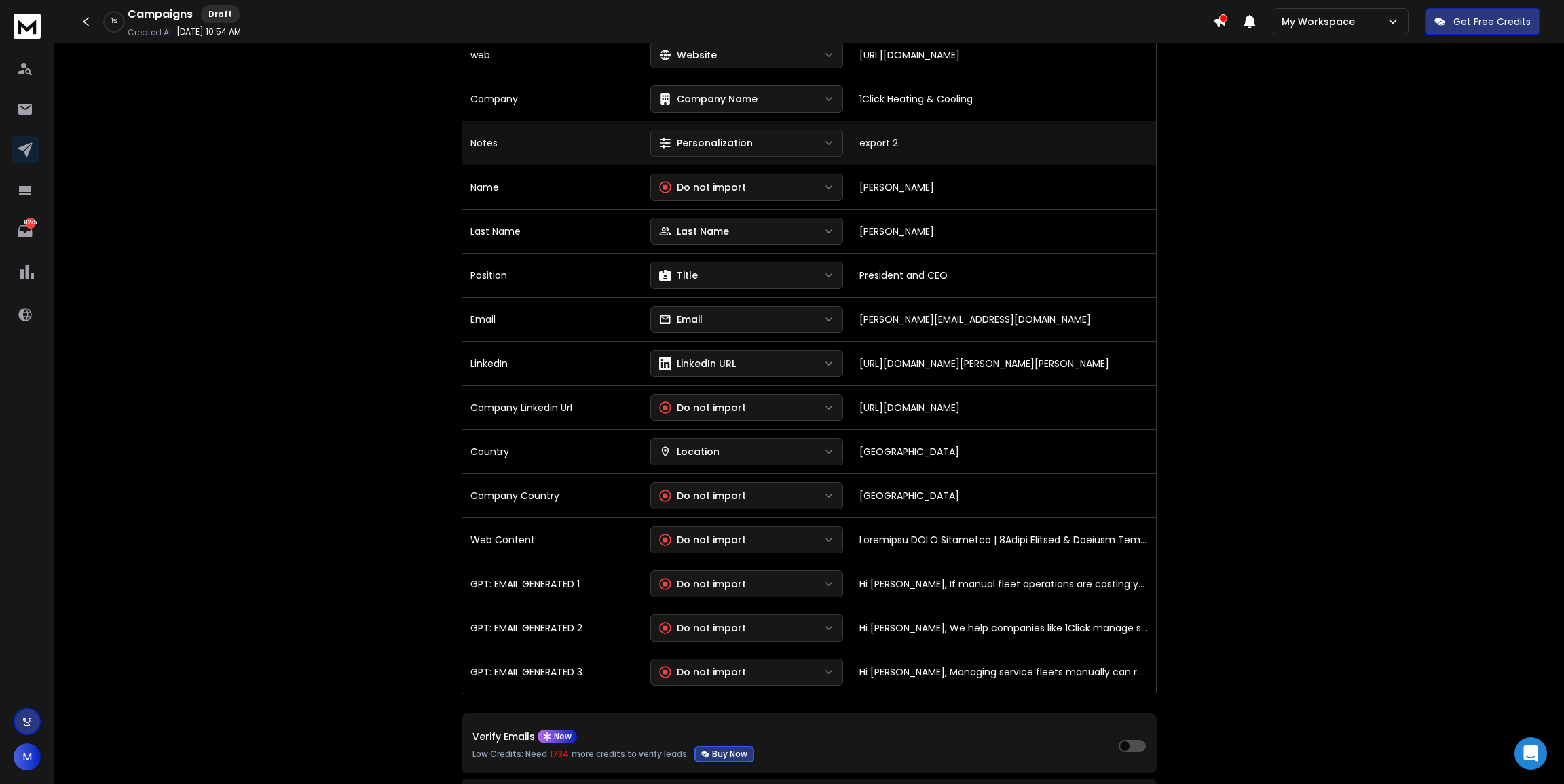
click at [821, 148] on button "Personalization" at bounding box center [746, 143] width 192 height 27
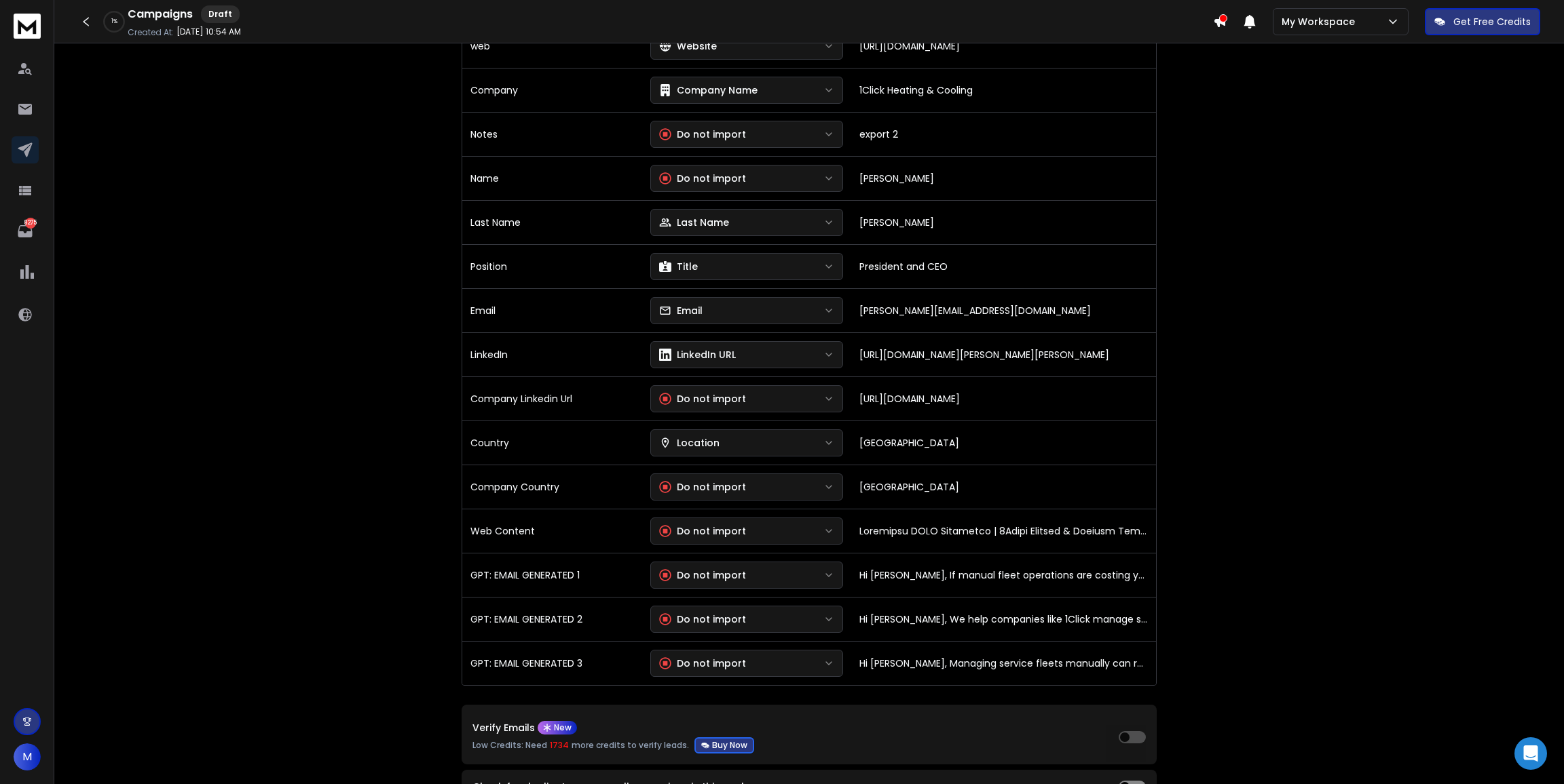
scroll to position [268, 0]
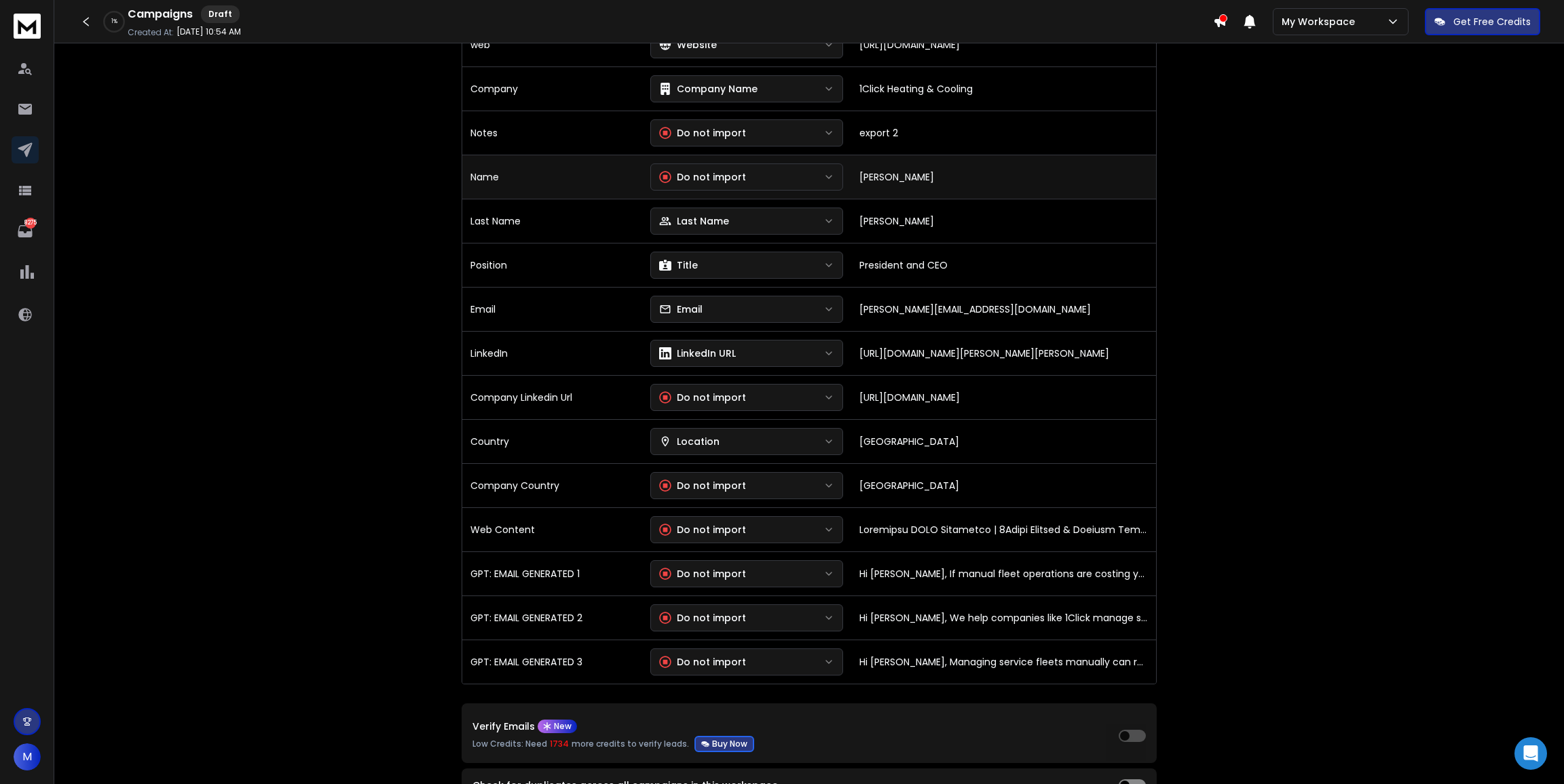
click at [743, 178] on div "Do not import" at bounding box center [702, 177] width 87 height 14
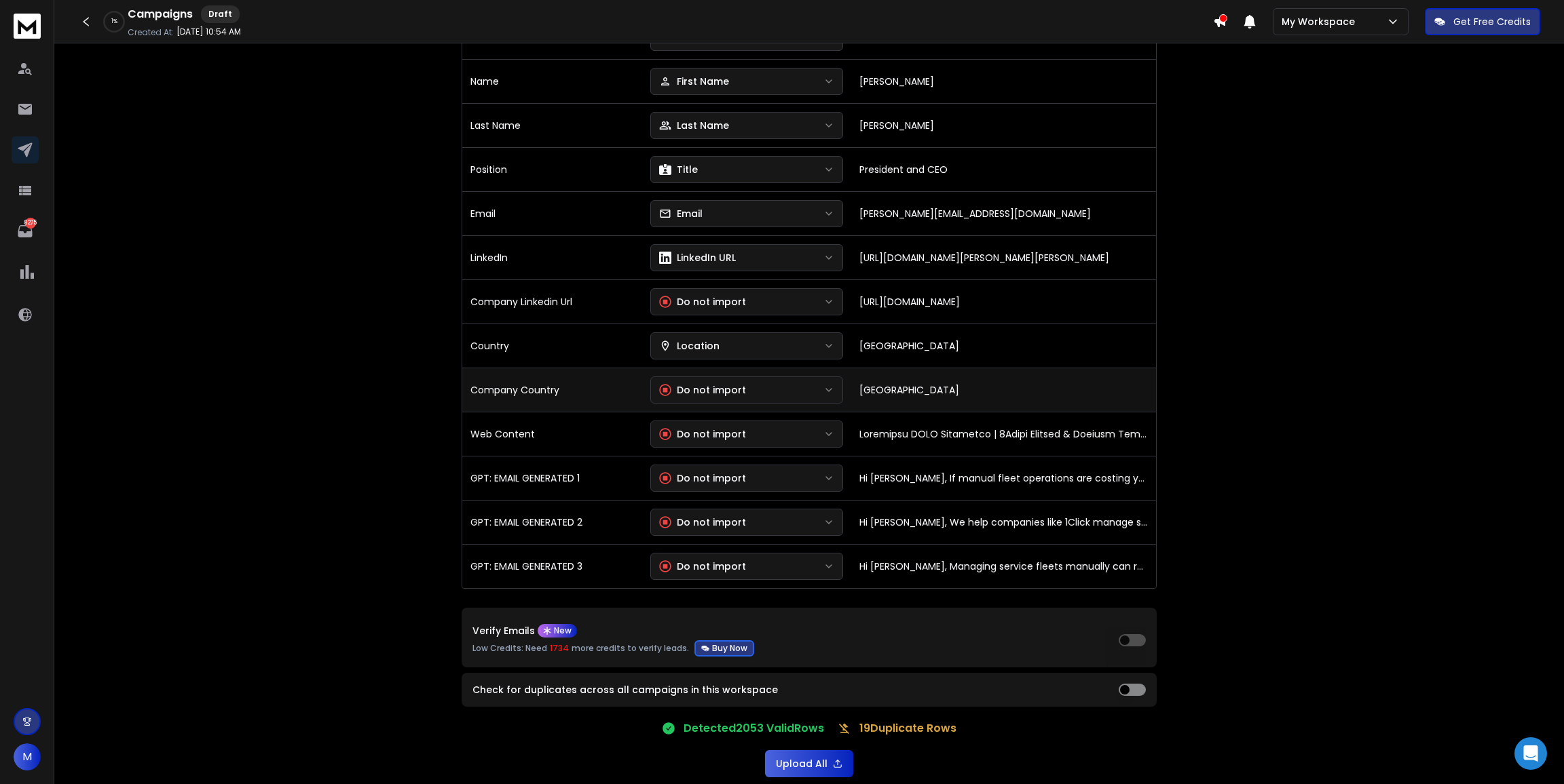
scroll to position [379, 0]
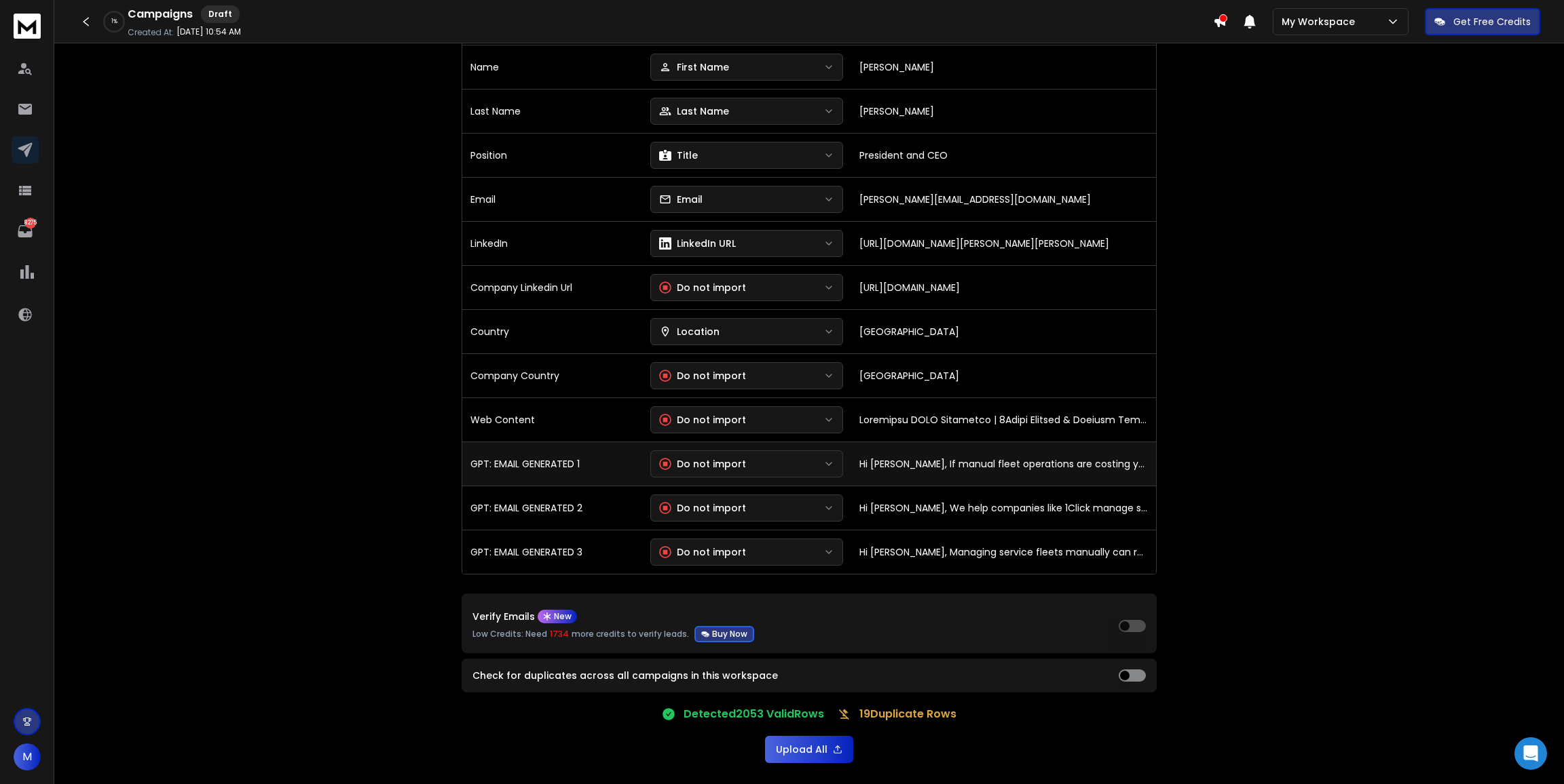
click at [769, 466] on button "Do not import" at bounding box center [746, 464] width 192 height 27
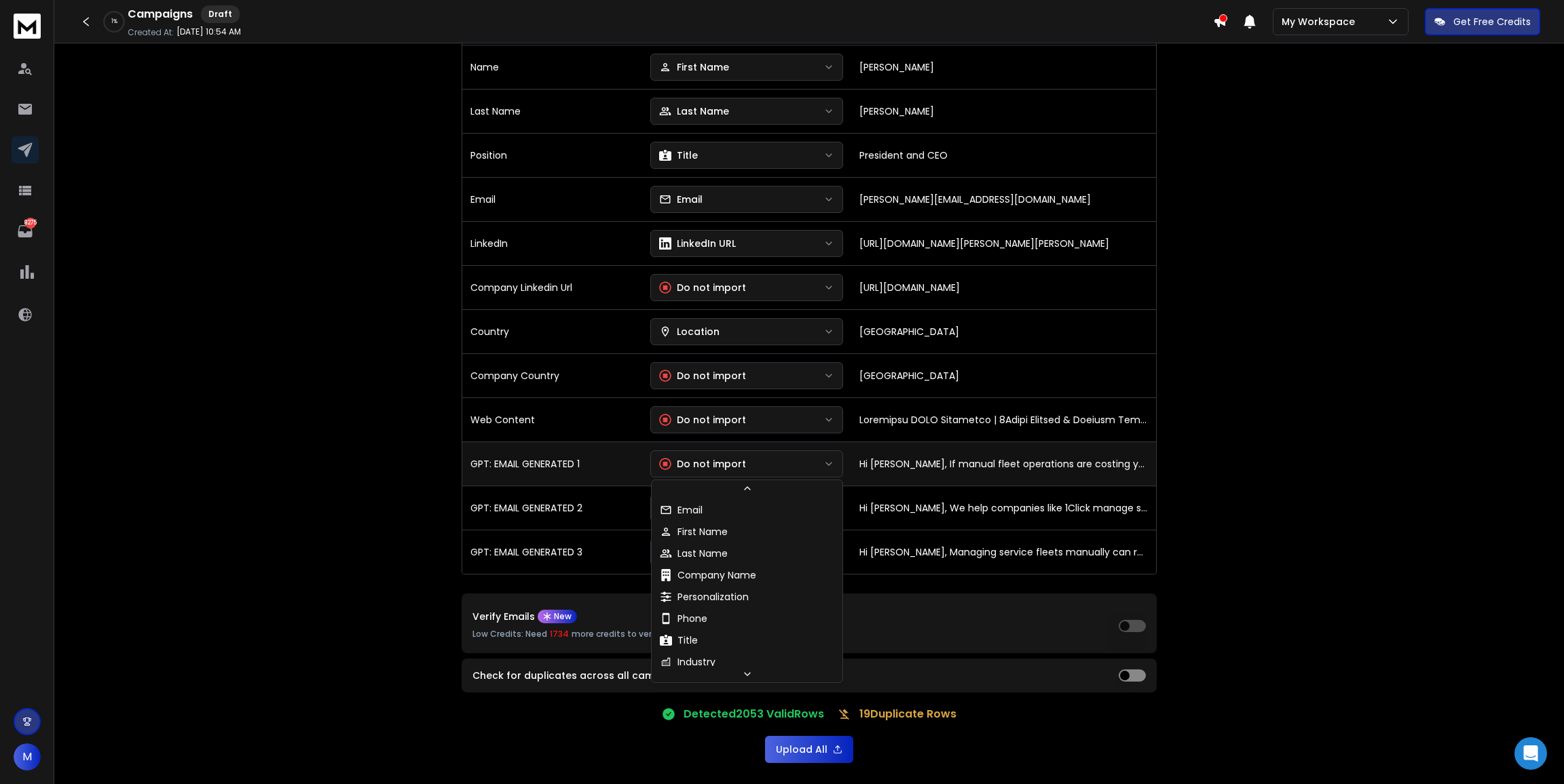
scroll to position [137, 0]
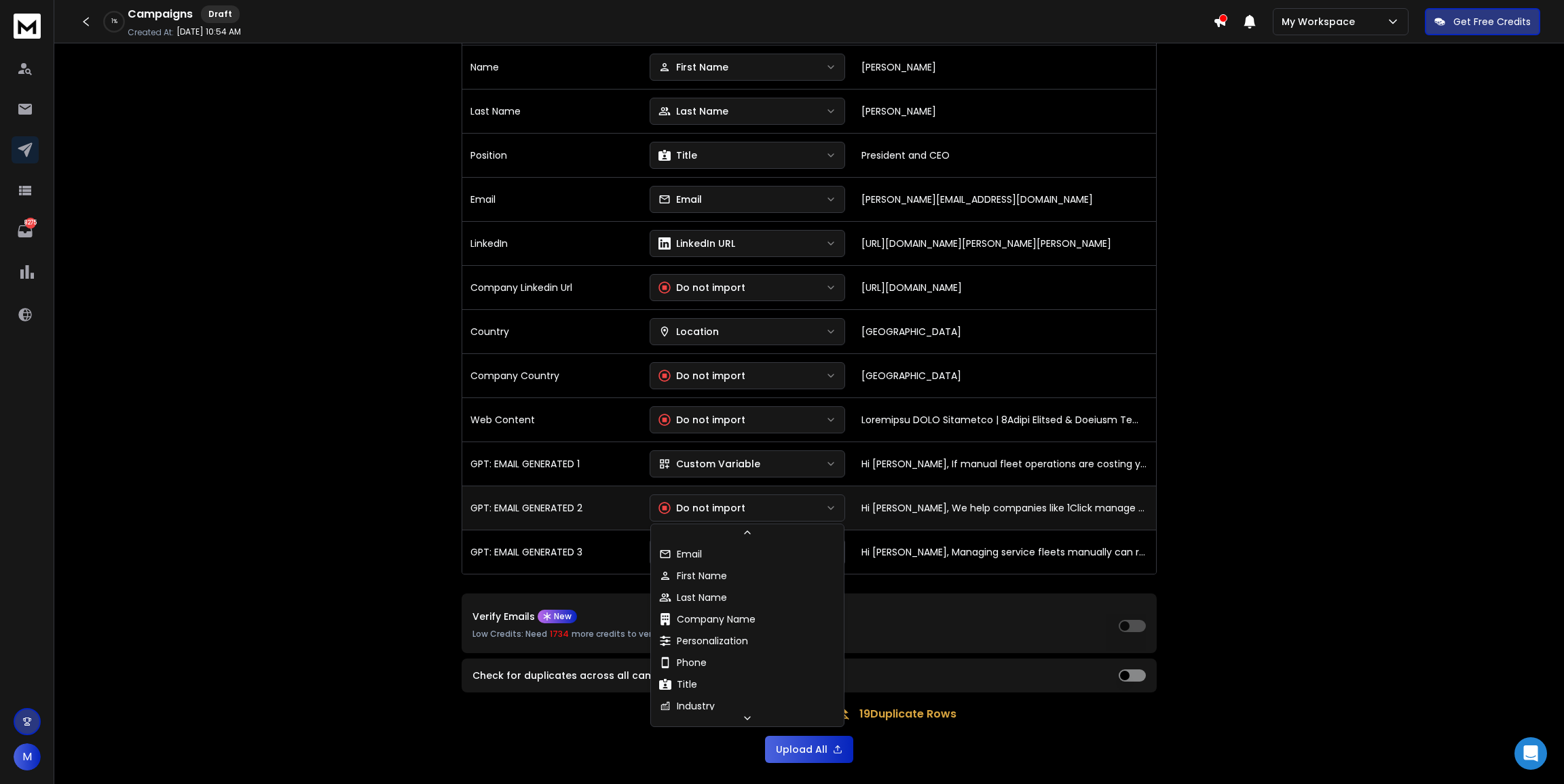
click at [759, 513] on button "Do not import" at bounding box center [747, 508] width 195 height 27
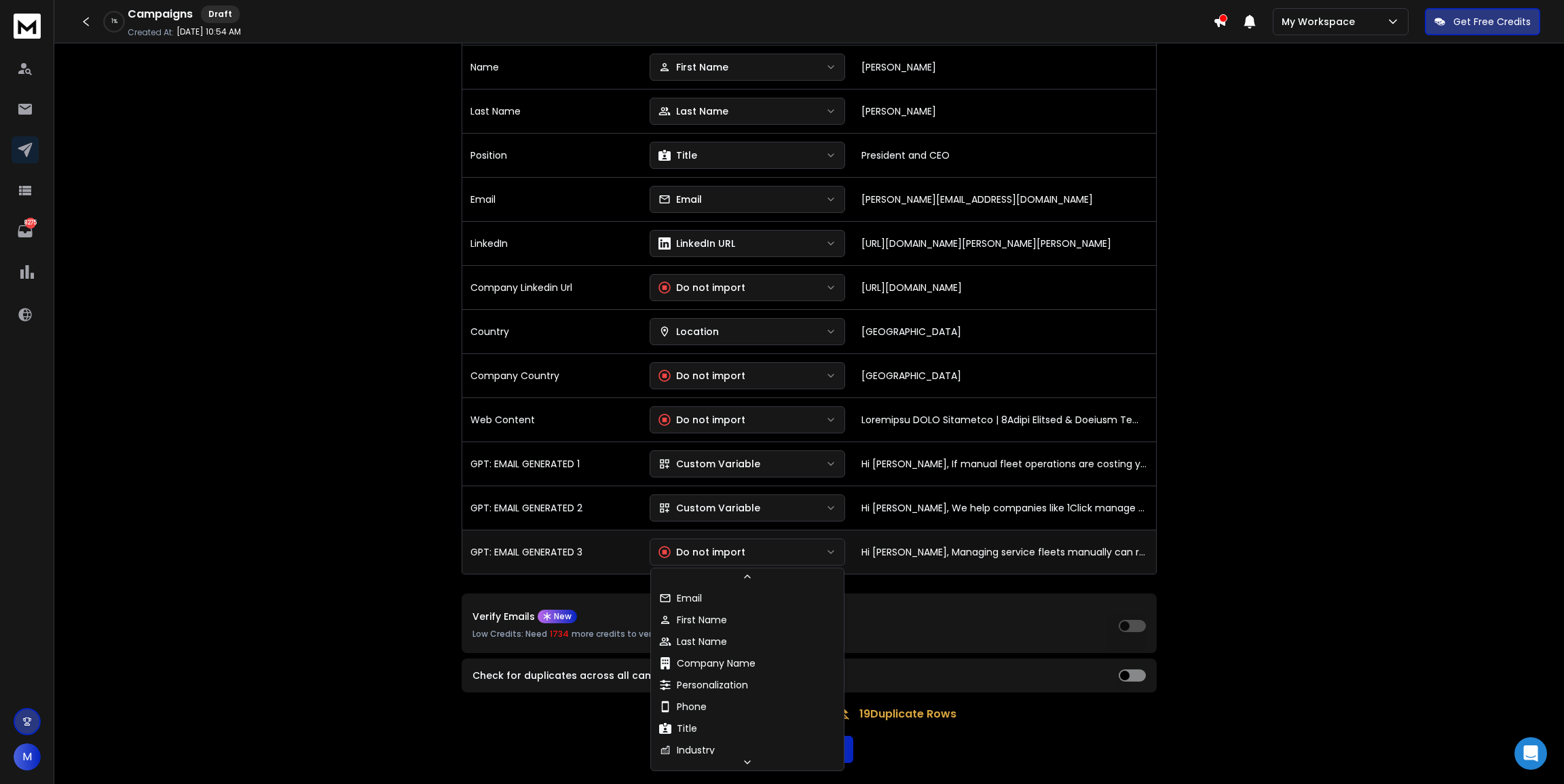
click at [744, 558] on button "Do not import" at bounding box center [747, 553] width 195 height 27
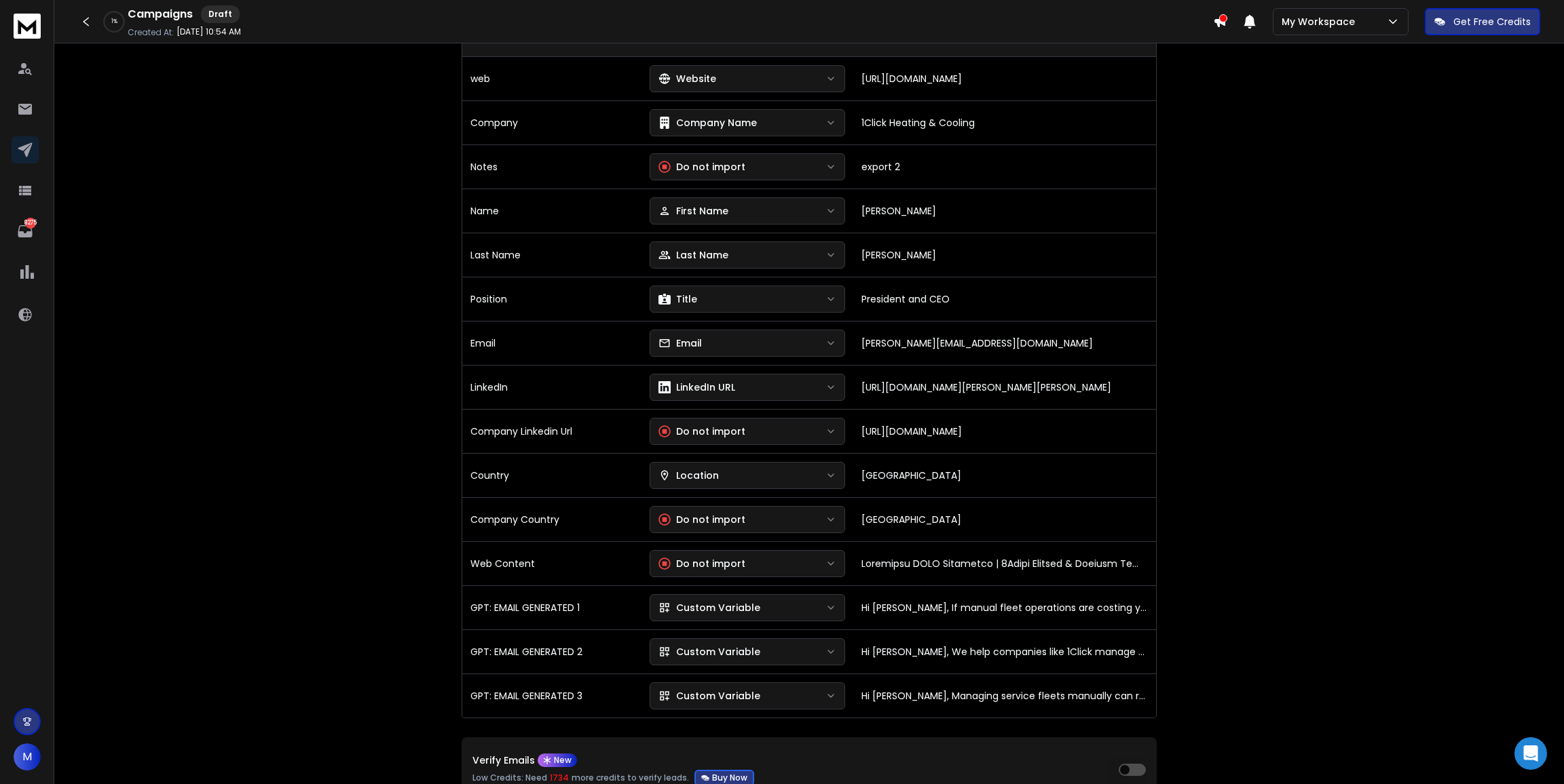
scroll to position [379, 0]
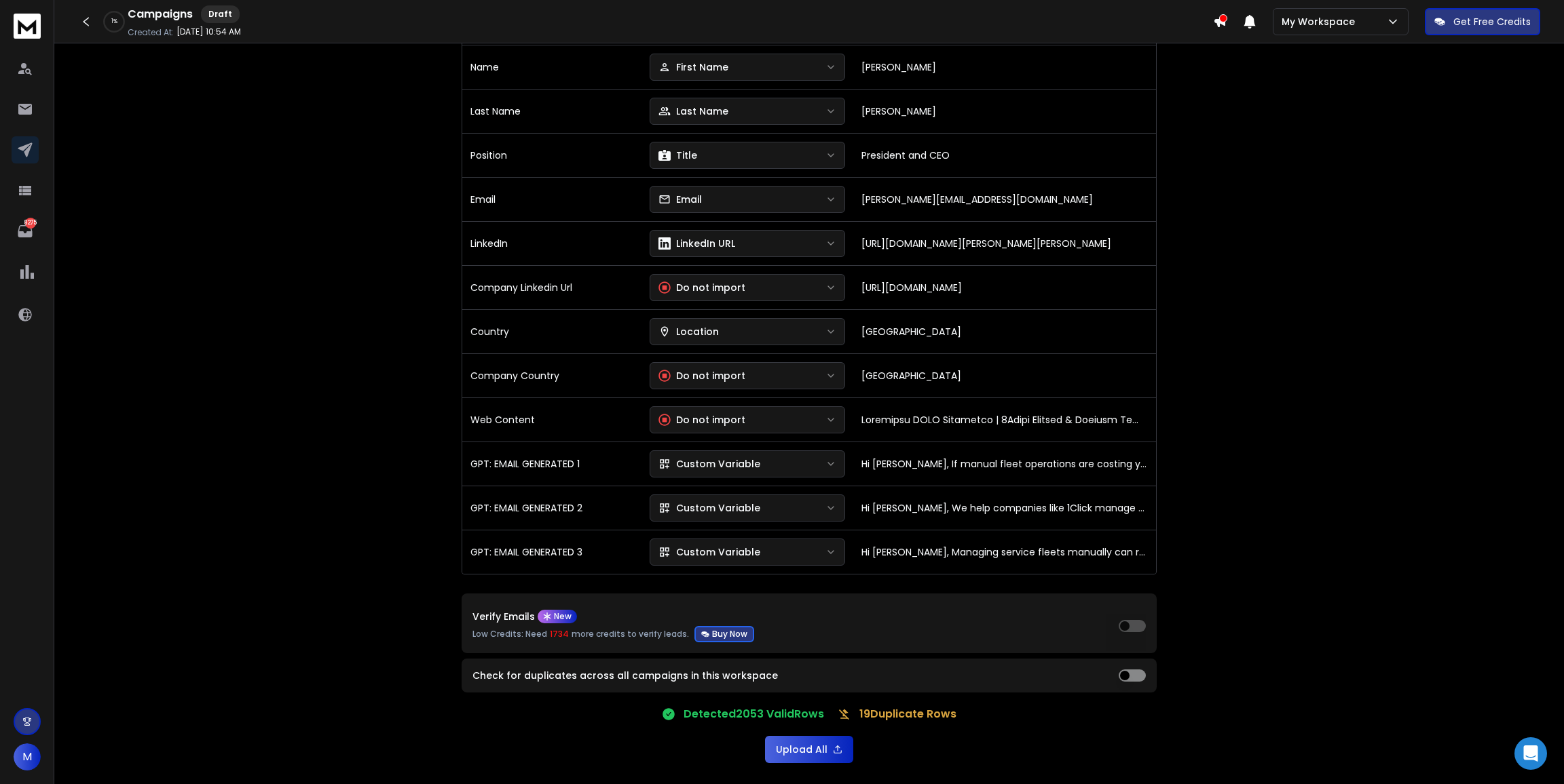
click at [774, 748] on button "Upload All" at bounding box center [808, 750] width 88 height 27
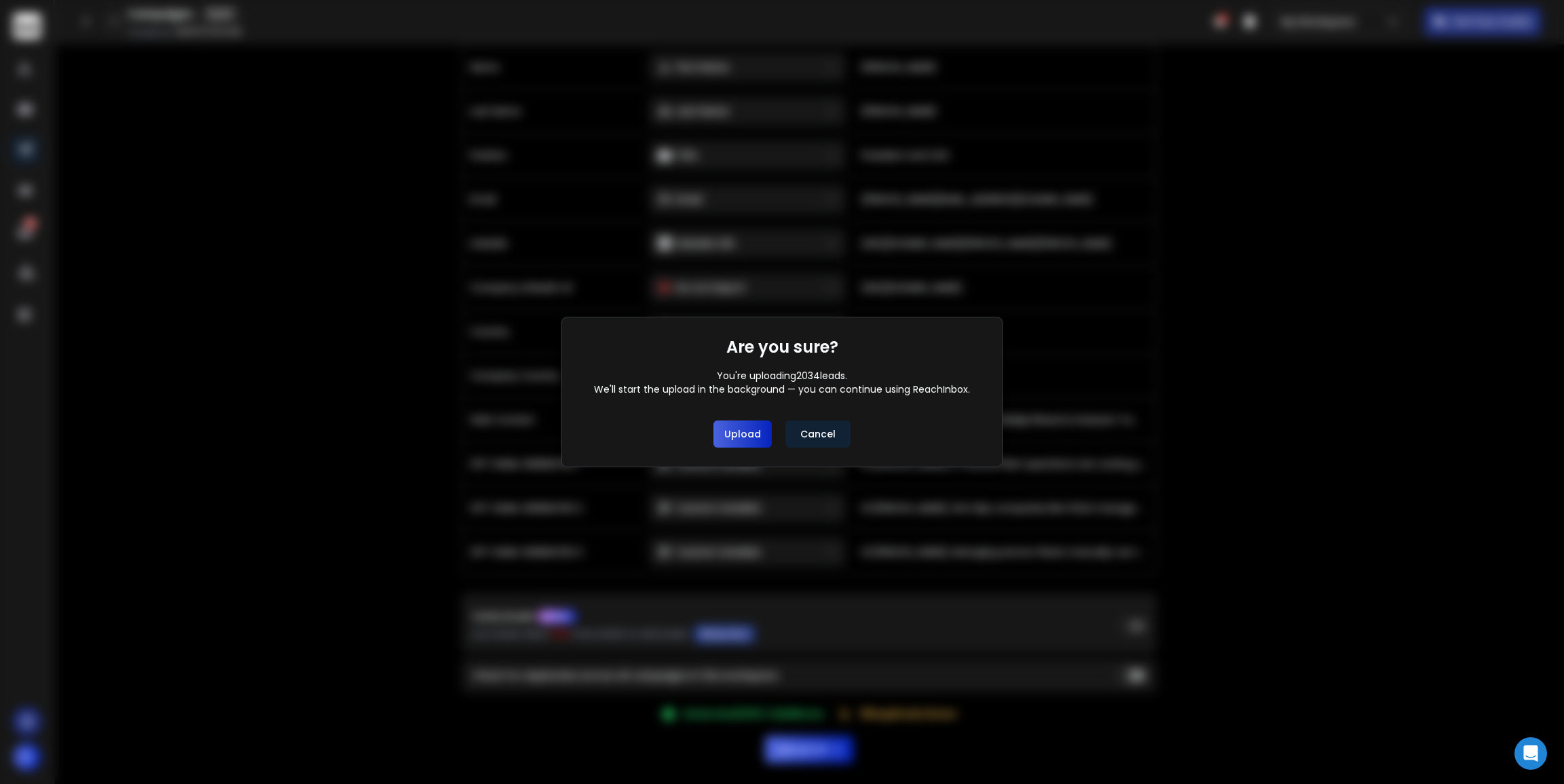
click at [744, 437] on button "Upload" at bounding box center [742, 434] width 58 height 27
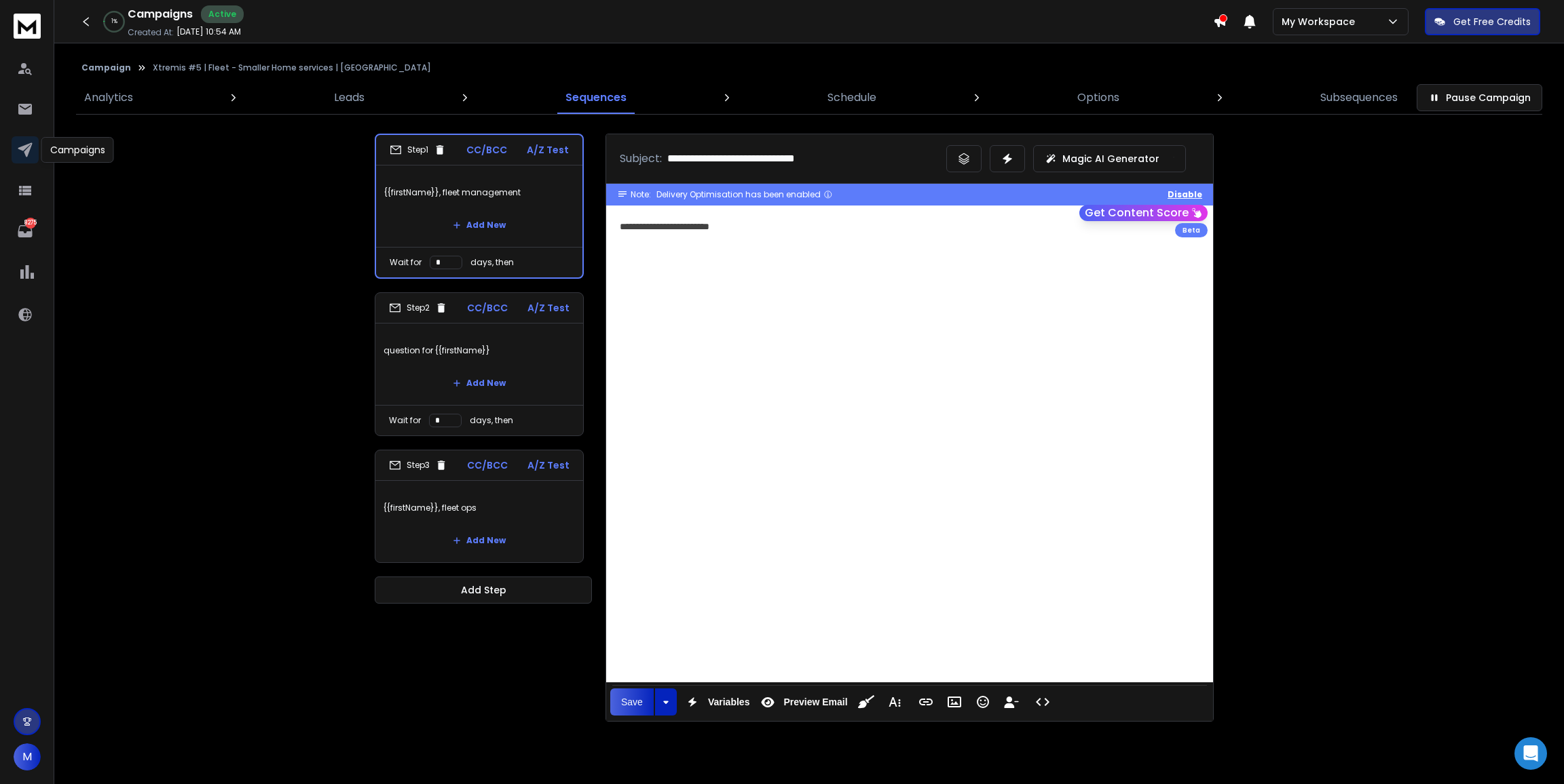
click at [34, 149] on link at bounding box center [25, 150] width 27 height 27
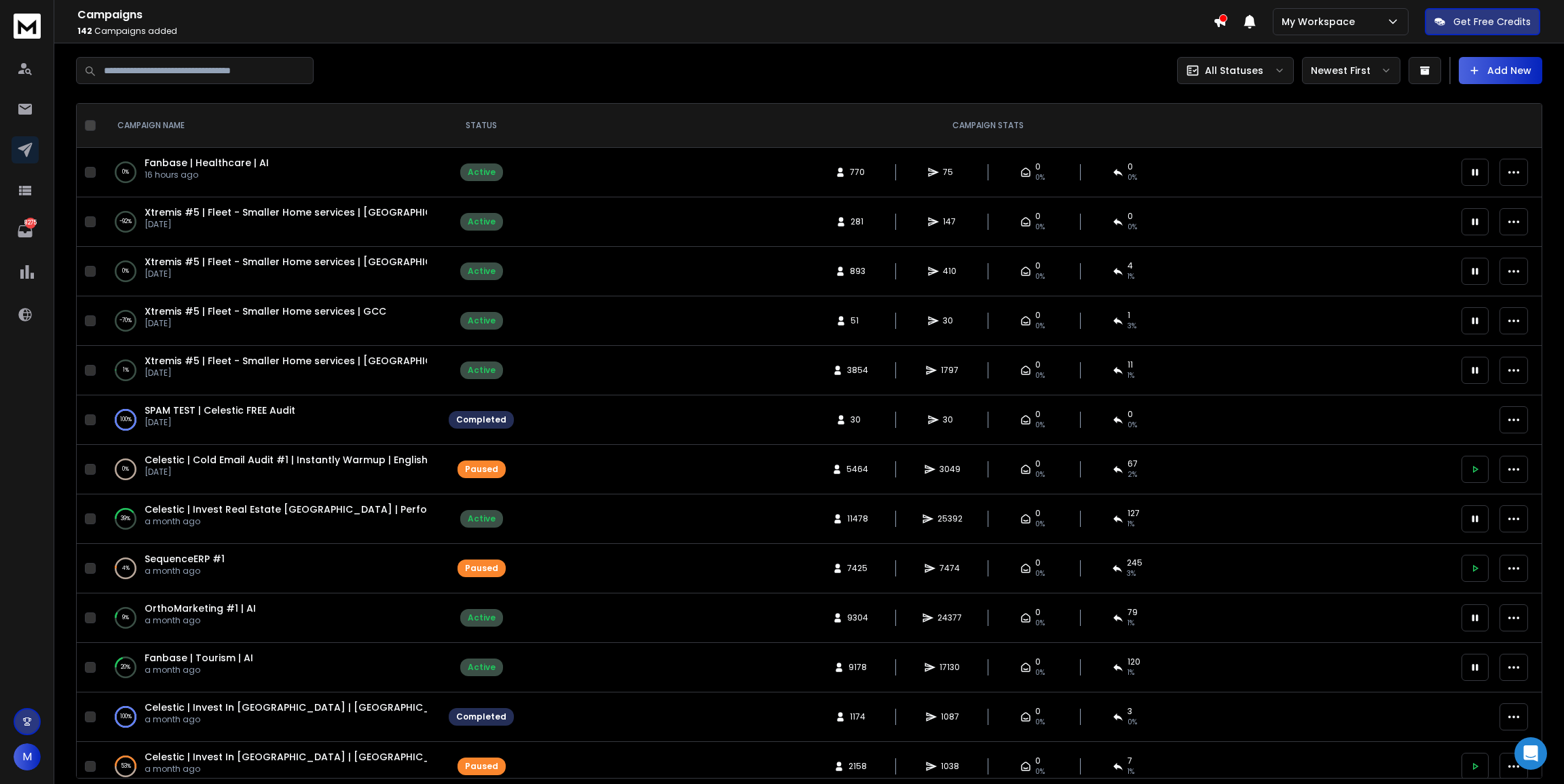
click at [268, 77] on input at bounding box center [195, 70] width 237 height 27
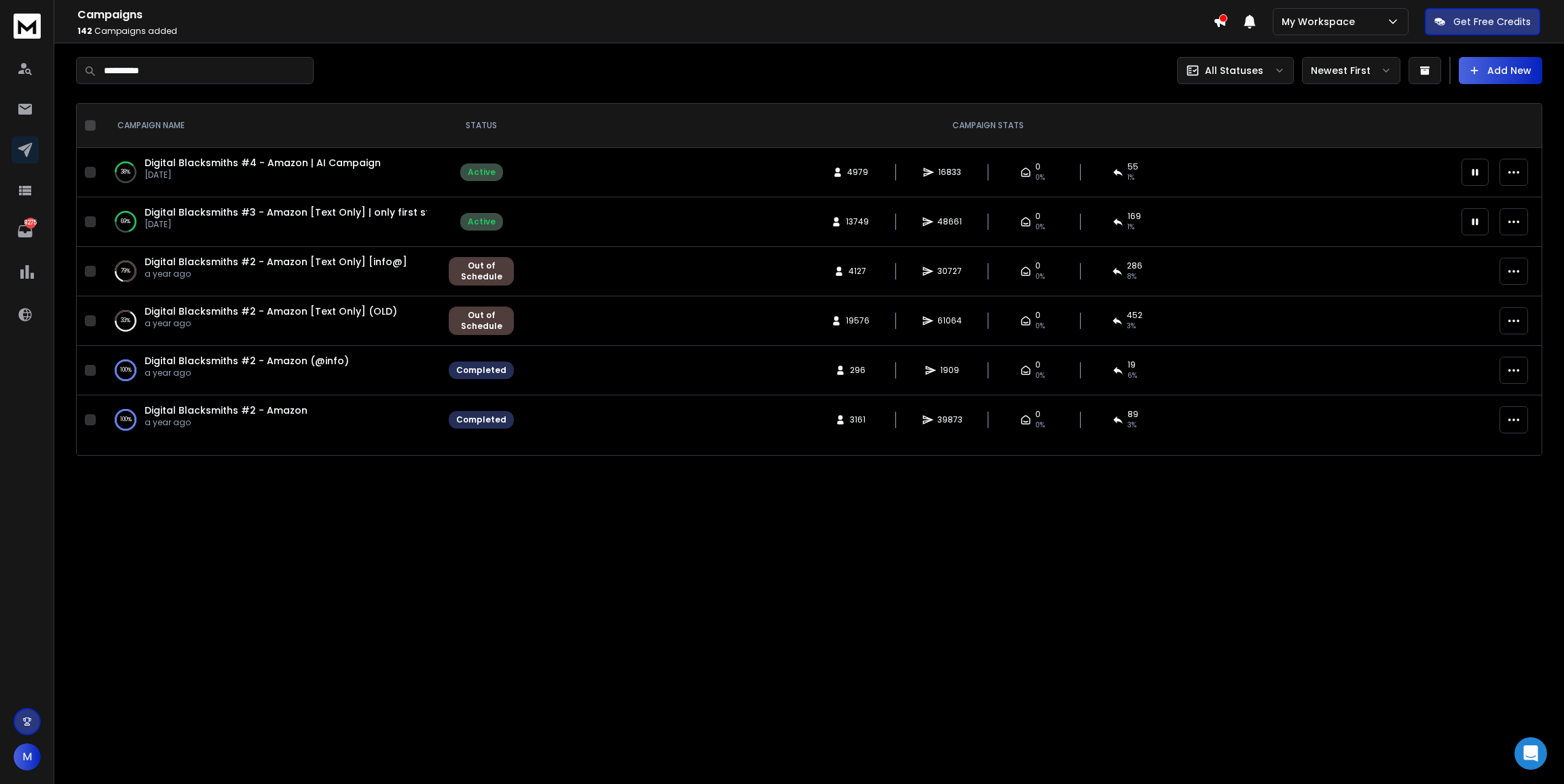
type input "**********"
click at [270, 160] on span "Digital Blacksmiths #4 - Amazon | AI Campaign" at bounding box center [262, 163] width 236 height 14
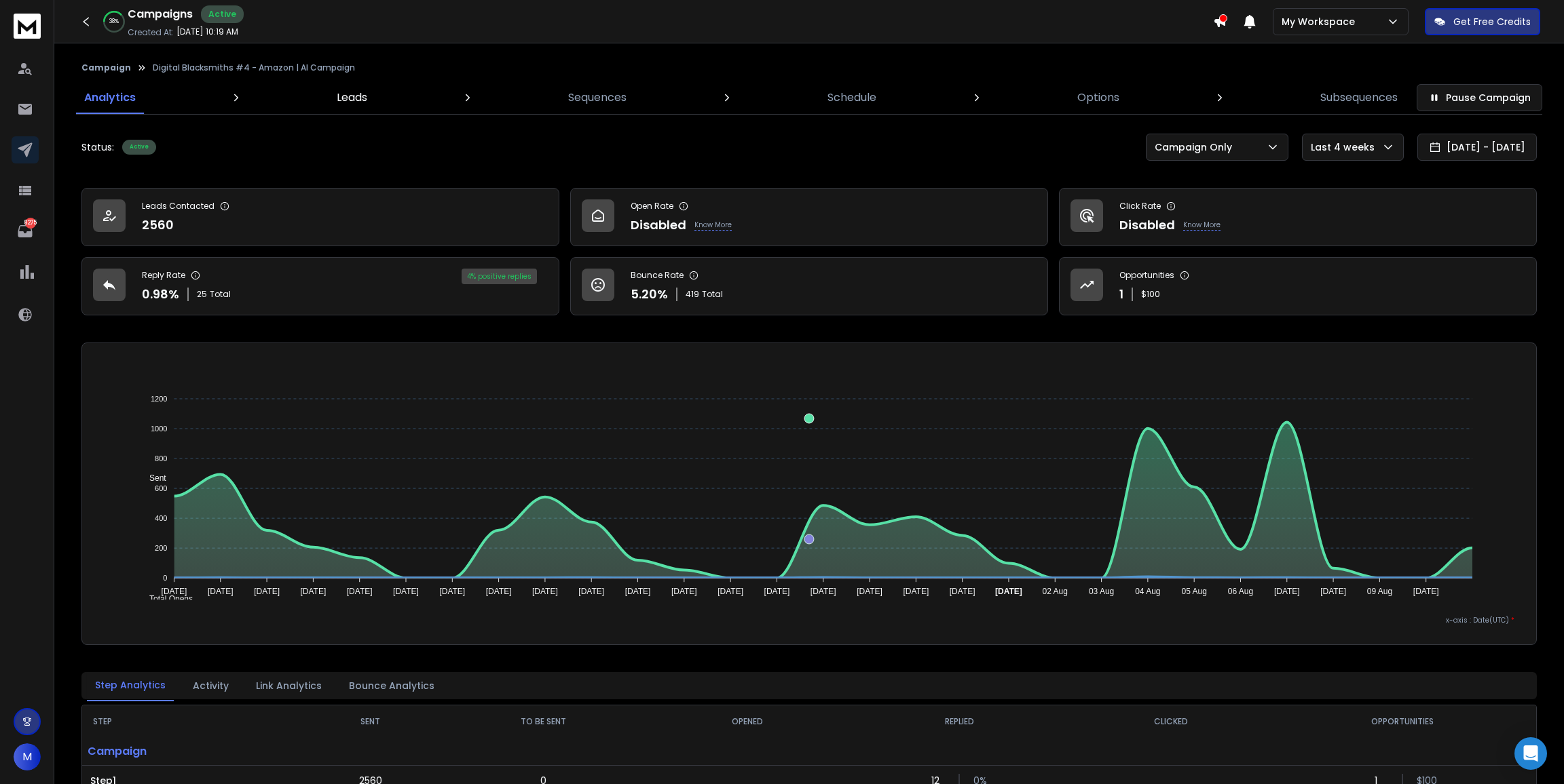
click at [344, 91] on p "Leads" at bounding box center [352, 98] width 30 height 17
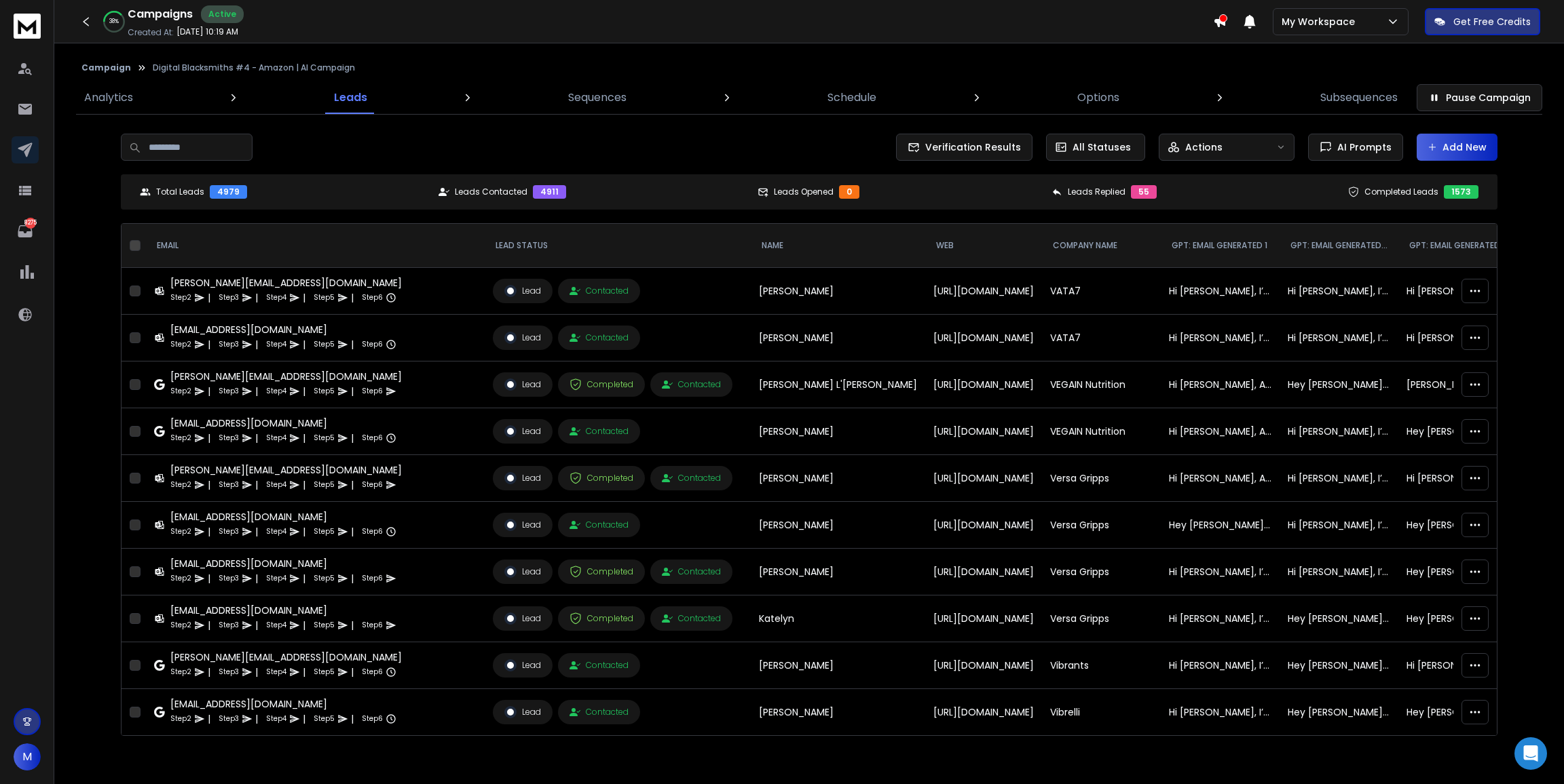
click at [1453, 151] on button "Add New" at bounding box center [1457, 147] width 81 height 27
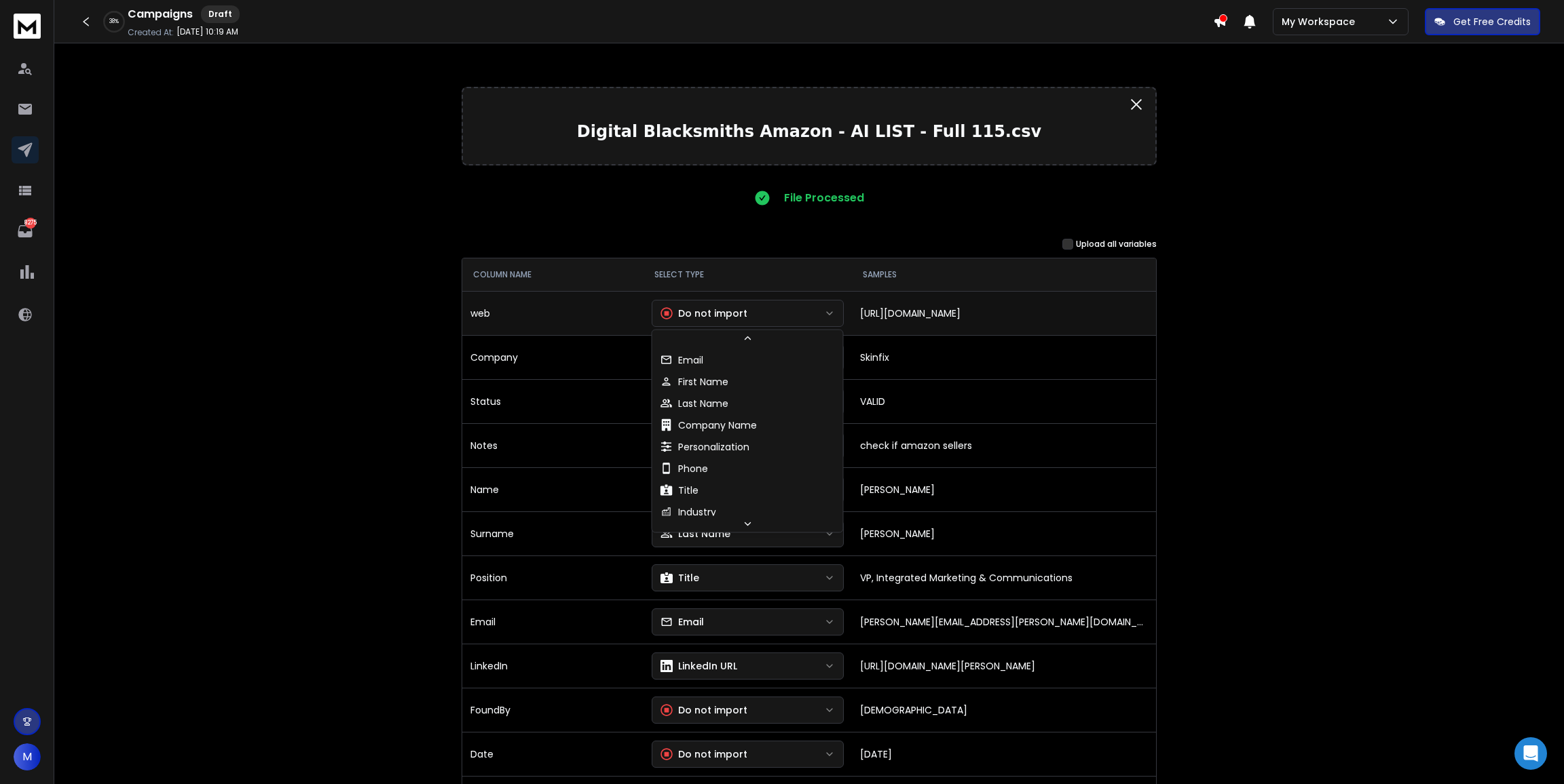
click at [786, 322] on button "Do not import" at bounding box center [748, 314] width 192 height 27
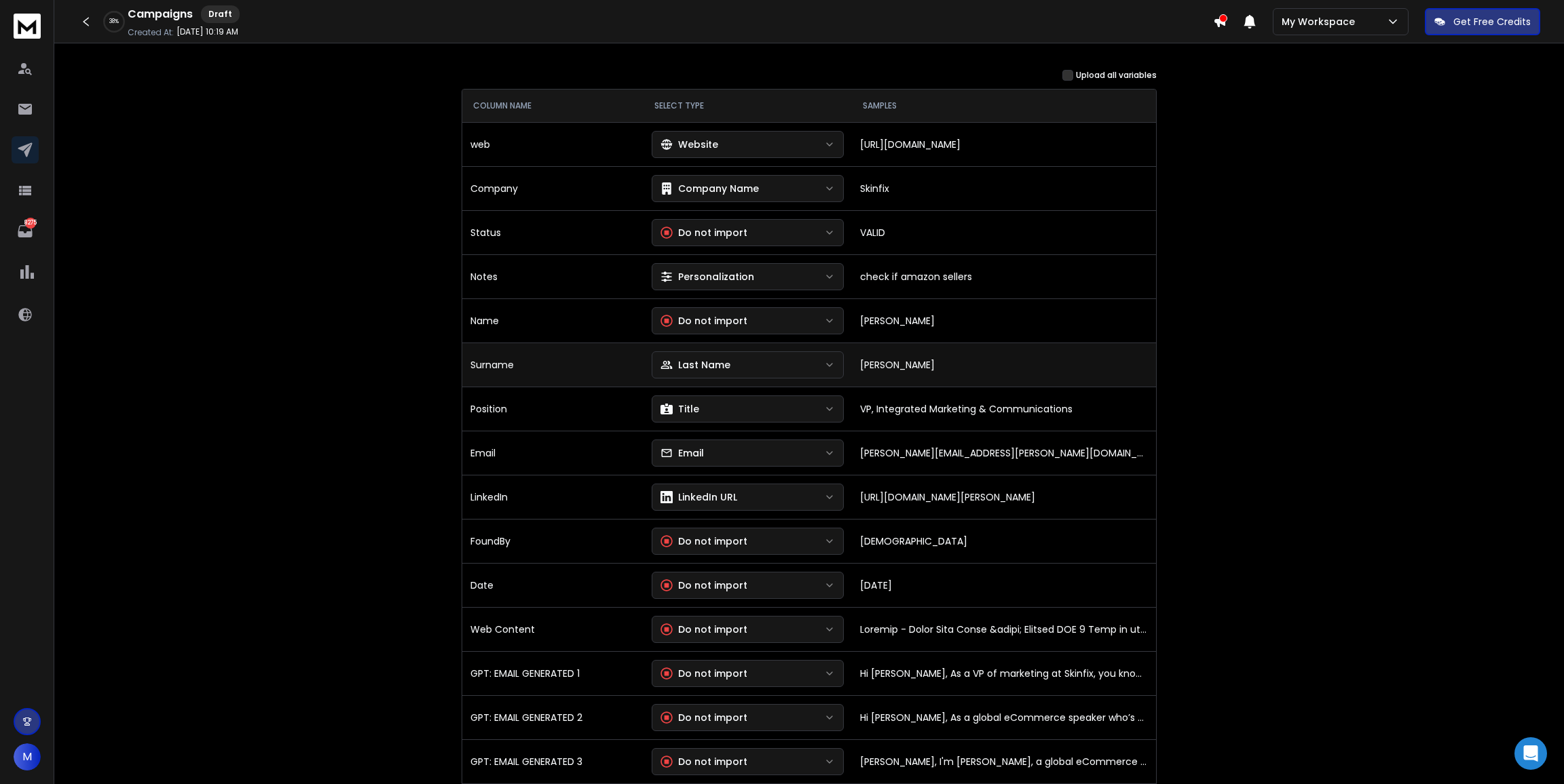
scroll to position [174, 0]
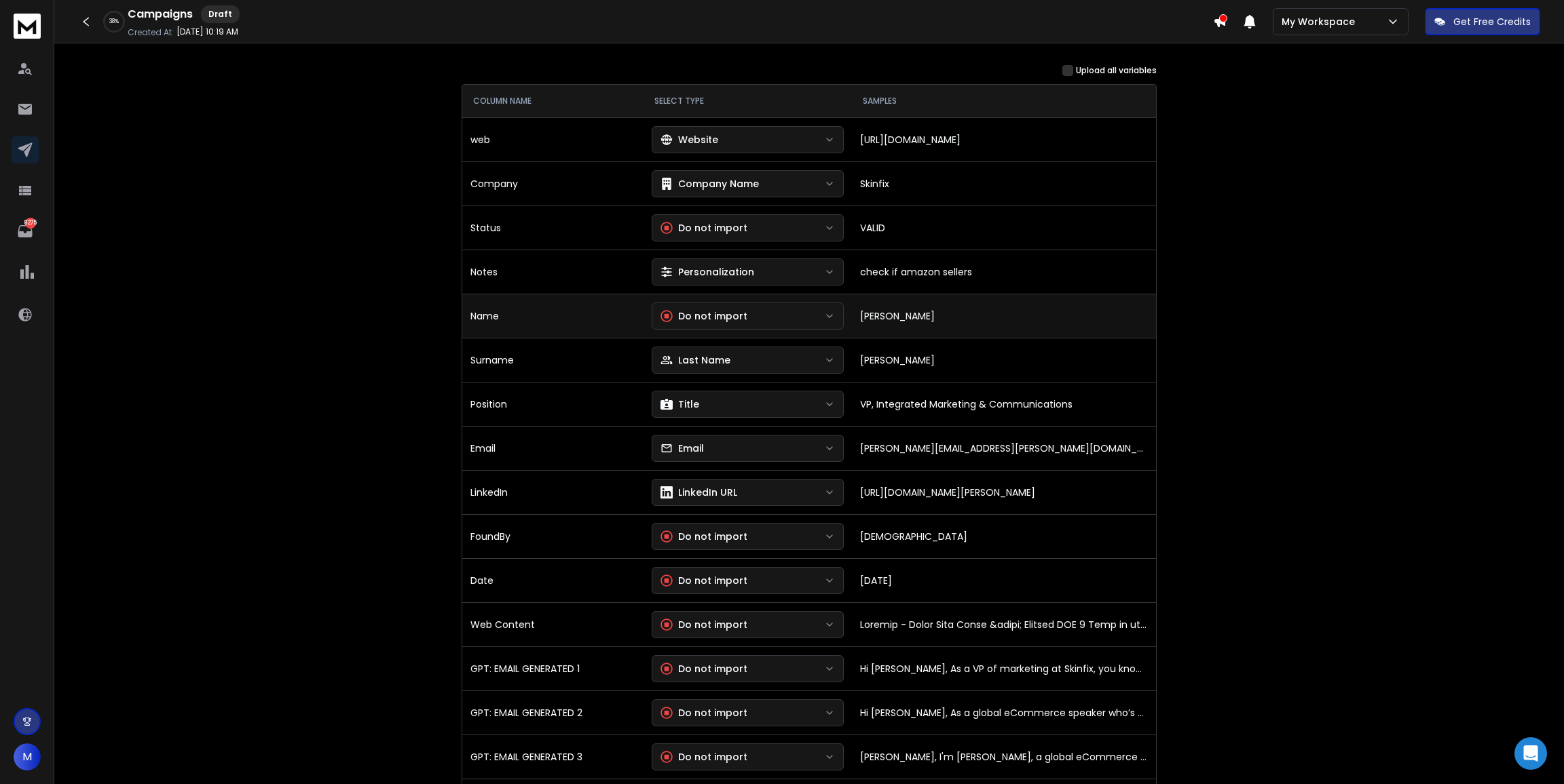
click at [699, 311] on div "Do not import" at bounding box center [703, 316] width 87 height 14
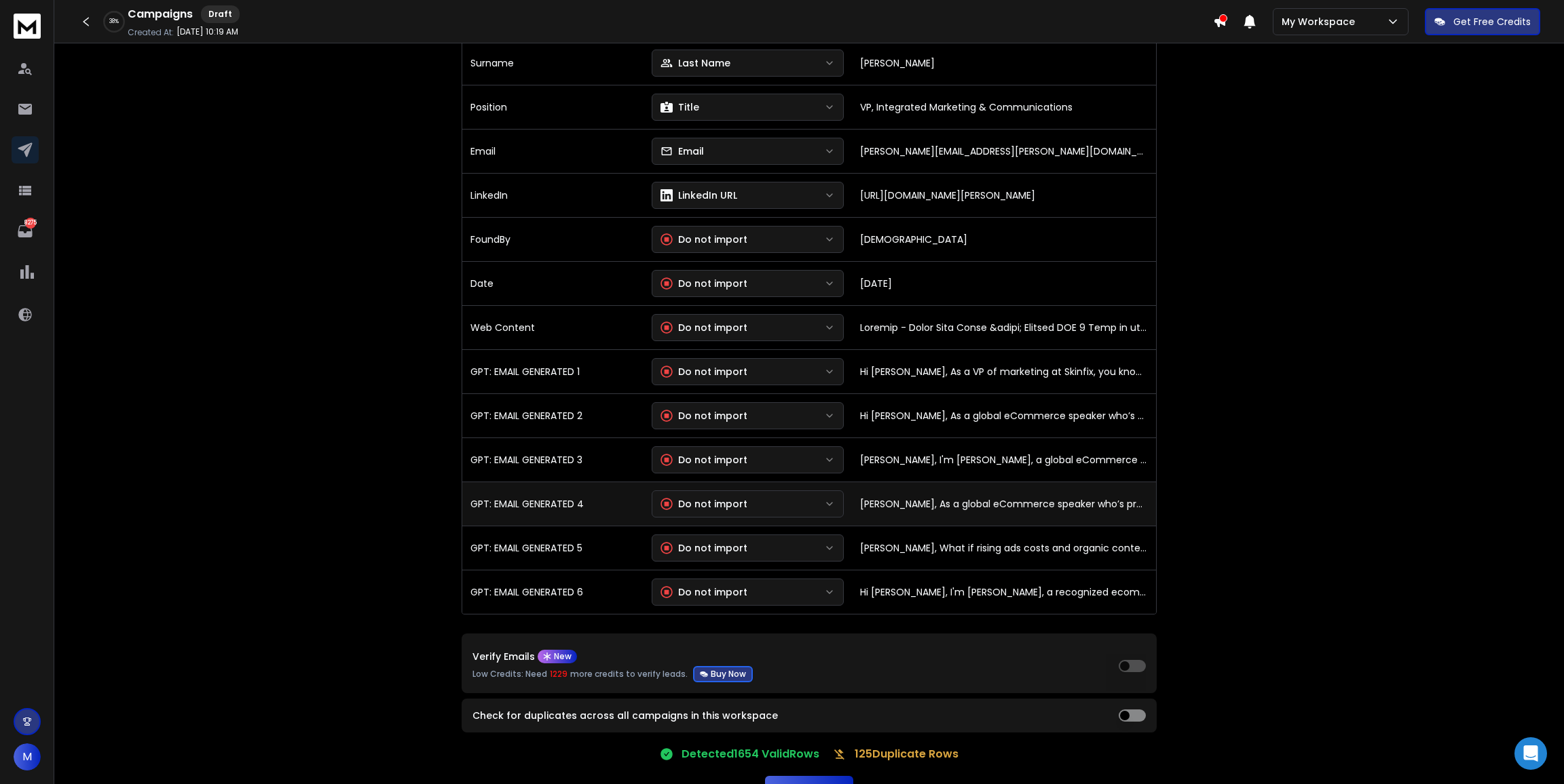
scroll to position [473, 0]
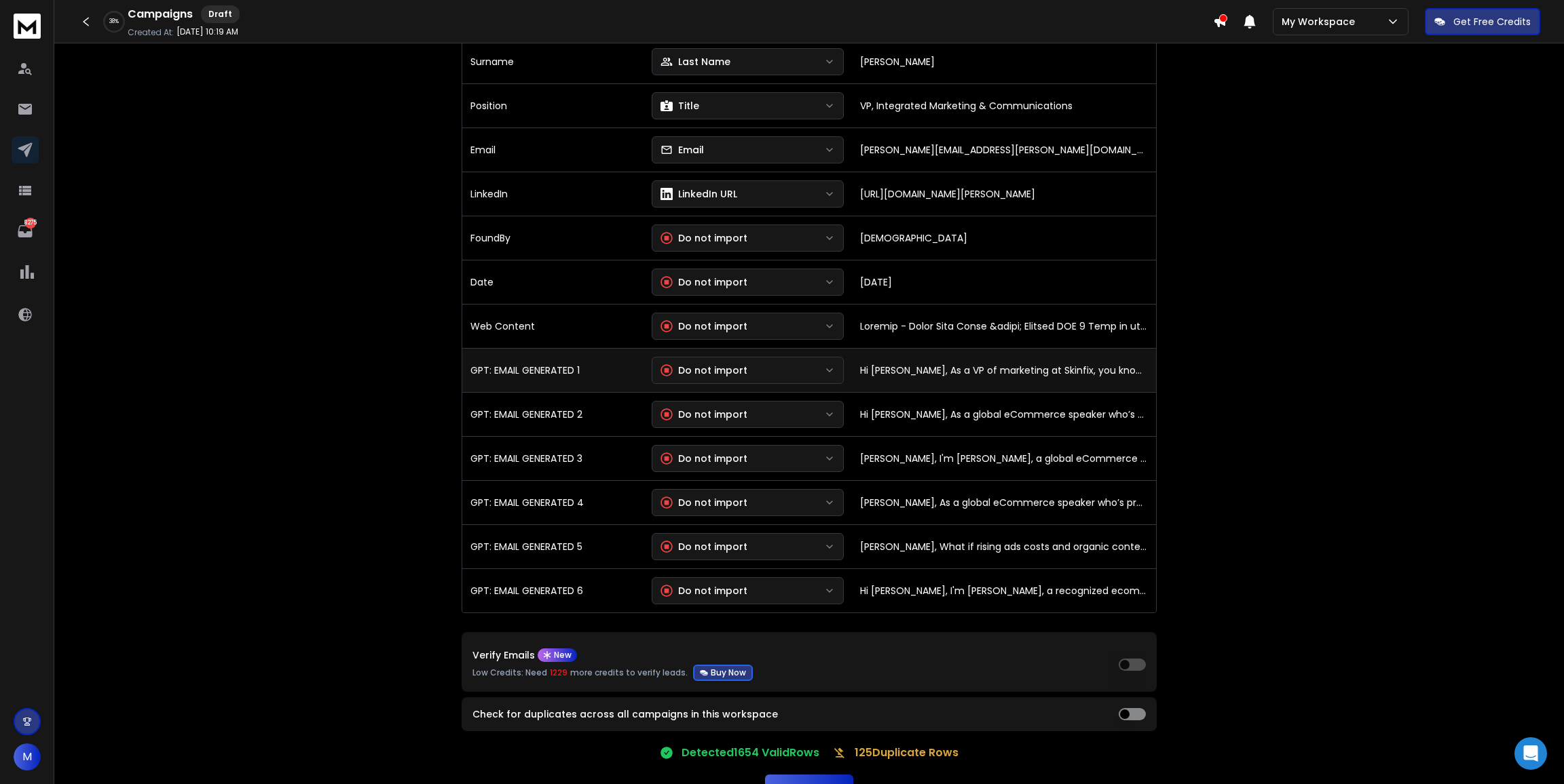
click at [720, 372] on div "Do not import" at bounding box center [703, 370] width 87 height 14
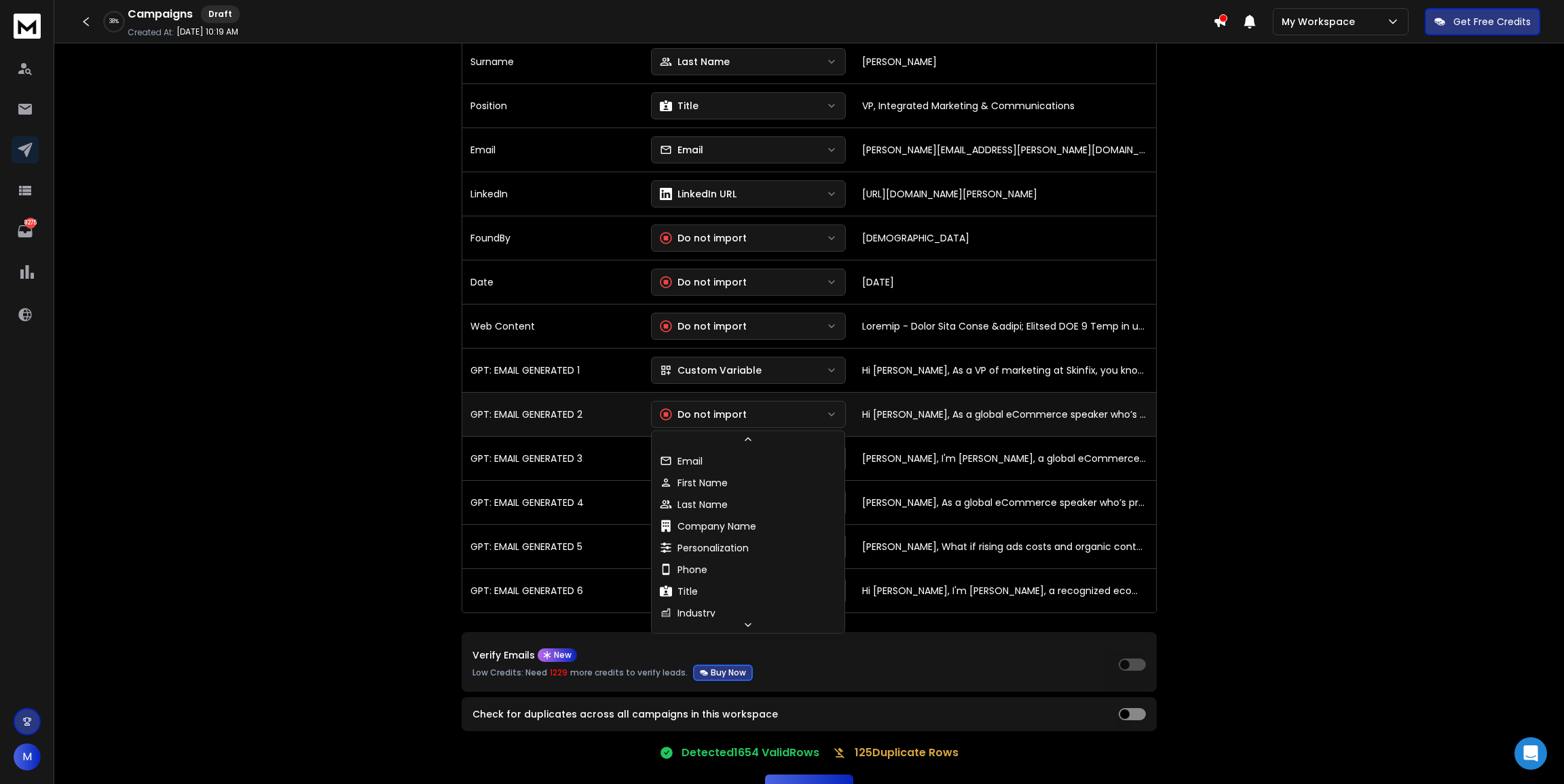
scroll to position [137, 0]
click at [721, 424] on button "Do not import" at bounding box center [749, 414] width 195 height 27
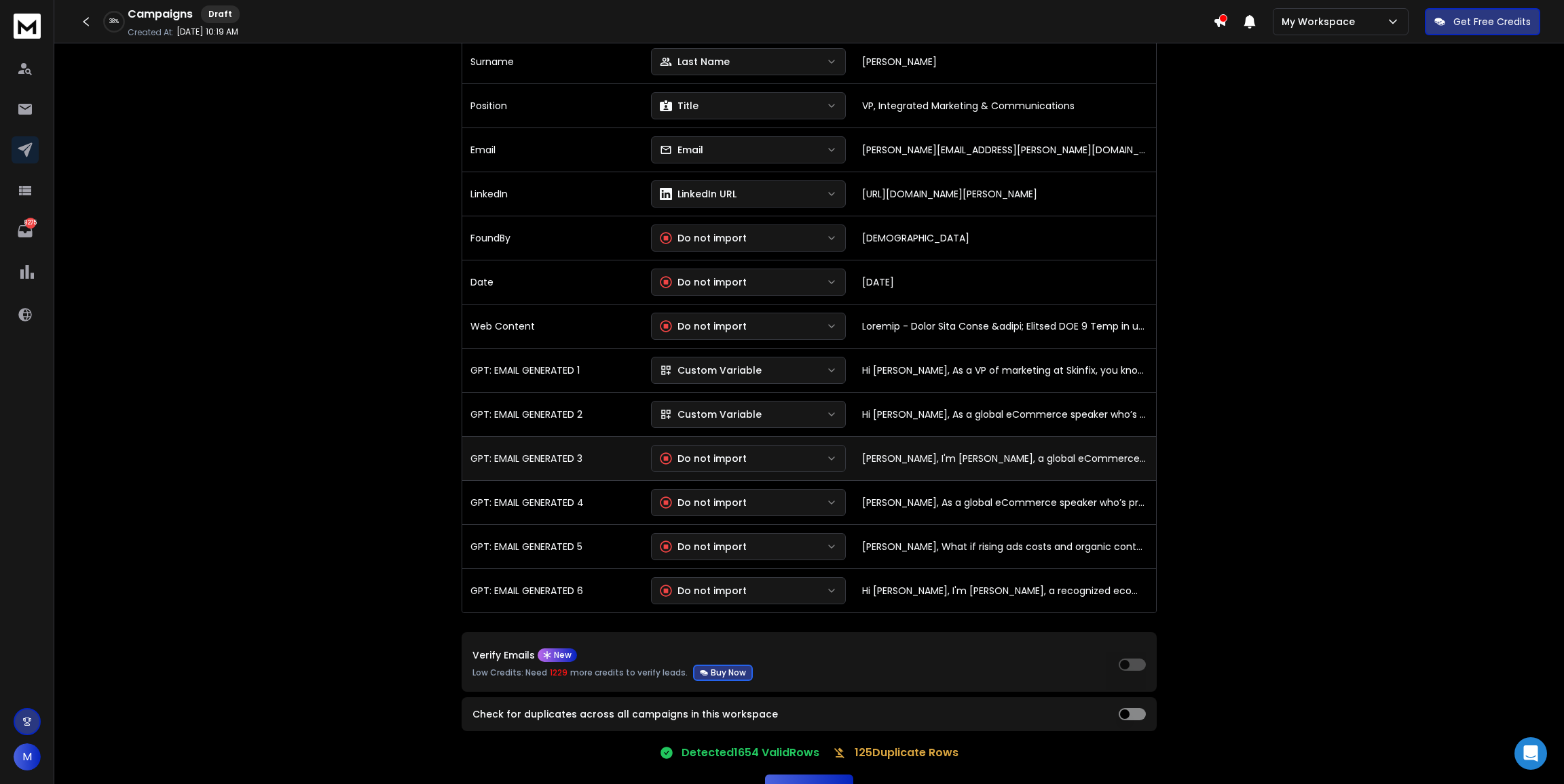
click at [720, 463] on div "Do not import" at bounding box center [703, 459] width 87 height 14
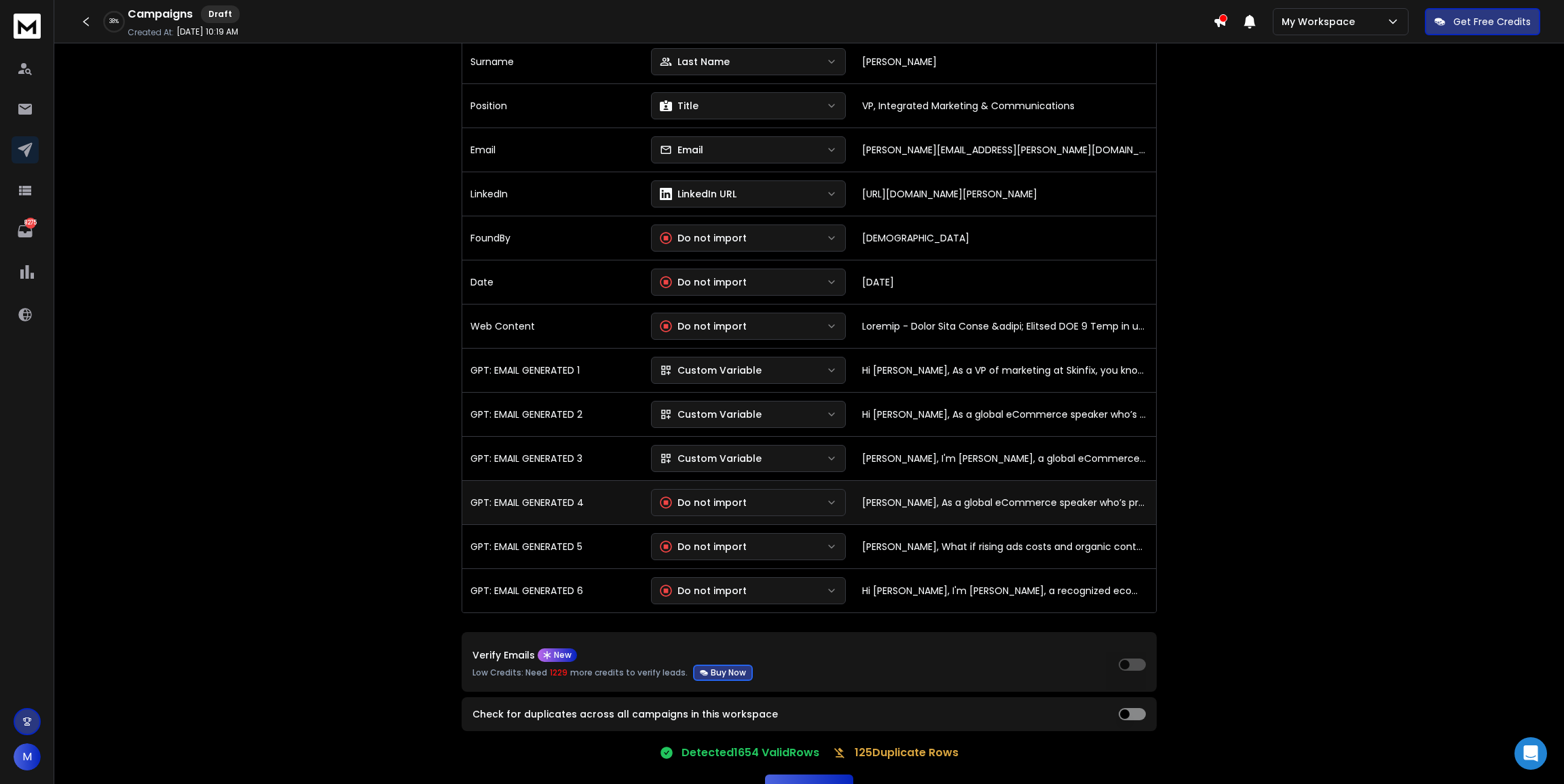
click at [725, 503] on div "Do not import" at bounding box center [703, 503] width 87 height 14
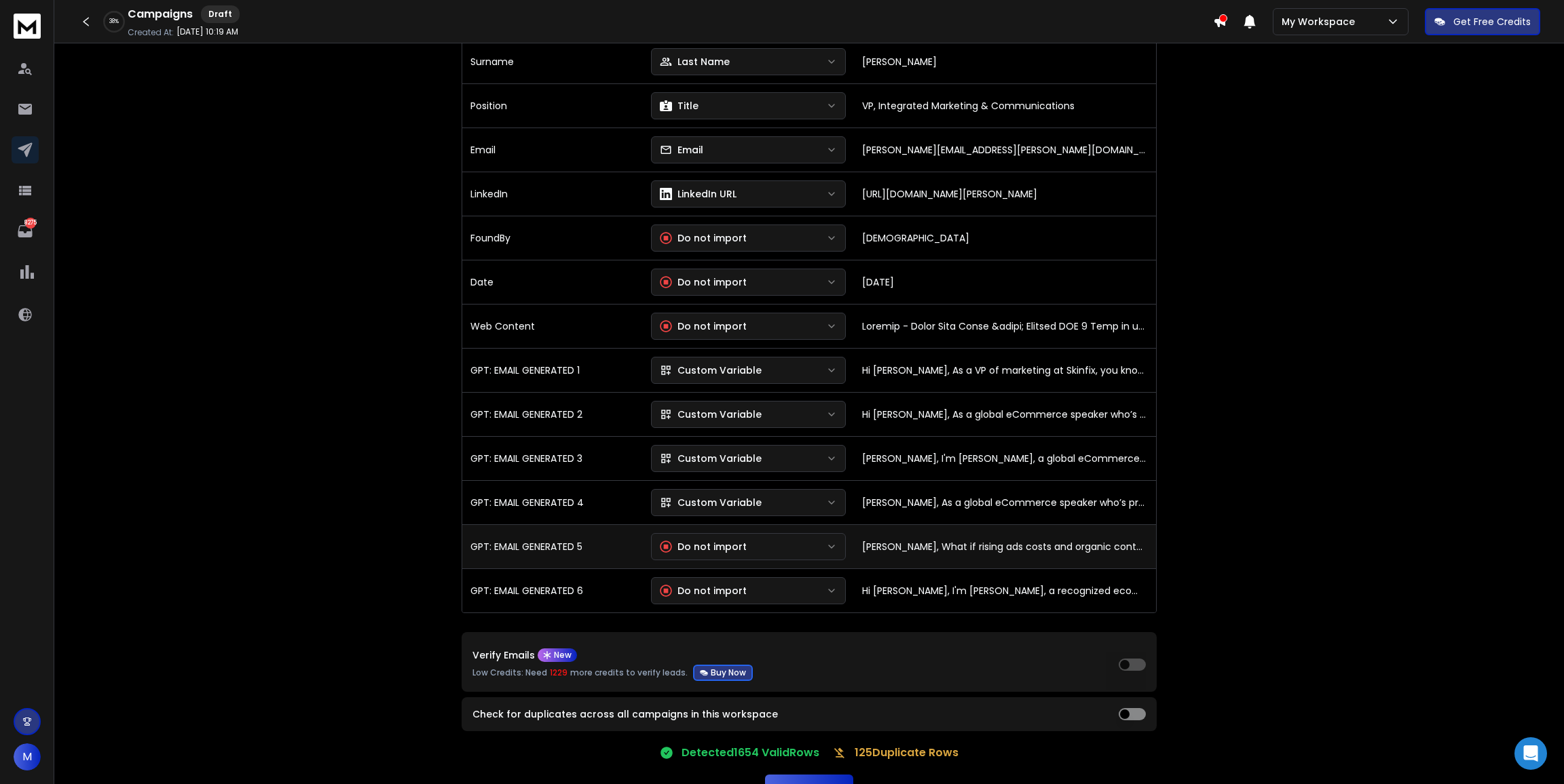
click at [735, 546] on div "Do not import" at bounding box center [703, 547] width 87 height 14
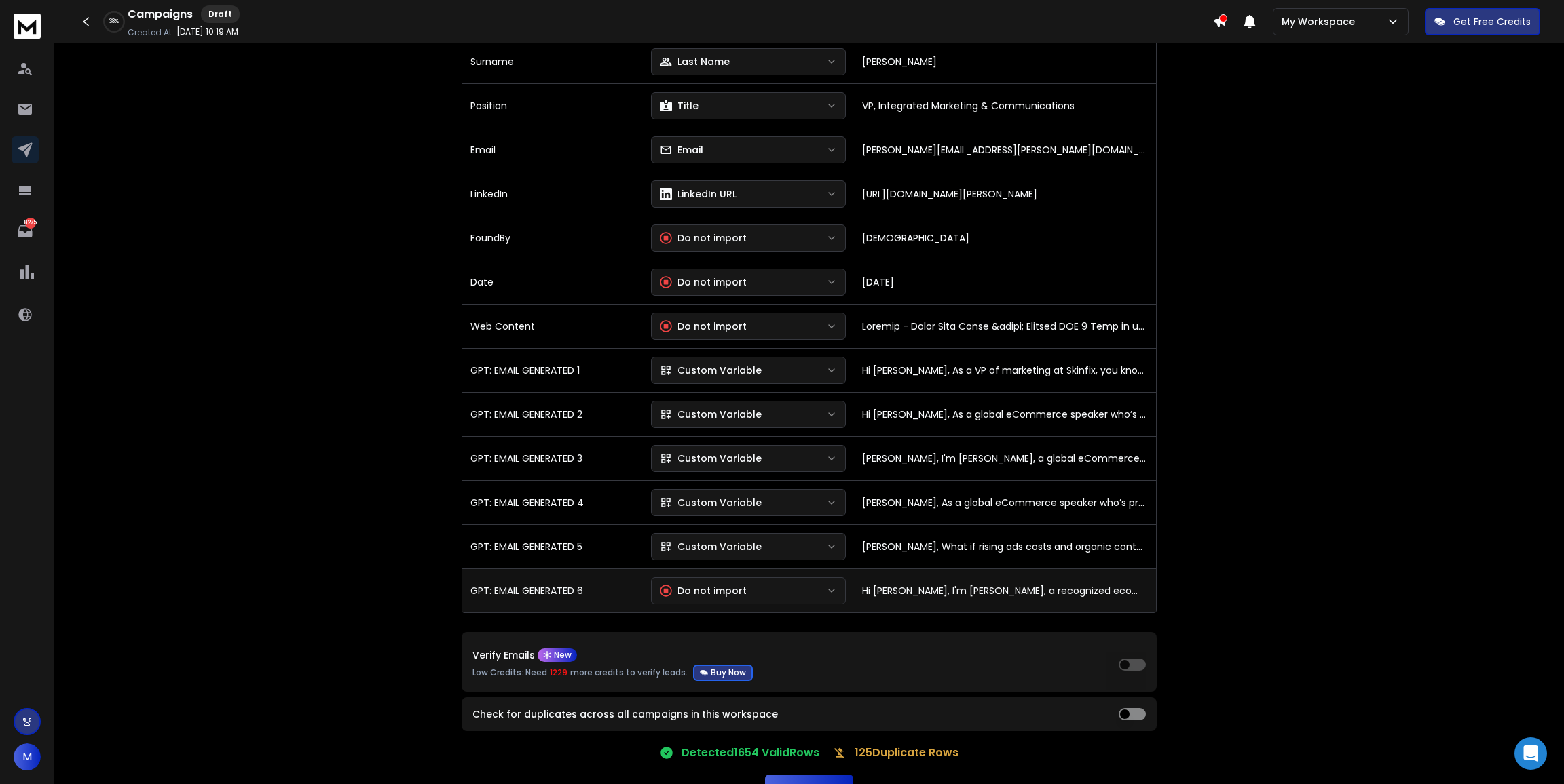
click at [748, 585] on button "Do not import" at bounding box center [749, 591] width 195 height 27
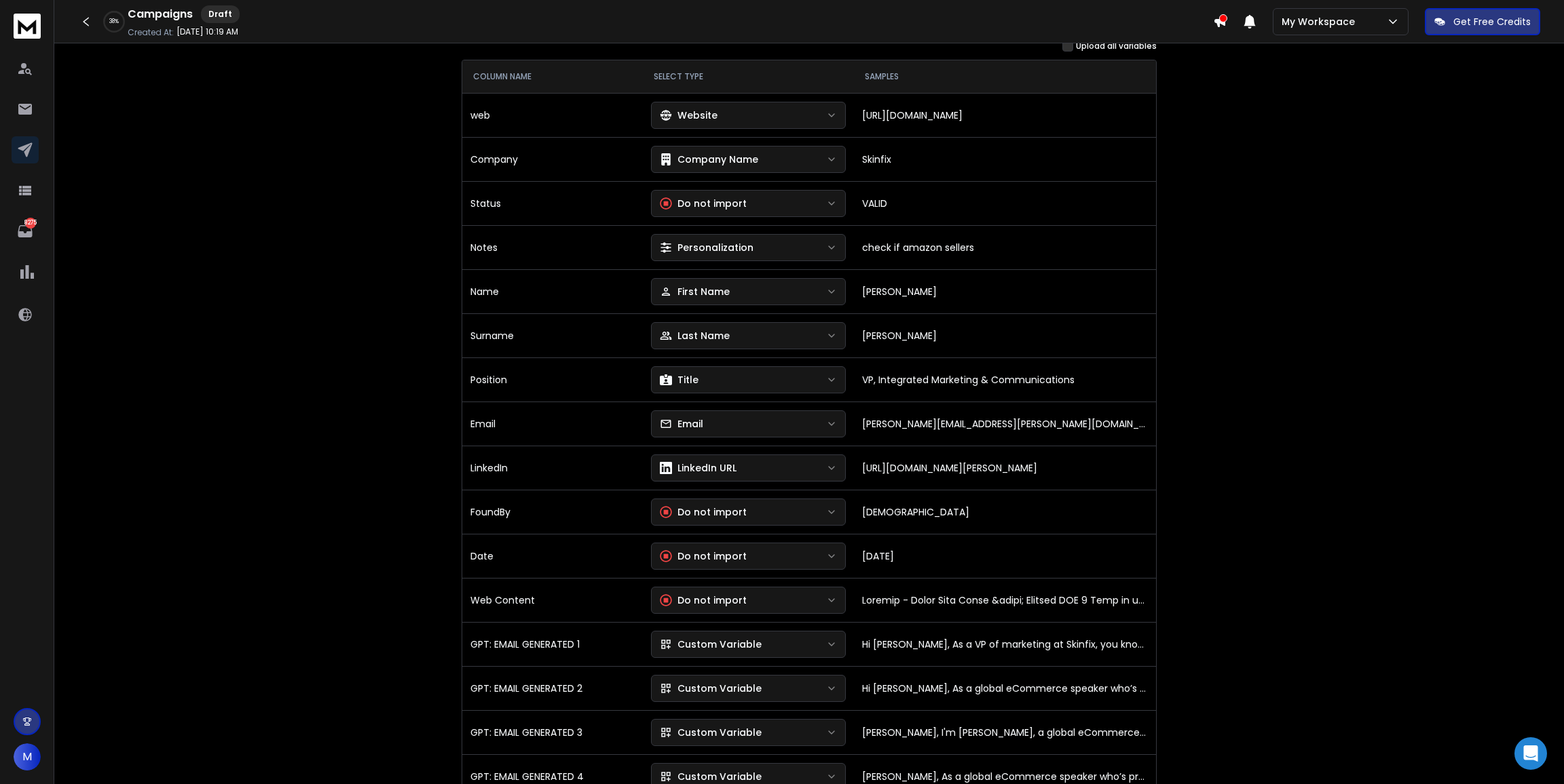
scroll to position [191, 0]
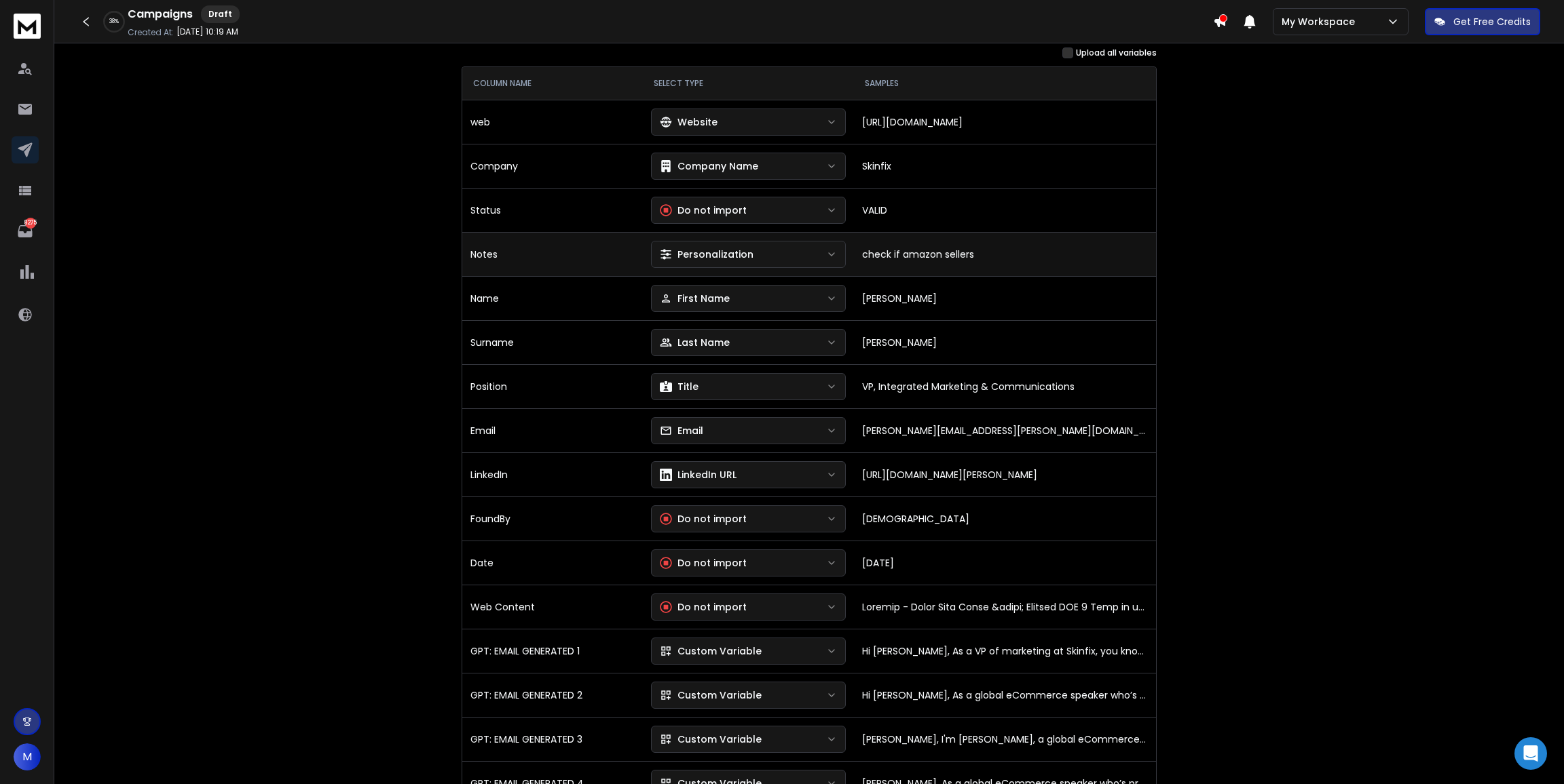
click at [780, 247] on button "Personalization" at bounding box center [749, 255] width 195 height 27
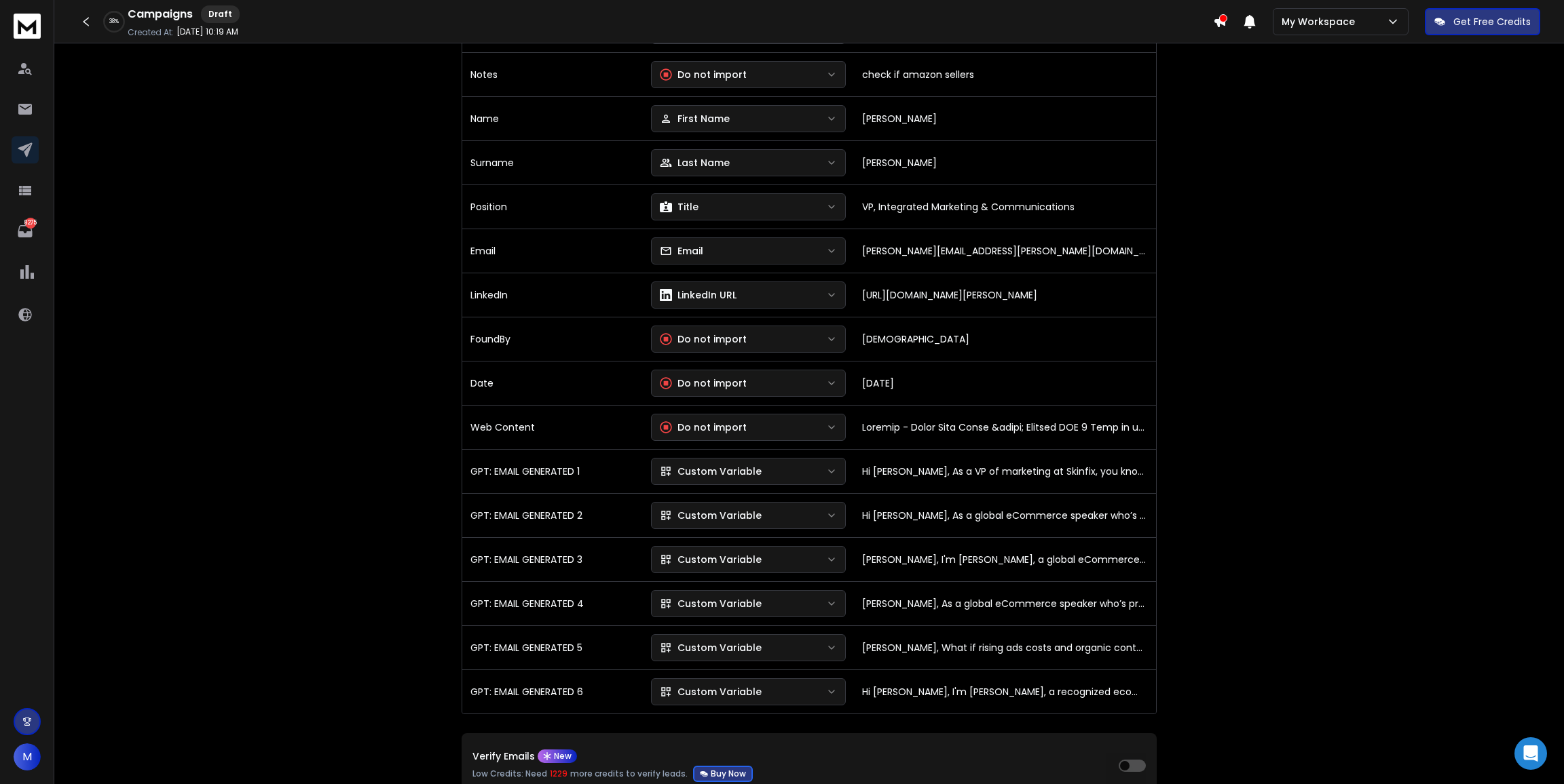
scroll to position [511, 0]
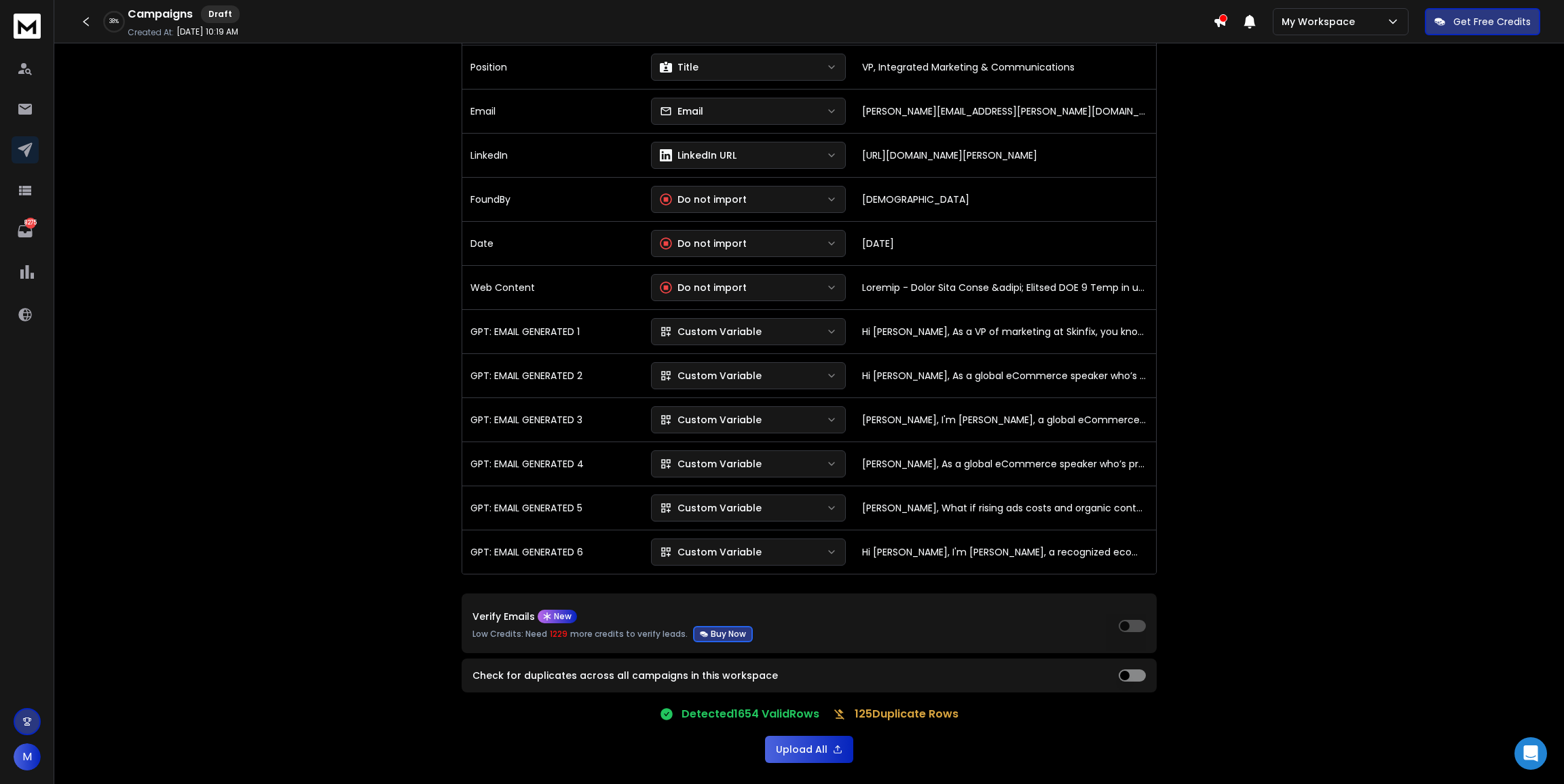
click at [826, 743] on button "Upload All" at bounding box center [808, 750] width 88 height 27
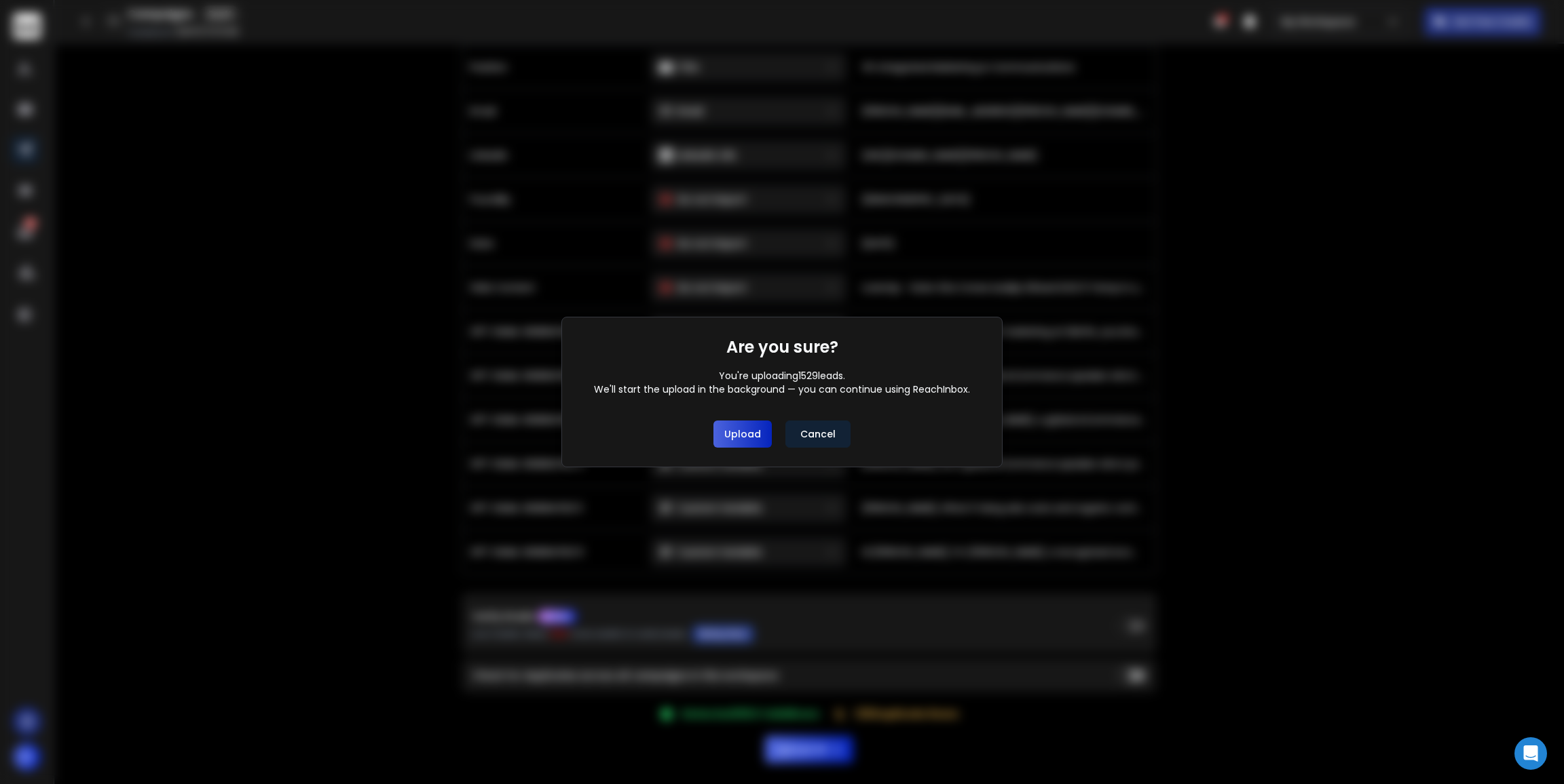
click at [765, 444] on button "Upload" at bounding box center [742, 434] width 58 height 27
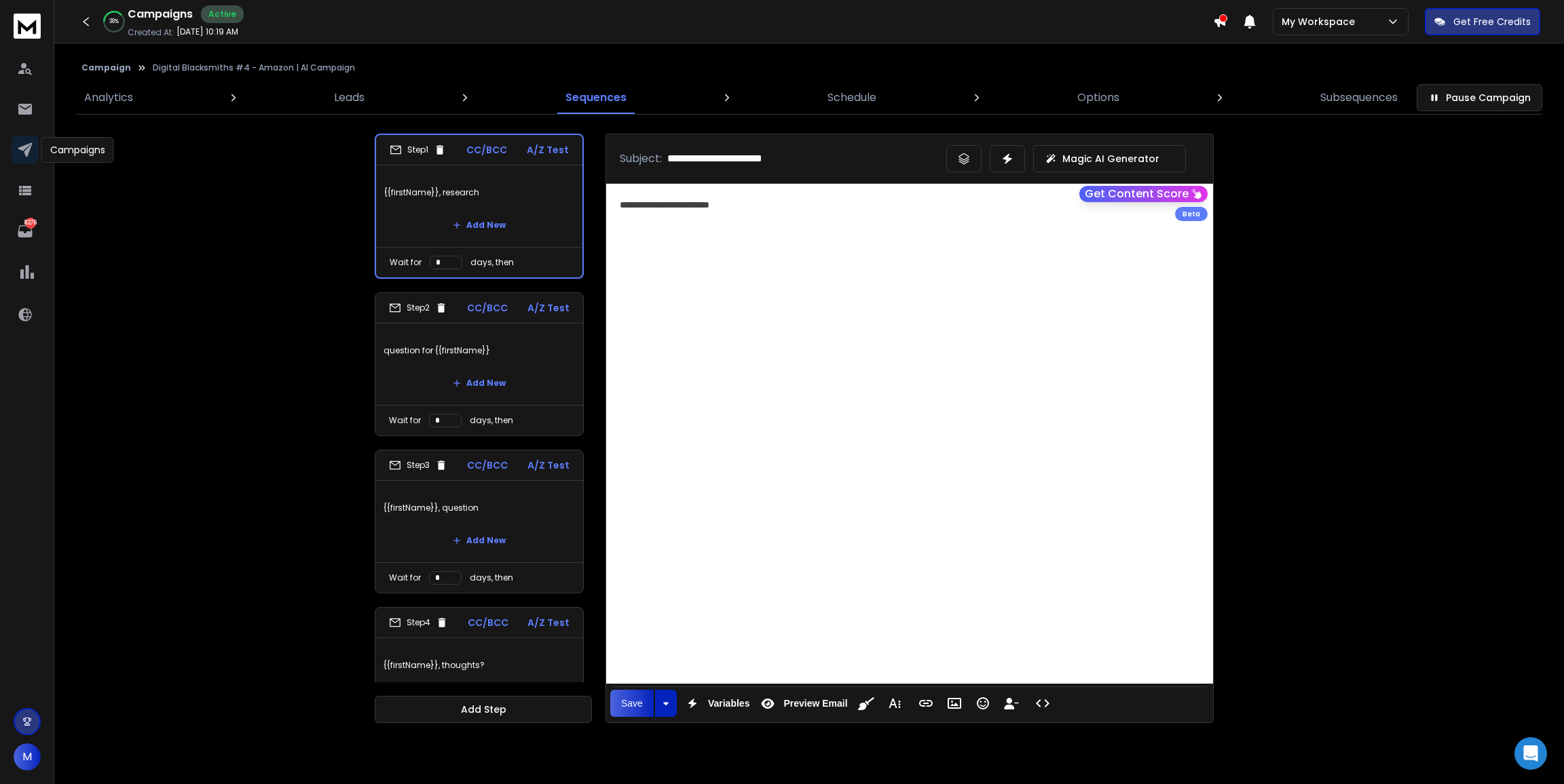
click at [22, 149] on icon at bounding box center [24, 149] width 14 height 14
